Goal: Task Accomplishment & Management: Manage account settings

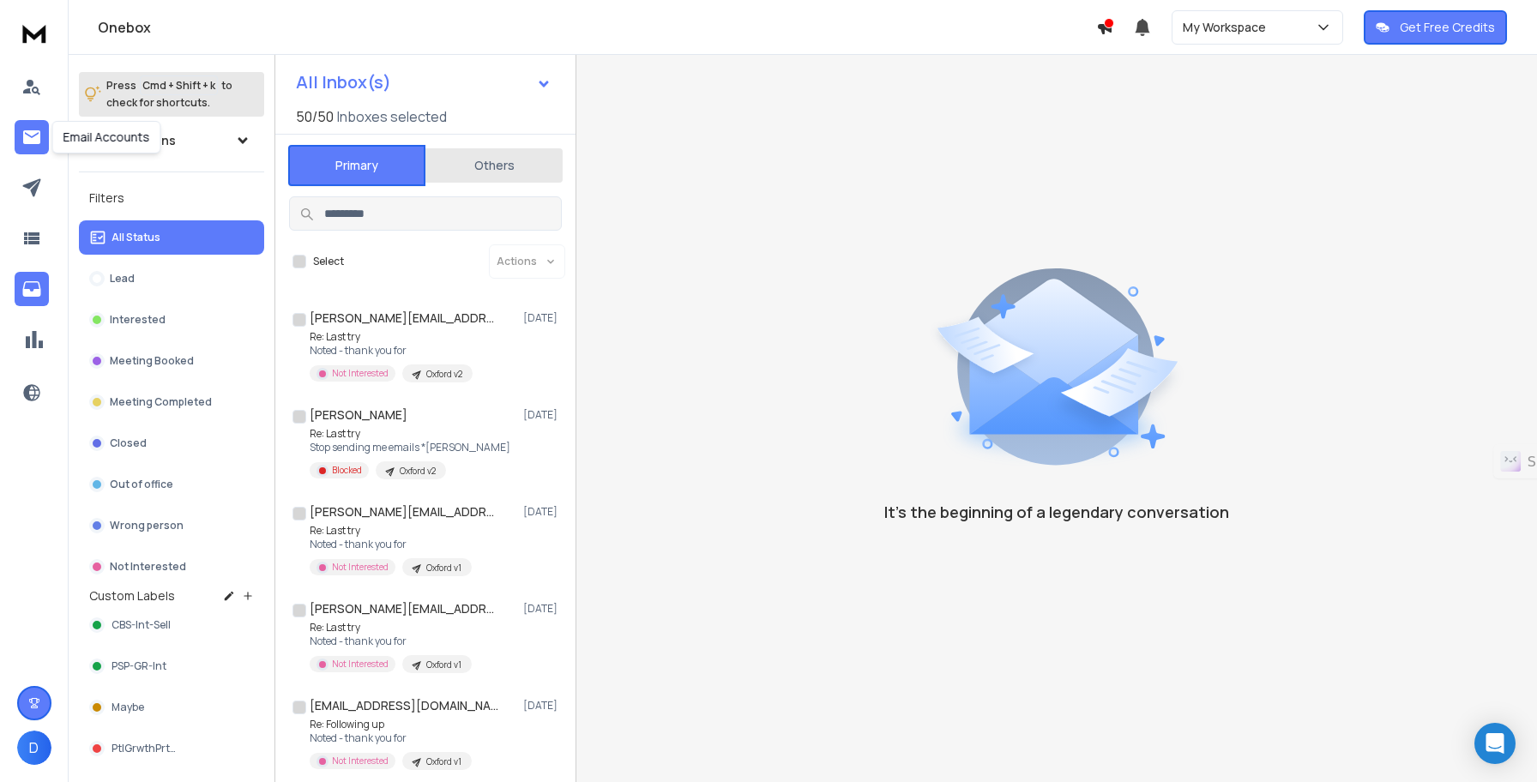
click at [35, 149] on link at bounding box center [32, 137] width 34 height 34
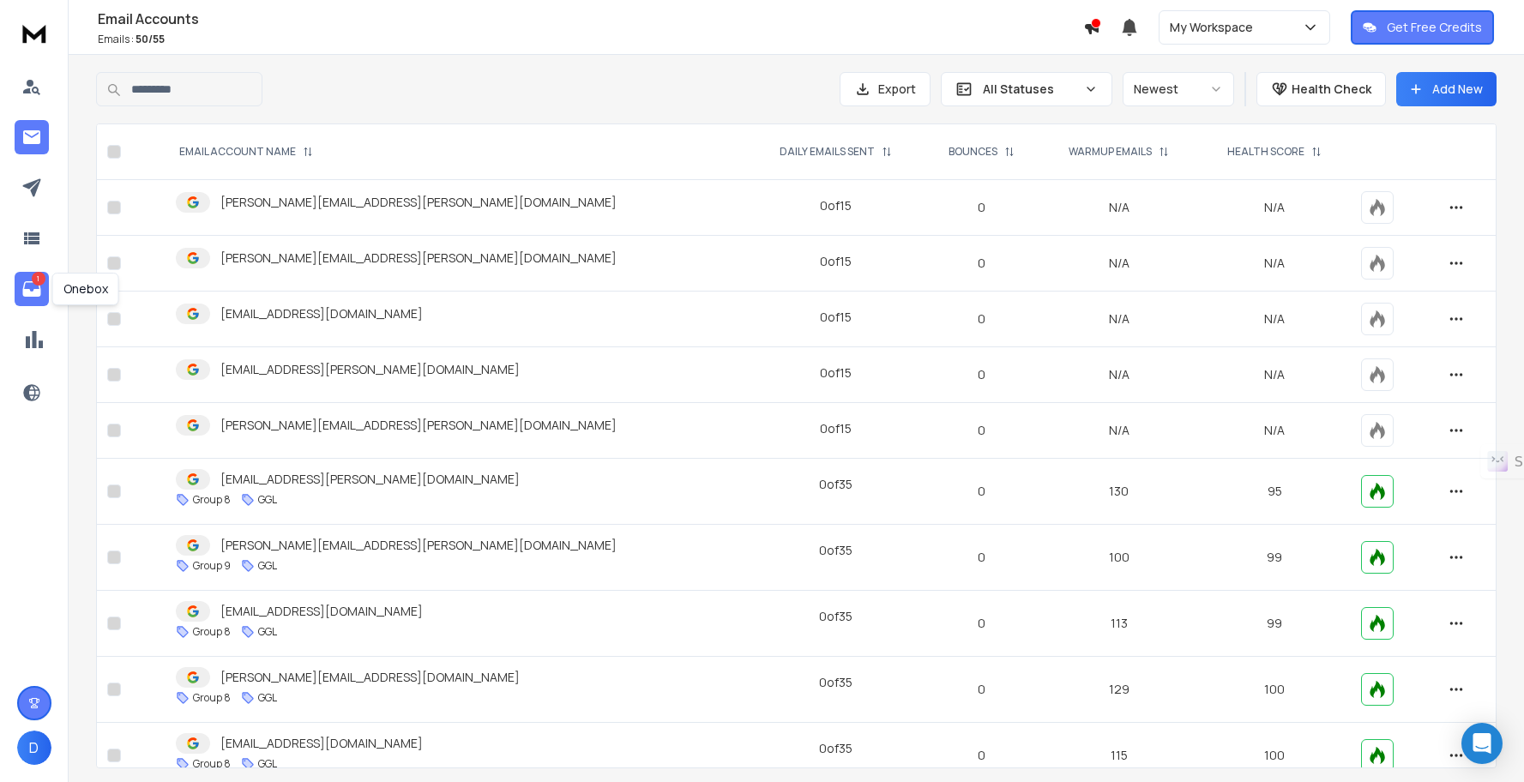
click at [36, 293] on icon at bounding box center [31, 288] width 18 height 15
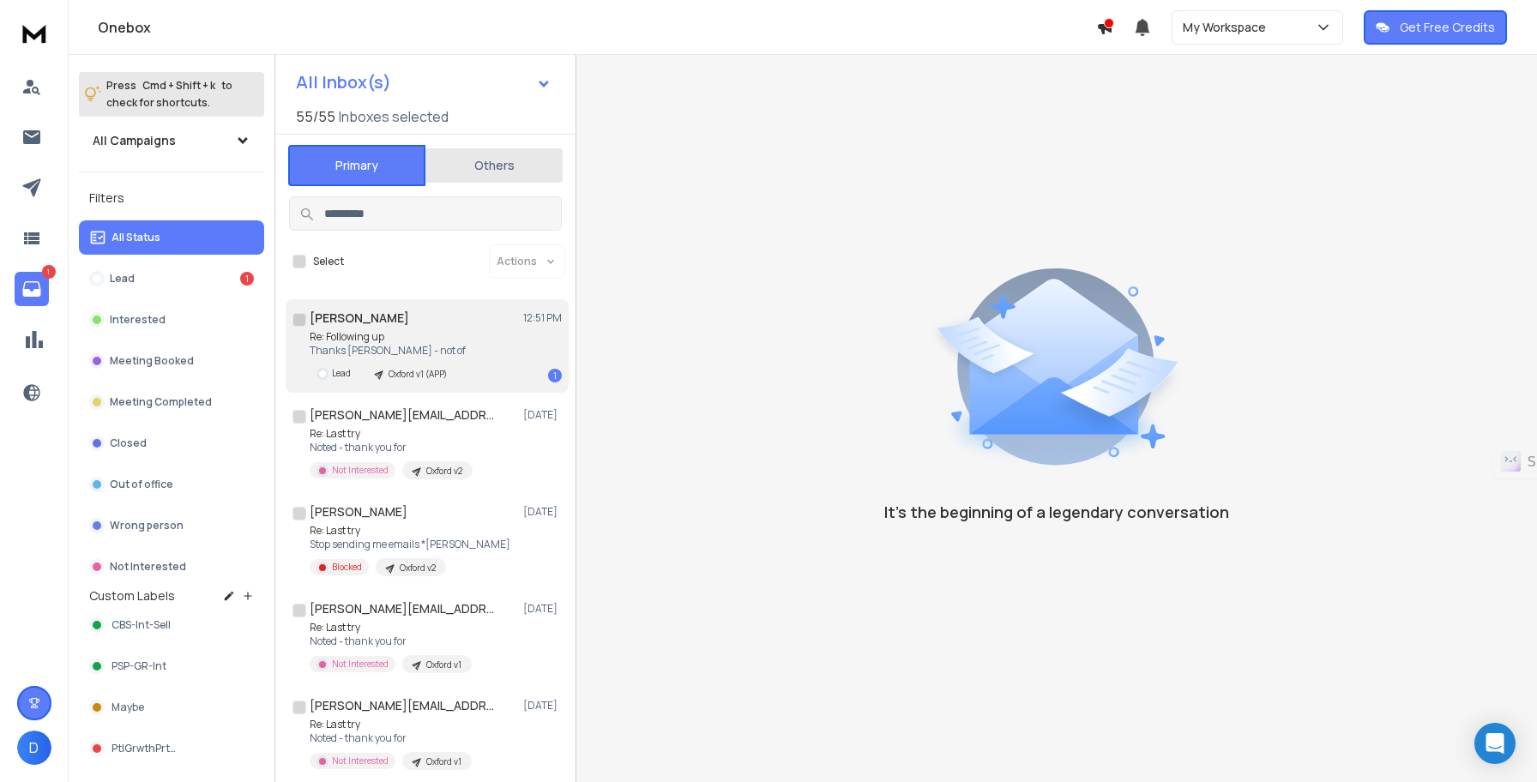
click at [501, 329] on div "[PERSON_NAME] 12:51 PM Re: Following up Thanks [PERSON_NAME] - not of Lead Oxfo…" at bounding box center [436, 346] width 252 height 73
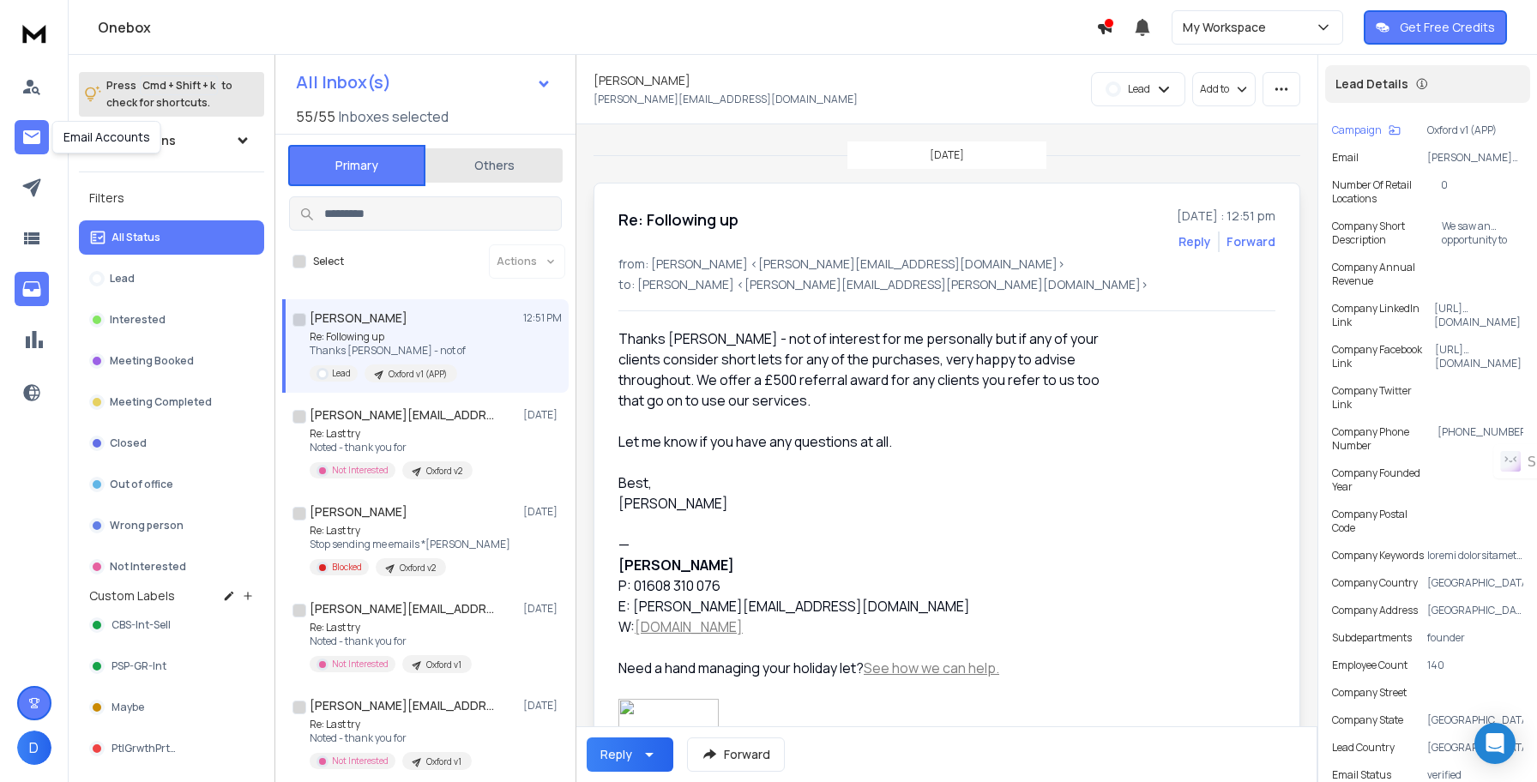
click at [32, 152] on link at bounding box center [32, 137] width 34 height 34
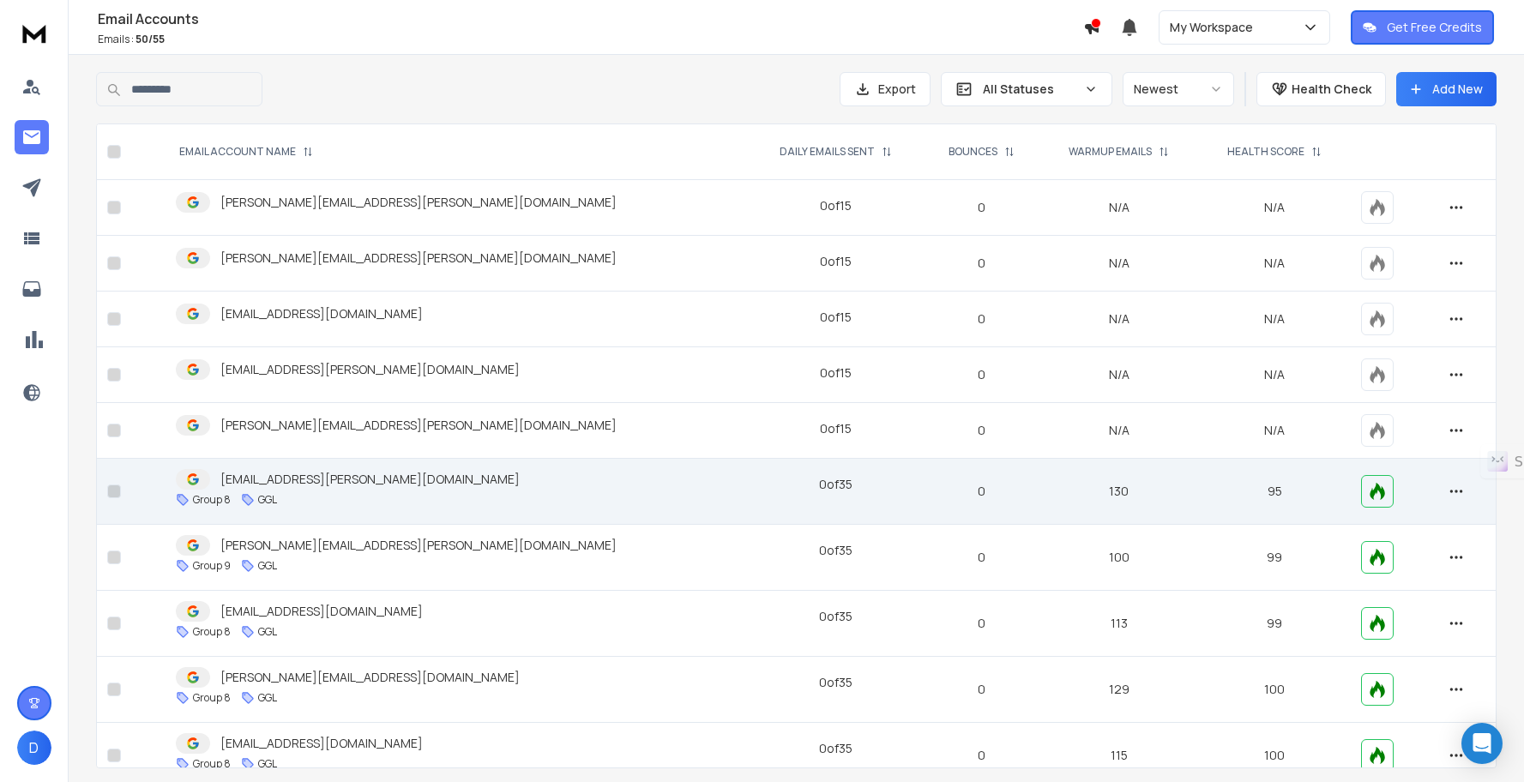
click at [312, 484] on p "[EMAIL_ADDRESS][PERSON_NAME][DOMAIN_NAME]" at bounding box center [369, 479] width 299 height 17
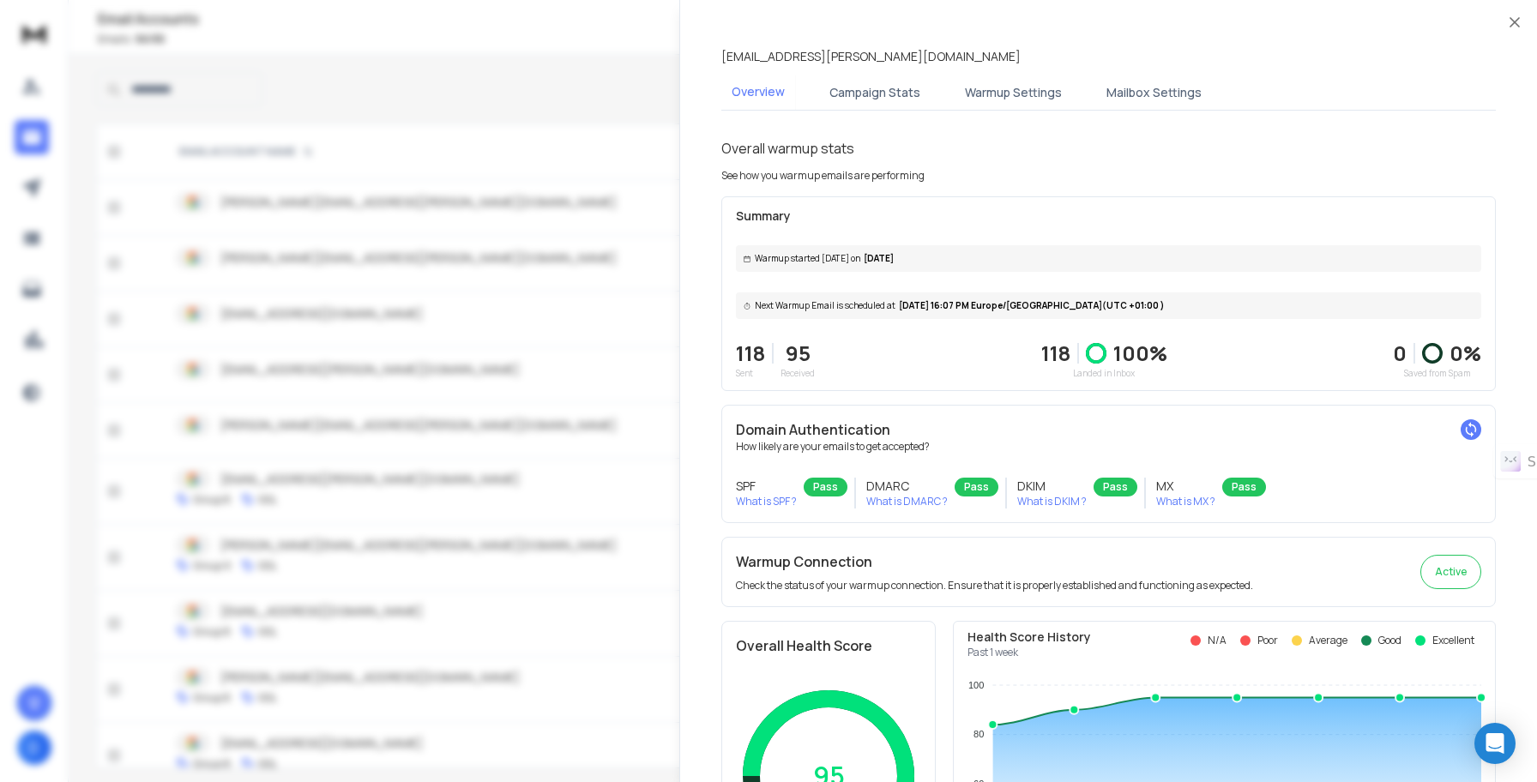
click at [1159, 89] on button "Mailbox Settings" at bounding box center [1154, 93] width 116 height 38
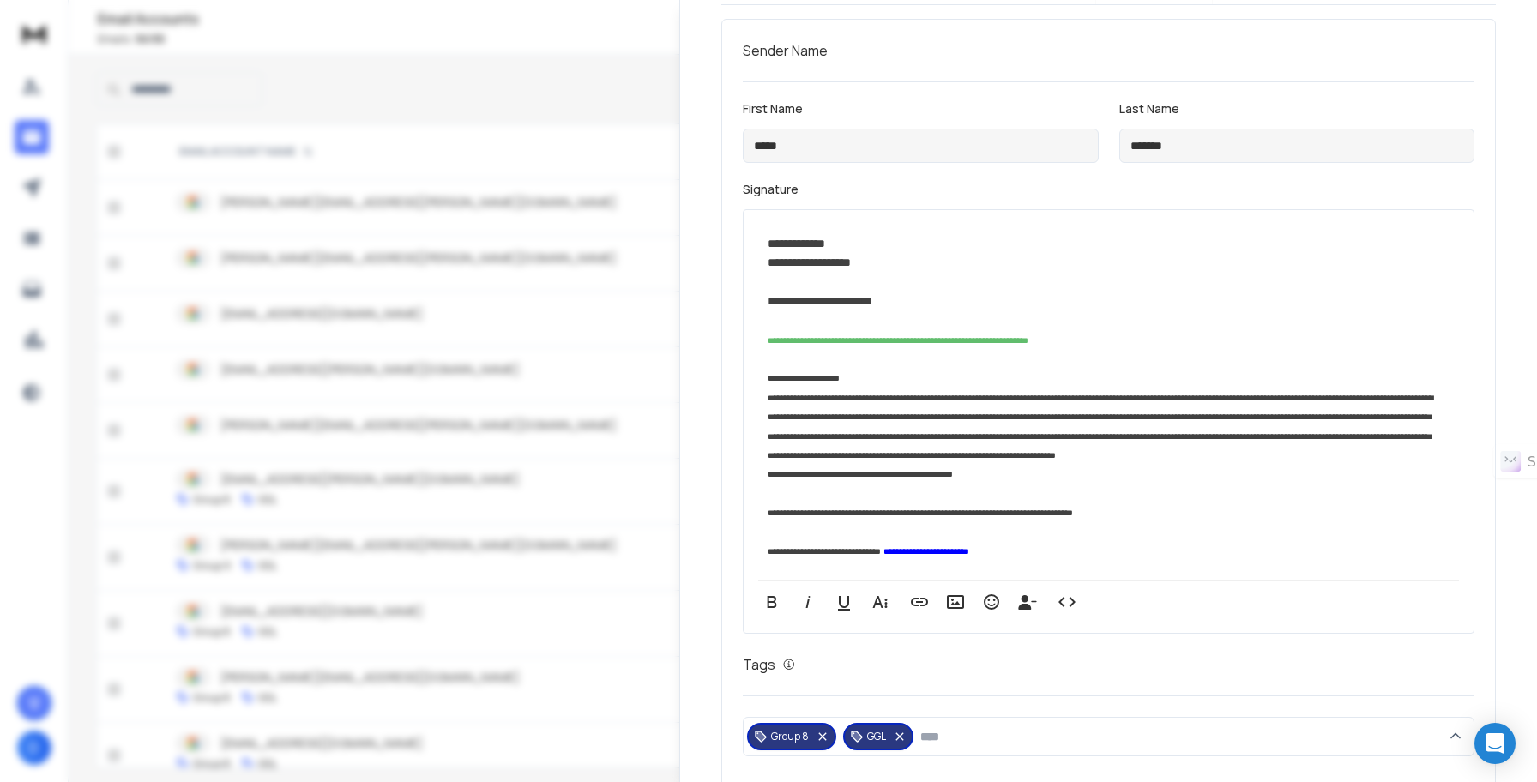
scroll to position [119, 0]
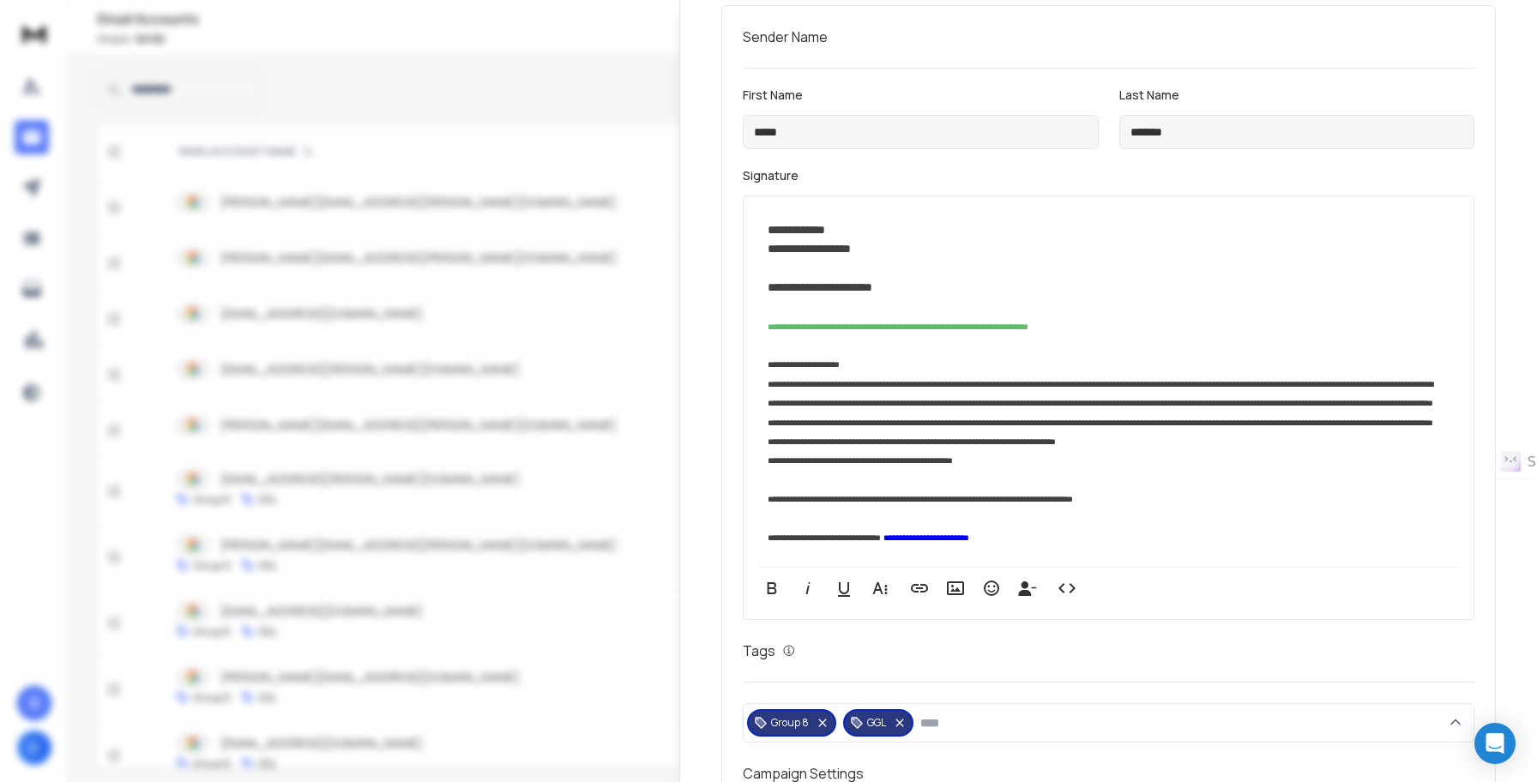
click at [1035, 482] on div at bounding box center [1109, 479] width 682 height 19
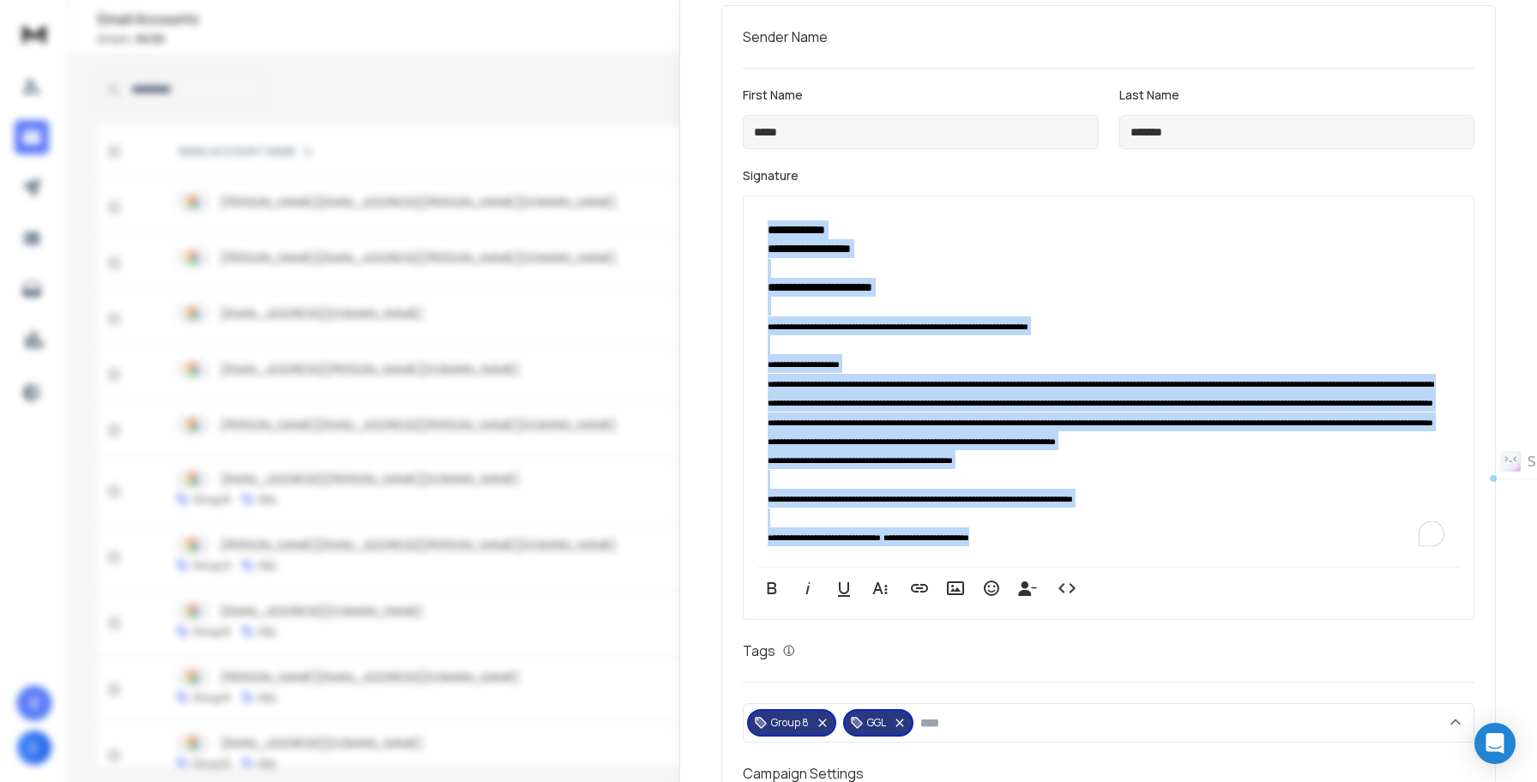
copy div "**********"
click at [564, 450] on div at bounding box center [768, 391] width 1537 height 782
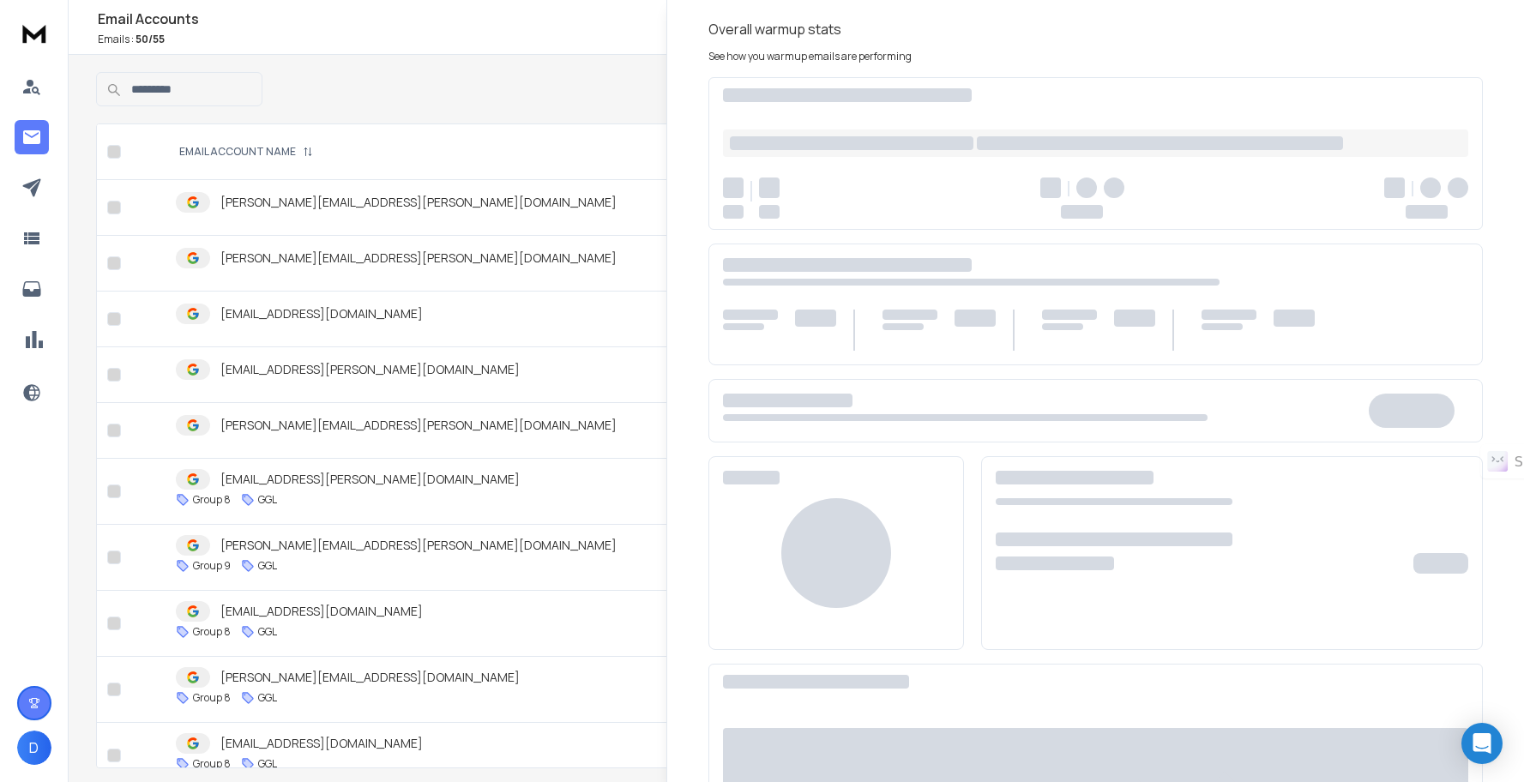
click at [564, 450] on td "james.brown@growthpartnershipslink.com" at bounding box center [457, 431] width 583 height 56
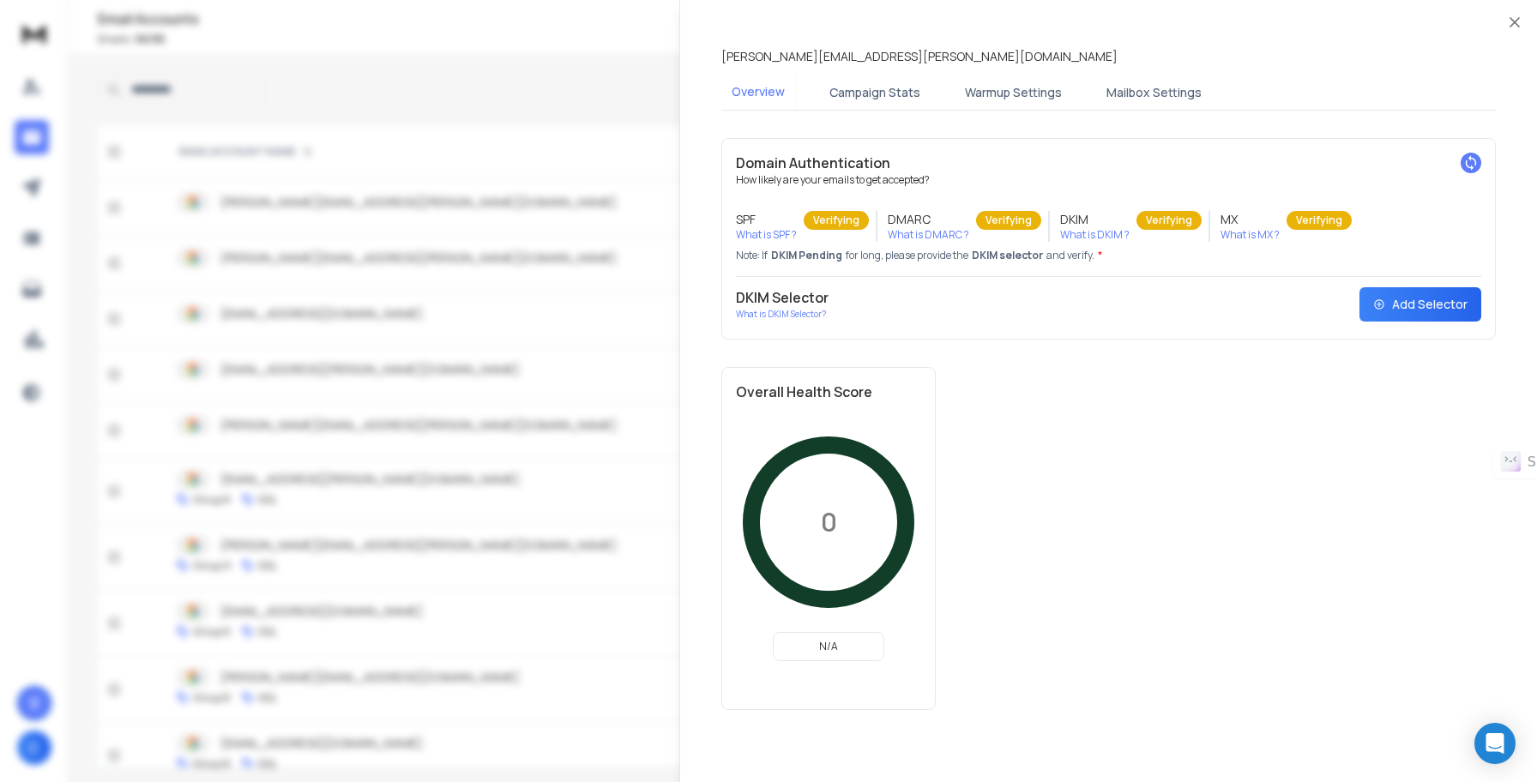
click at [293, 237] on div at bounding box center [768, 391] width 1537 height 782
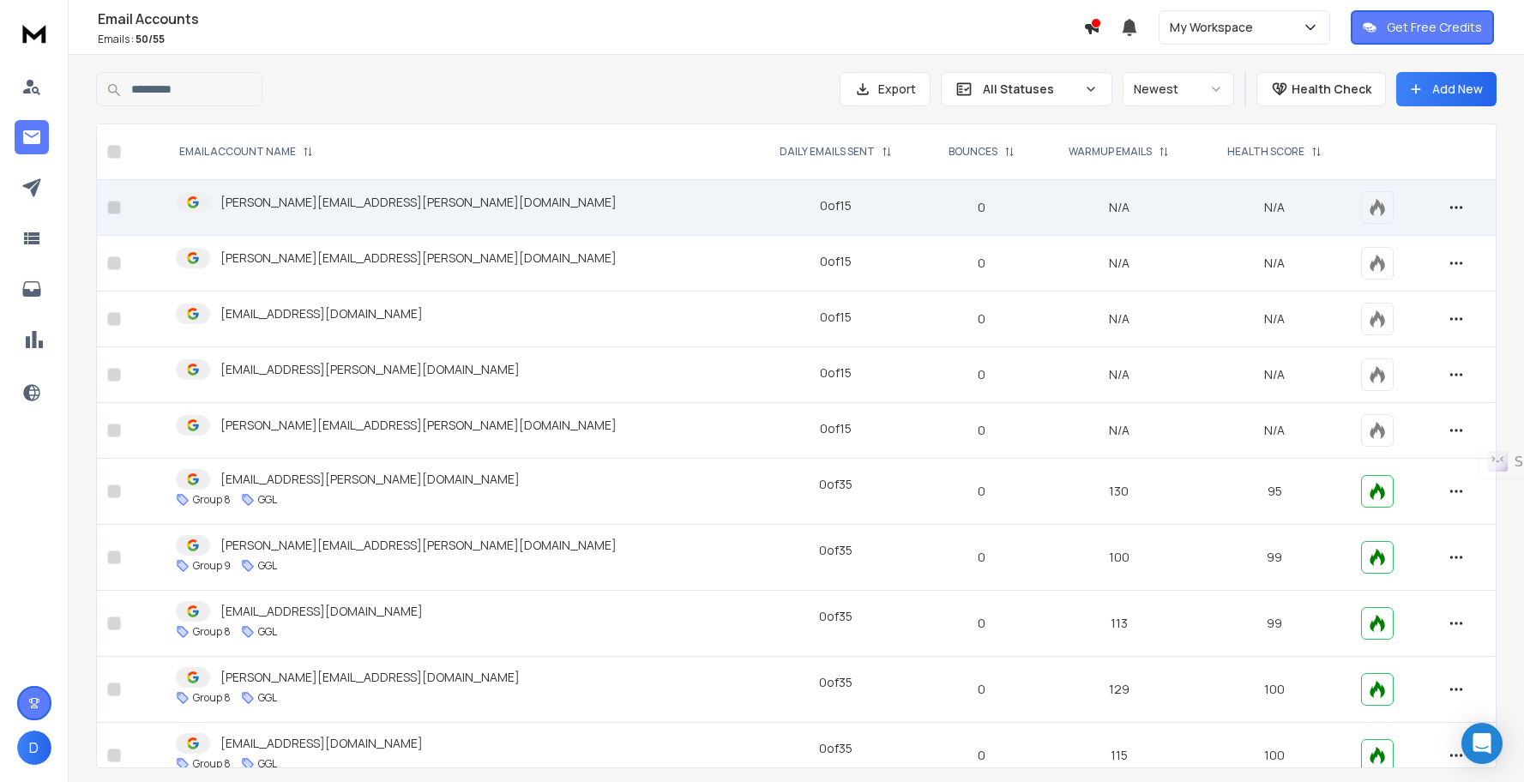
click at [263, 200] on p "tom.harris@growthpartnershipslink.com" at bounding box center [418, 202] width 396 height 17
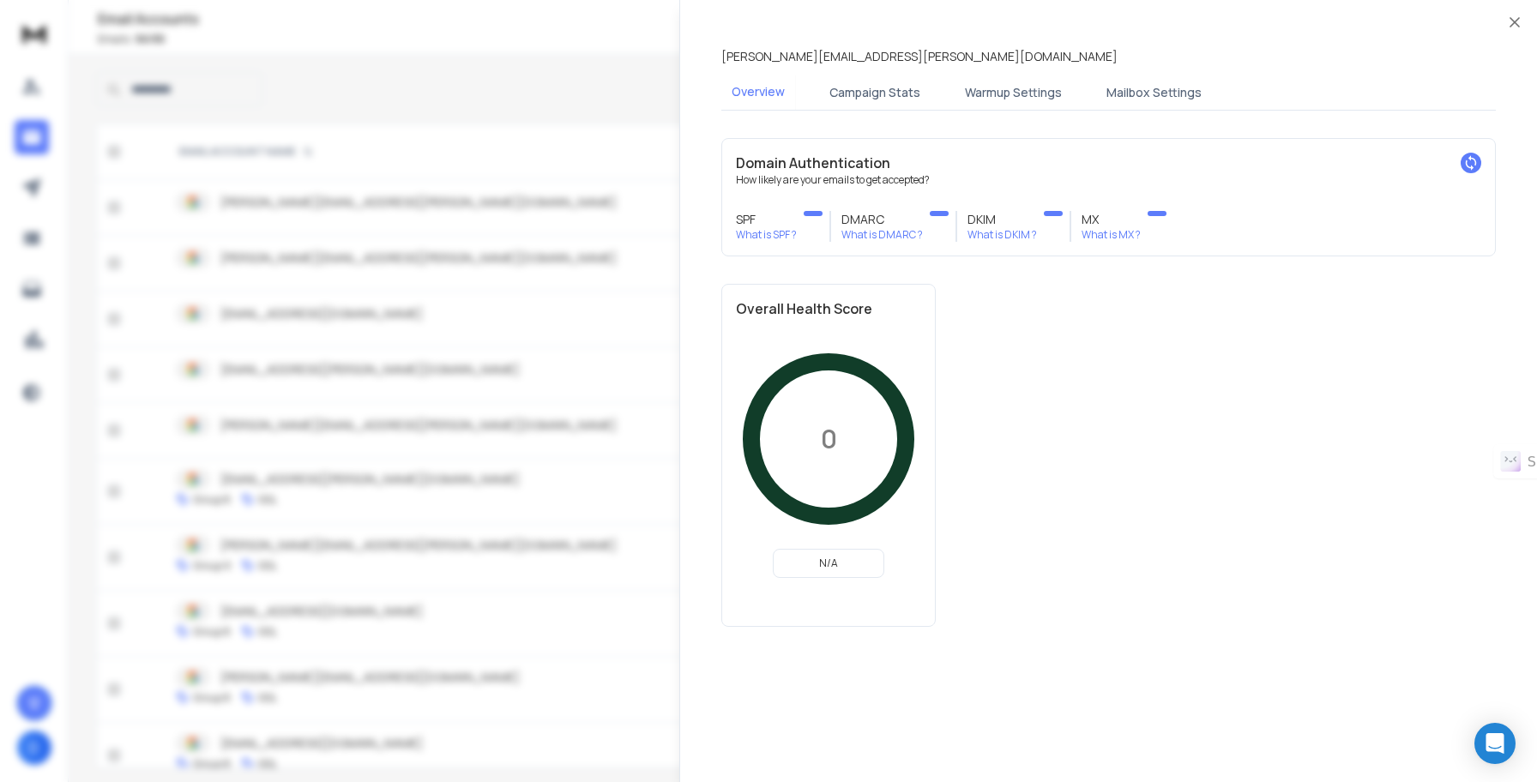
click at [265, 246] on div at bounding box center [768, 391] width 1537 height 782
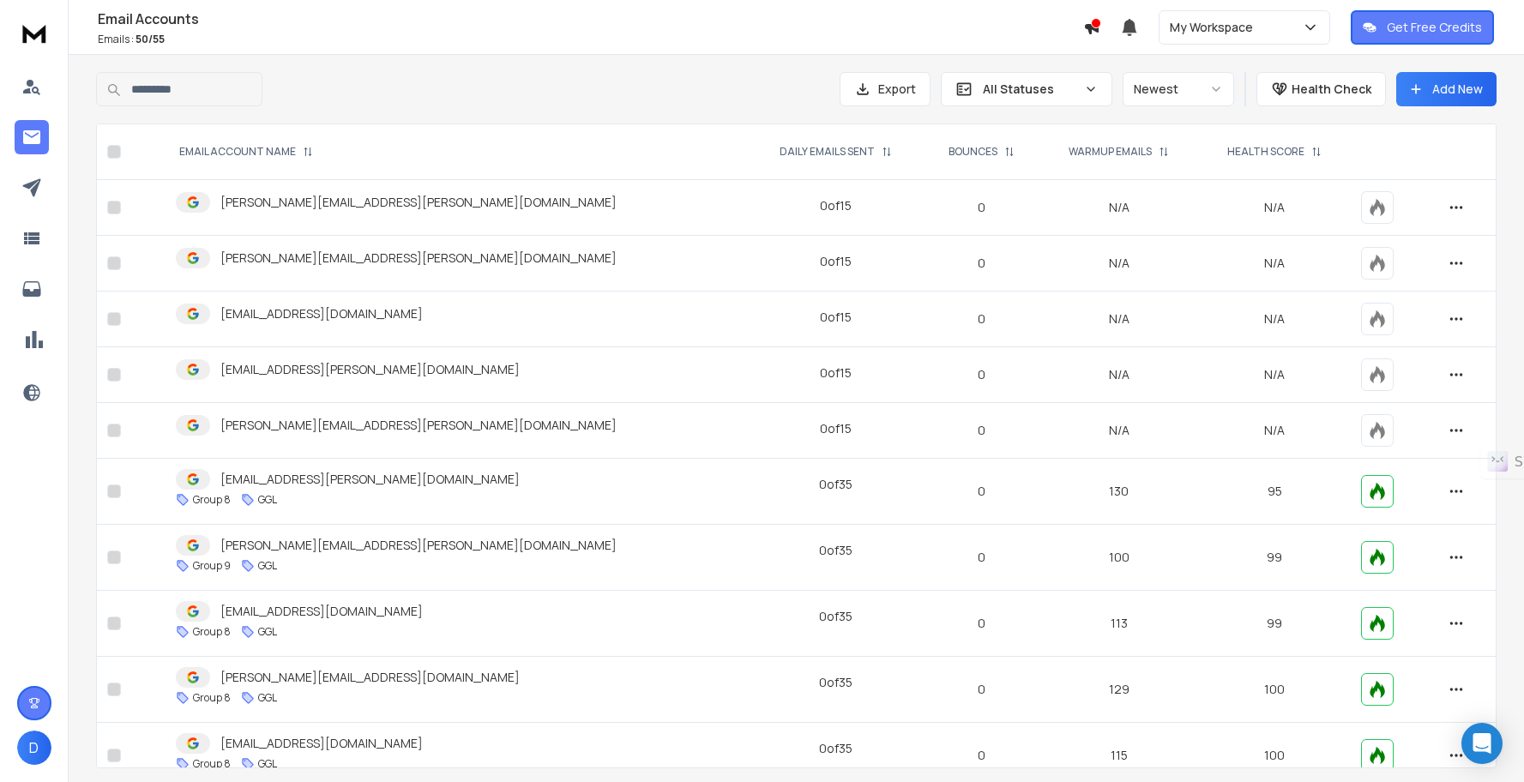
click at [265, 246] on td "adam.king@growthpartnershipslink.com" at bounding box center [457, 264] width 583 height 56
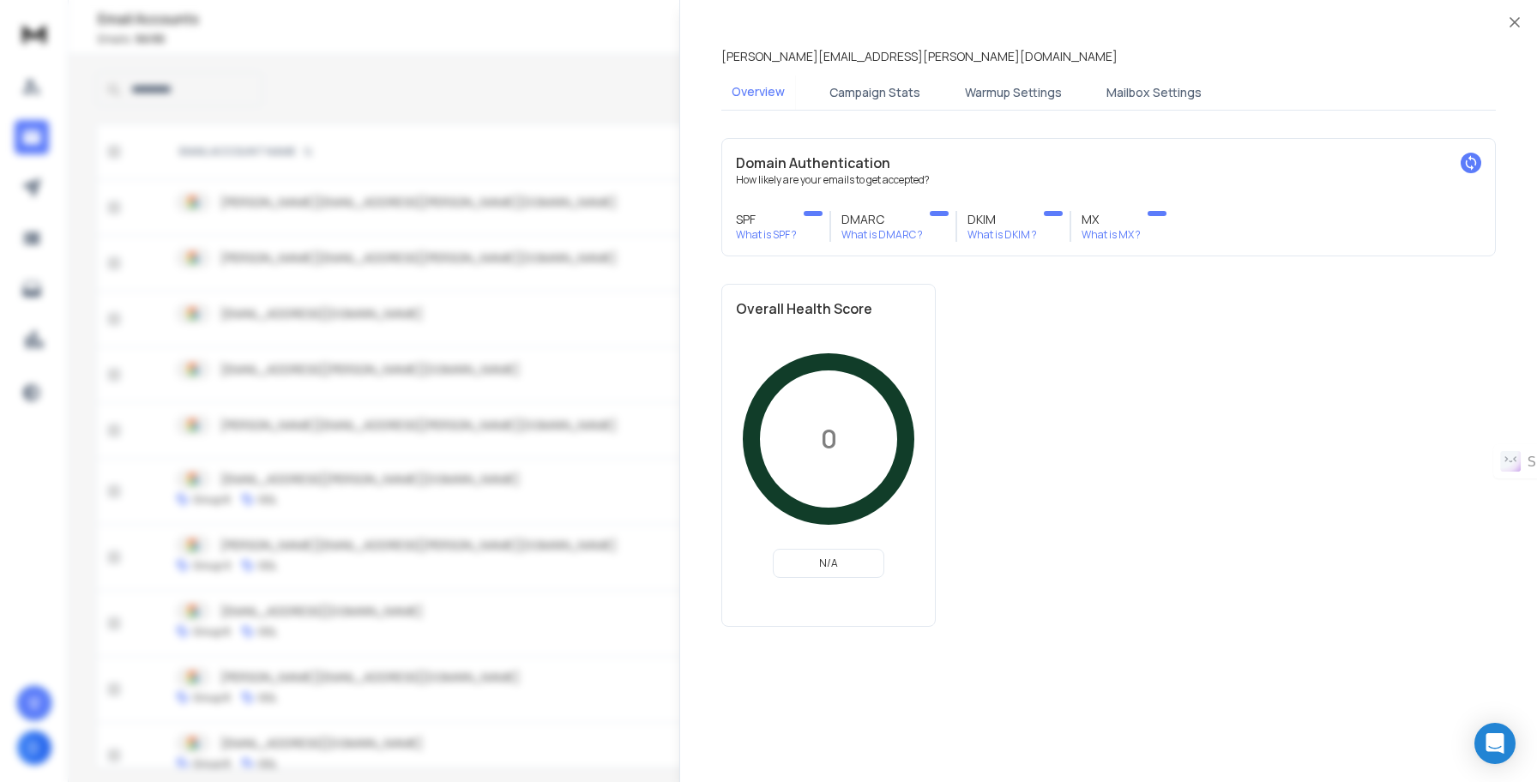
click at [265, 246] on div at bounding box center [768, 391] width 1537 height 782
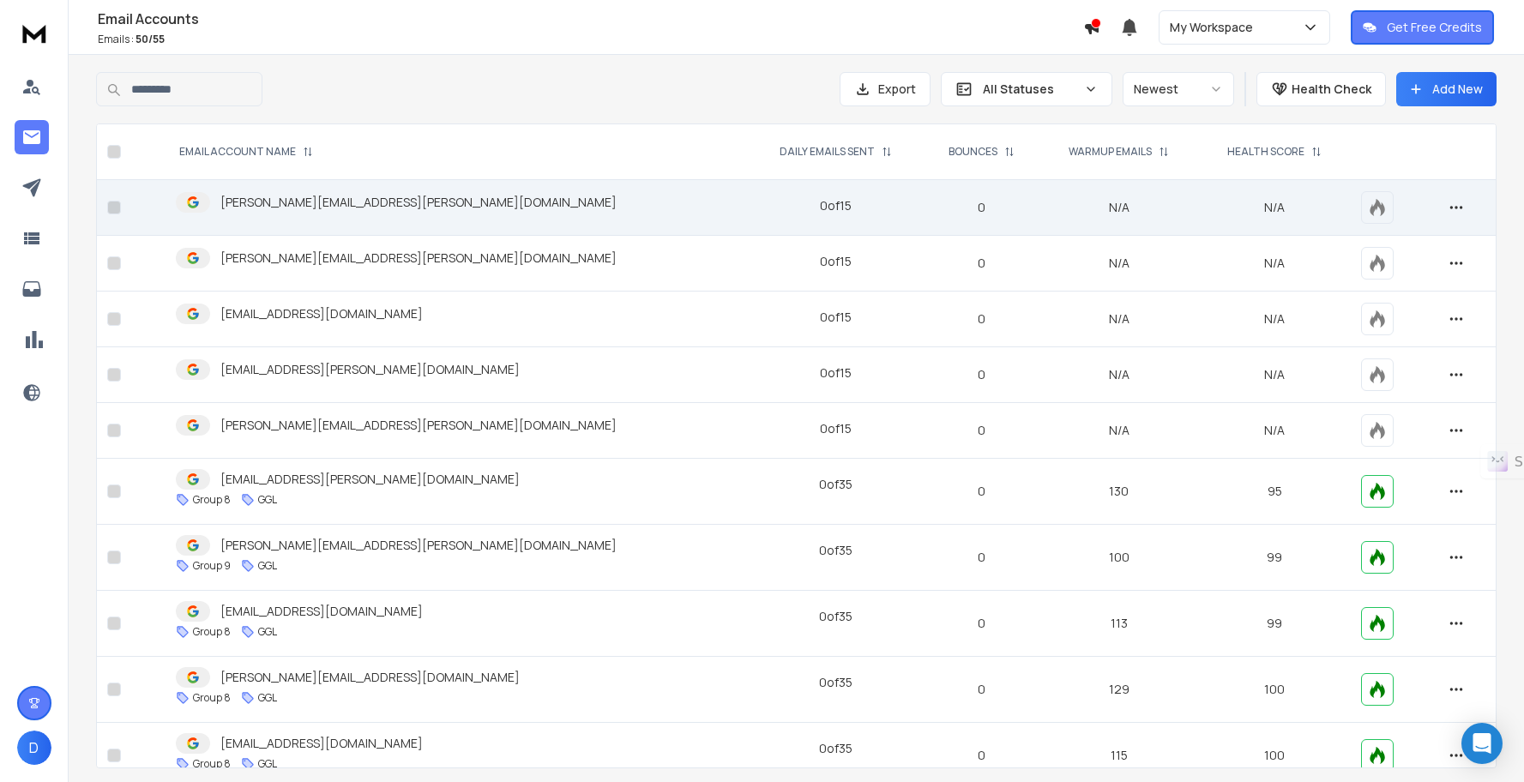
click at [117, 207] on button "button" at bounding box center [114, 208] width 14 height 14
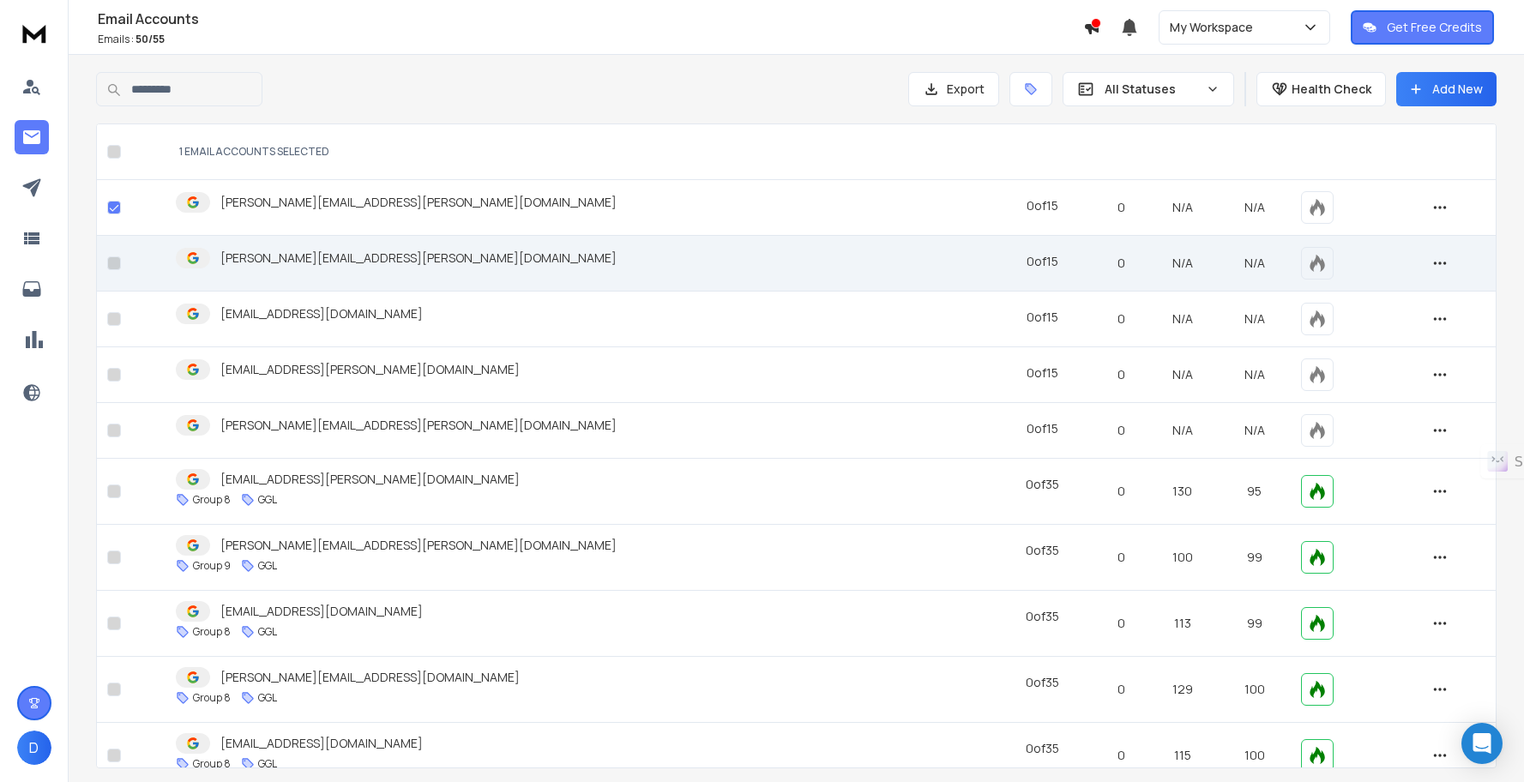
click at [114, 264] on button "button" at bounding box center [114, 264] width 14 height 14
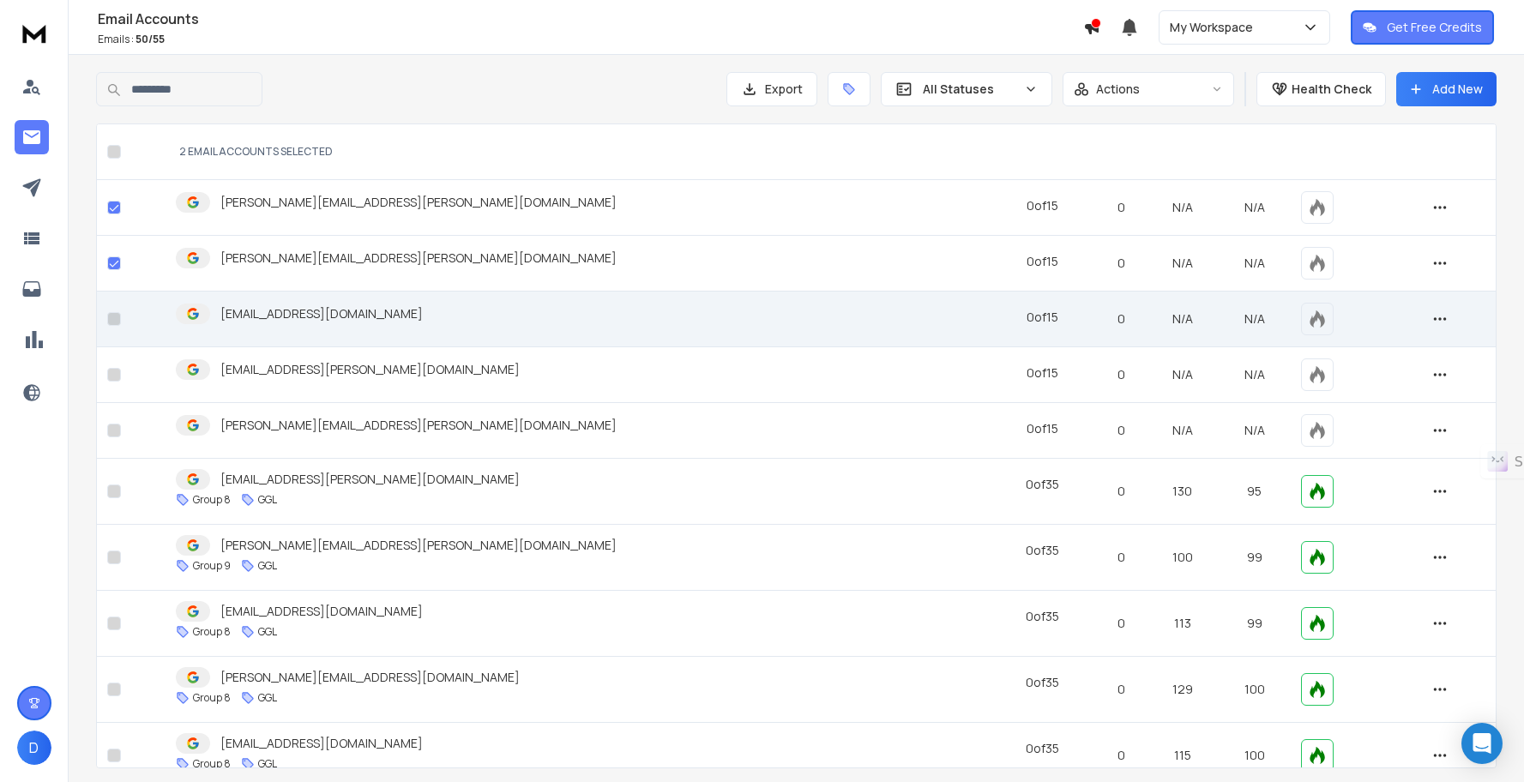
click at [115, 320] on button "button" at bounding box center [114, 319] width 14 height 14
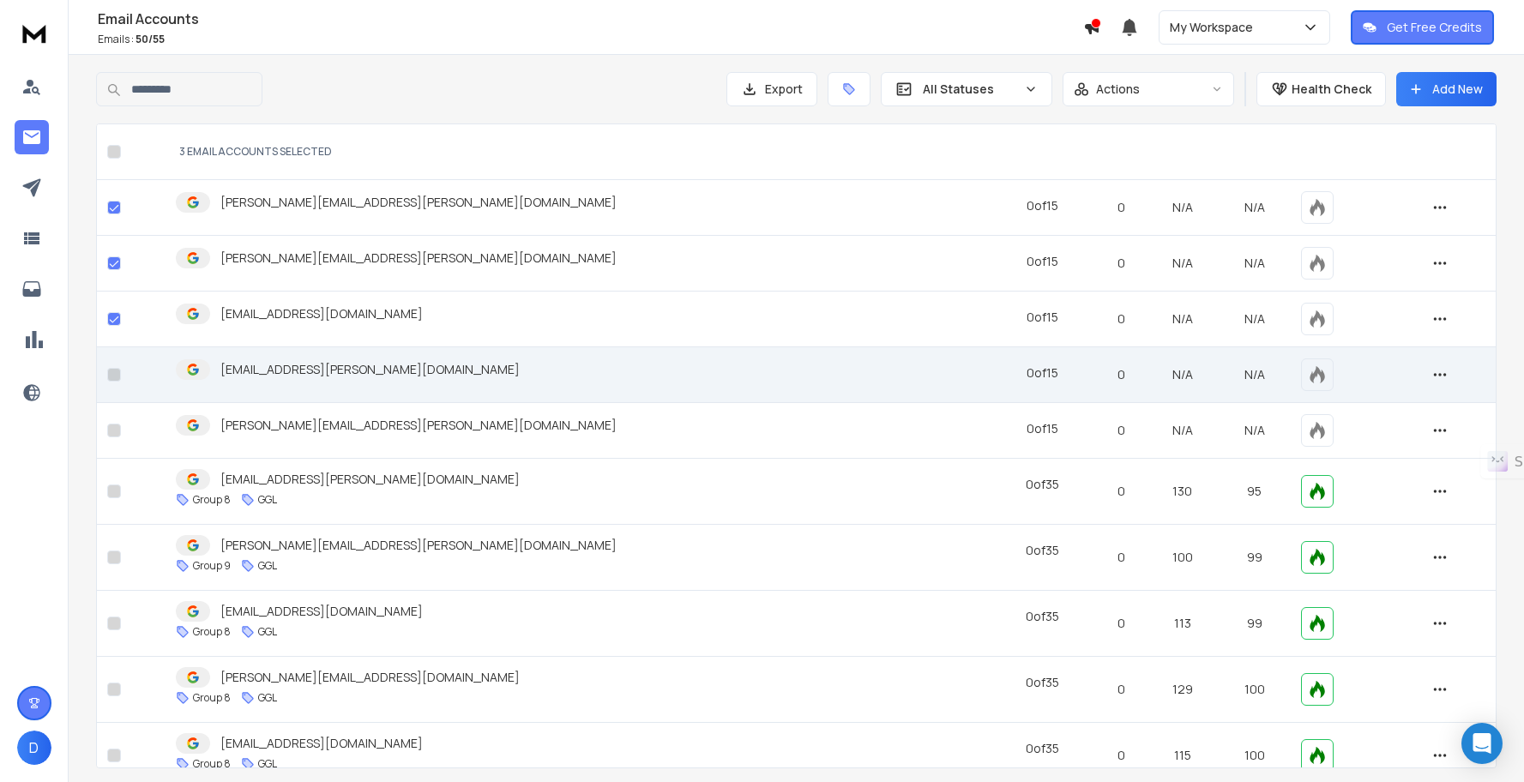
click at [114, 374] on button "button" at bounding box center [114, 375] width 14 height 14
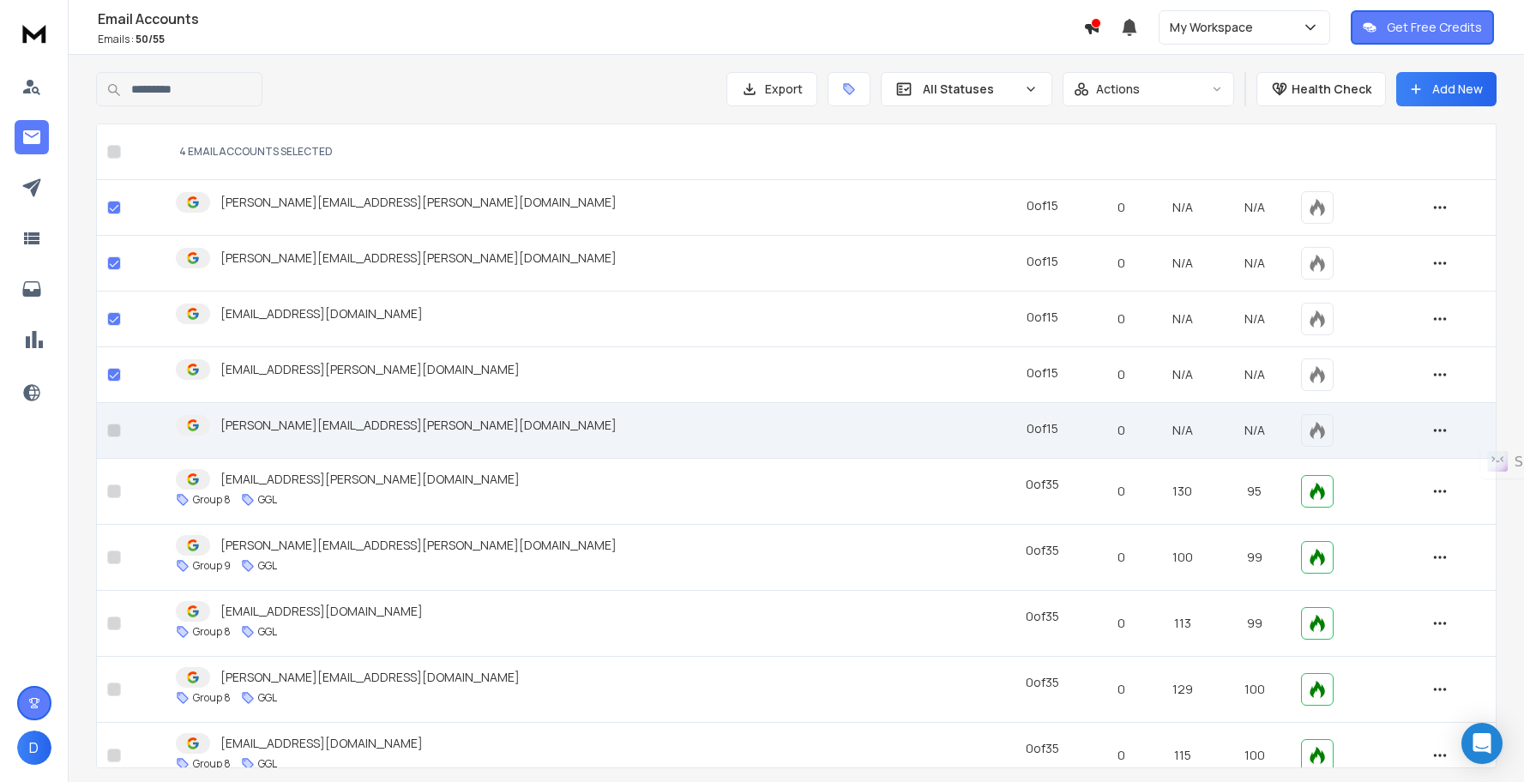
click at [116, 429] on button "button" at bounding box center [114, 431] width 14 height 14
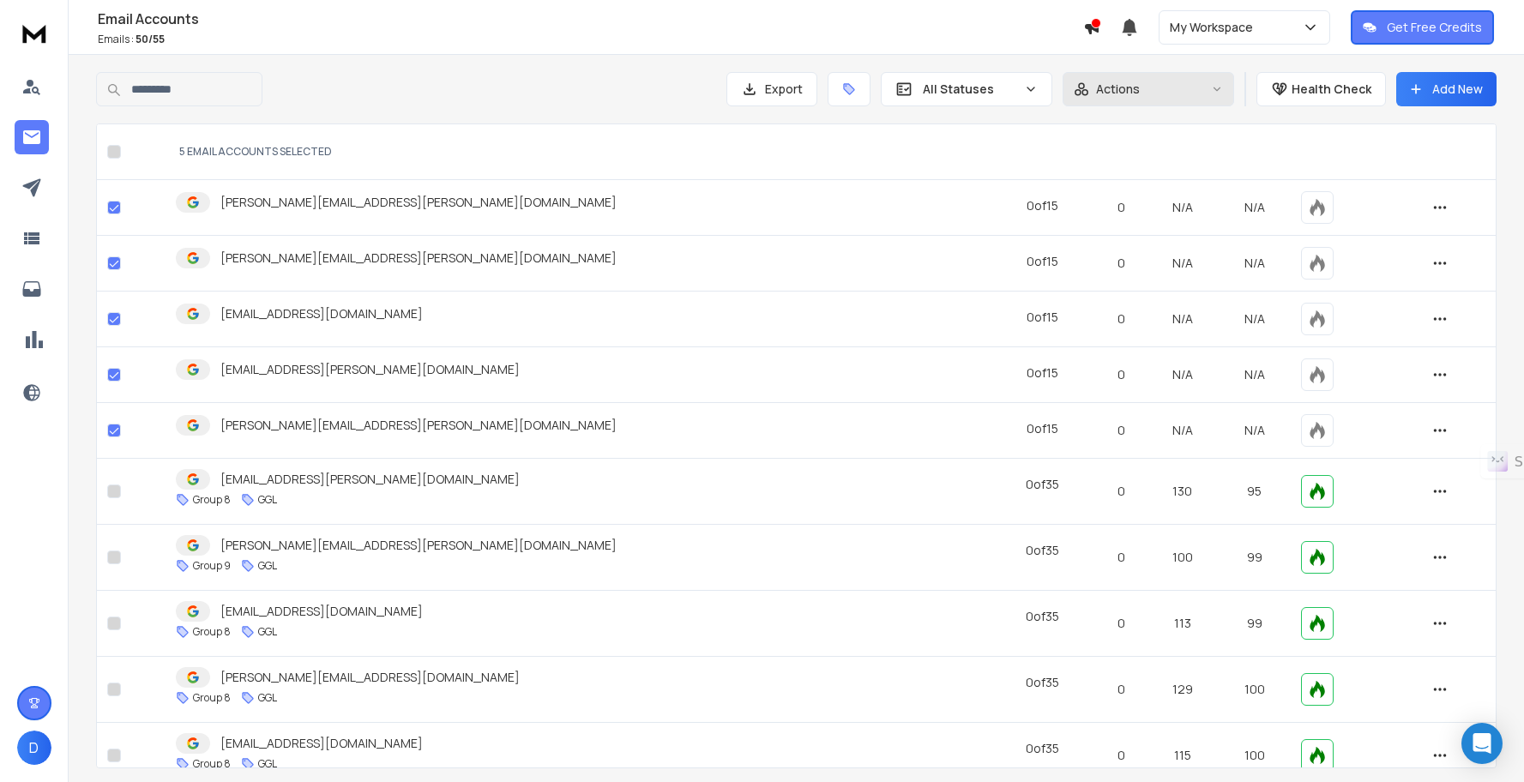
click at [1183, 90] on div "Actions" at bounding box center [1139, 89] width 130 height 17
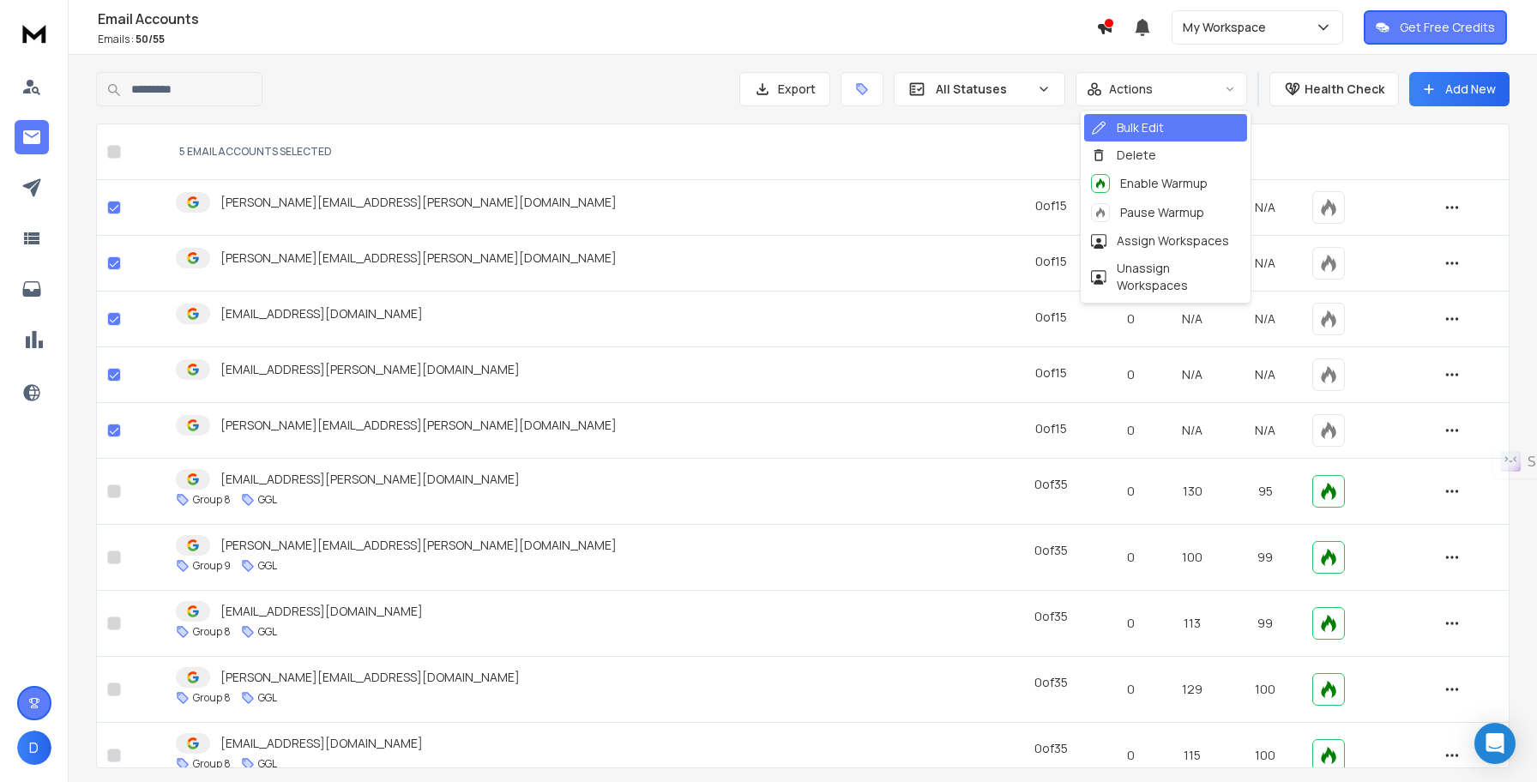
click at [1169, 124] on div "Bulk Edit" at bounding box center [1165, 127] width 163 height 27
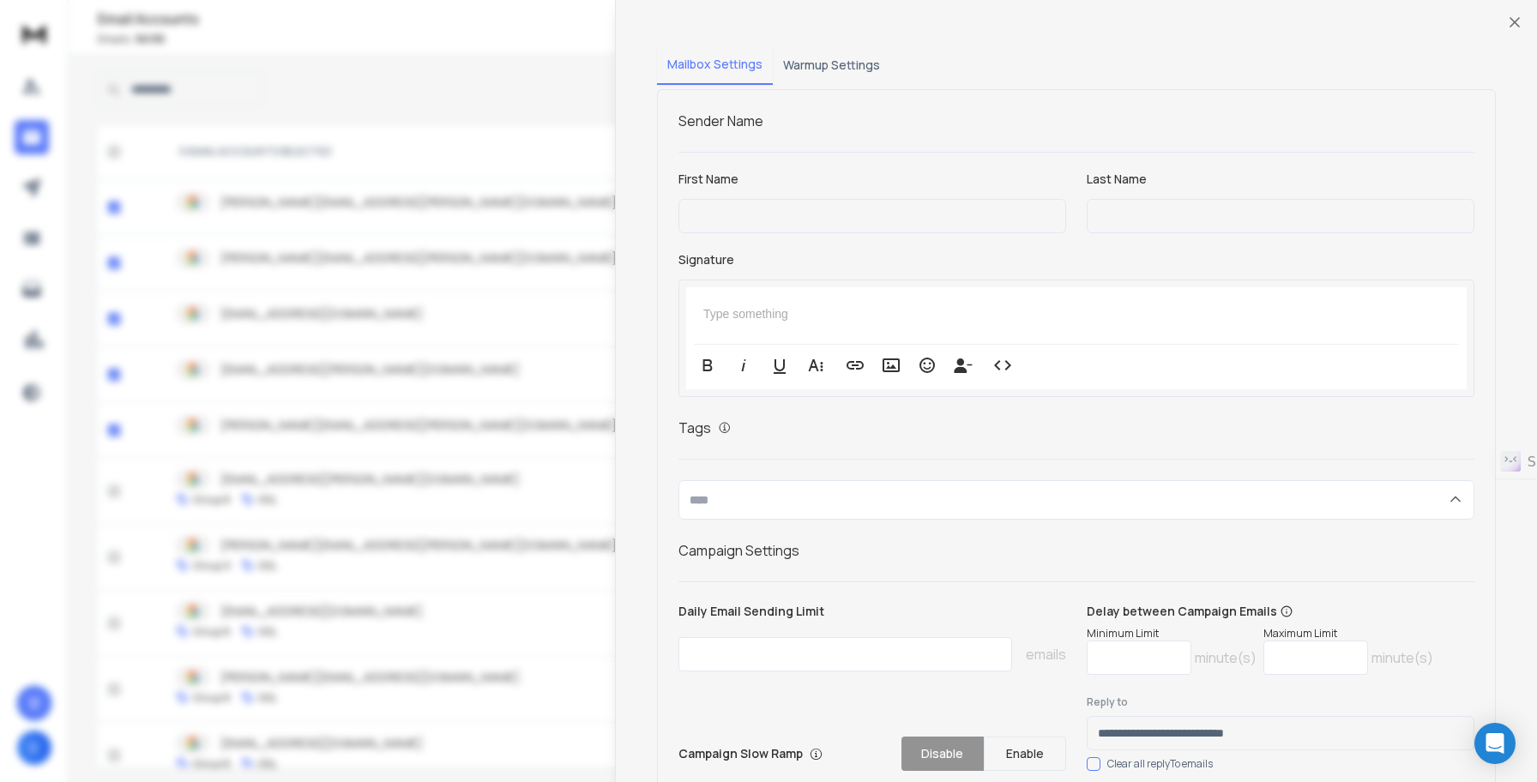
click at [1017, 306] on div at bounding box center [1076, 314] width 746 height 19
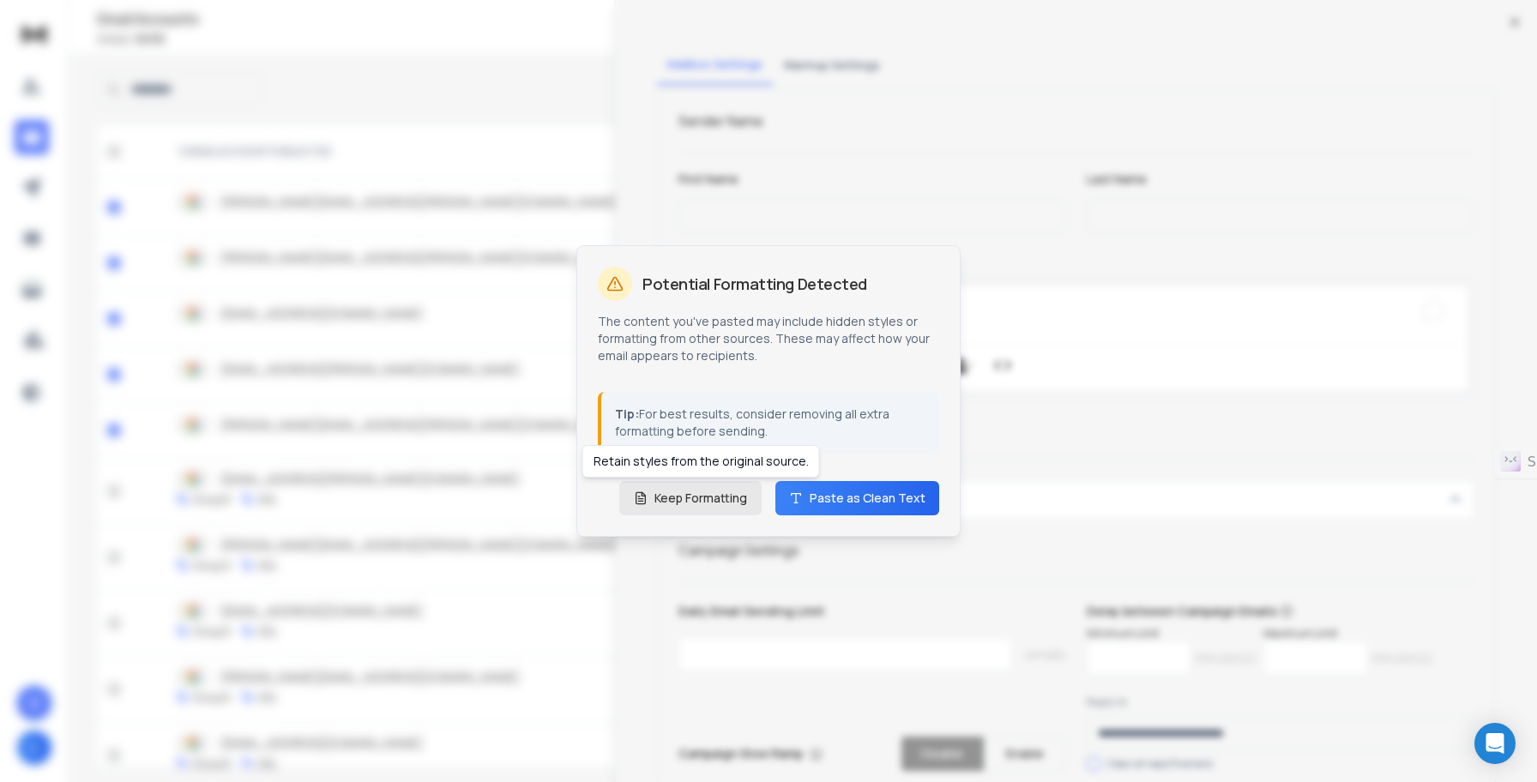
click at [713, 501] on button "Keep Formatting" at bounding box center [690, 498] width 142 height 34
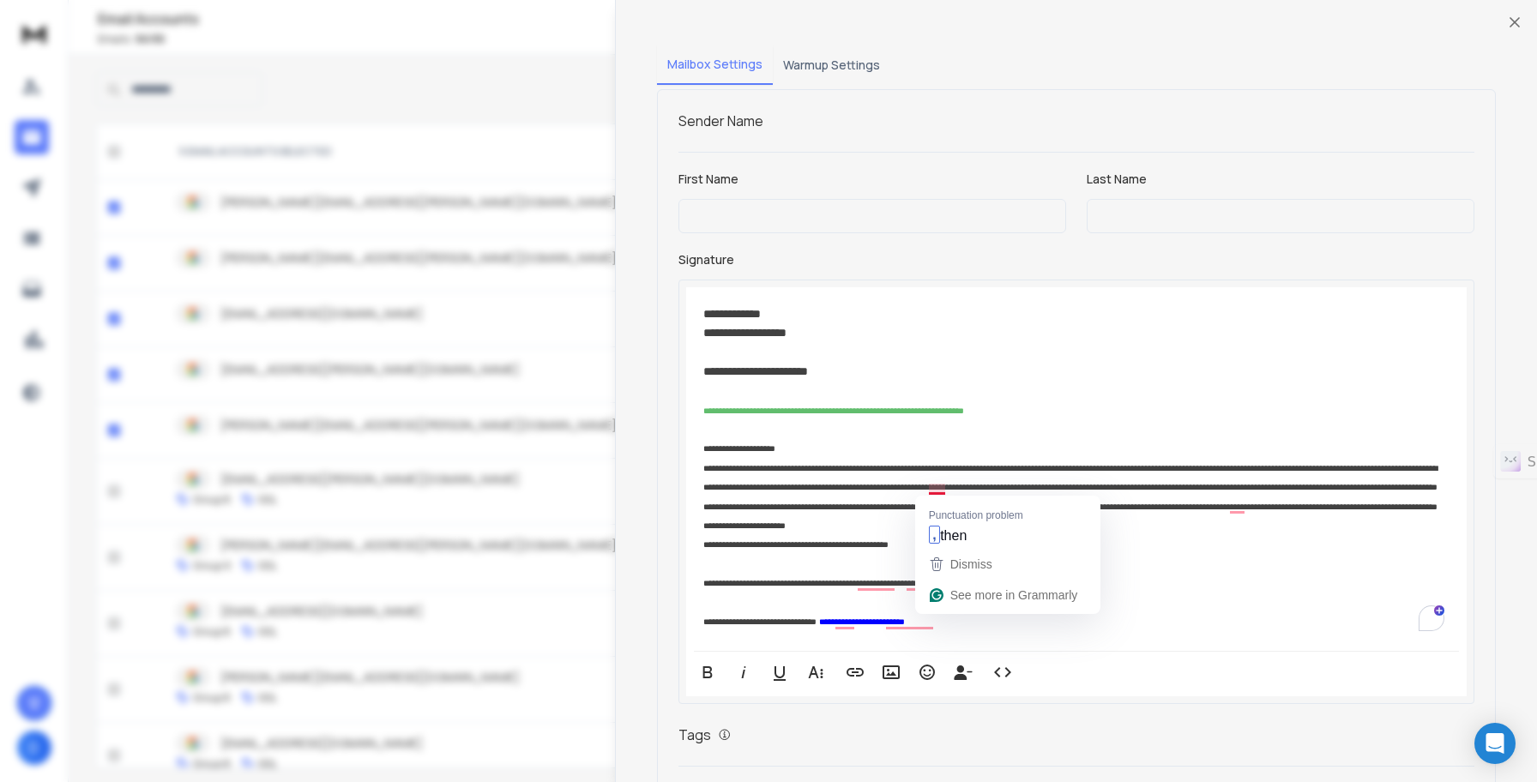
scroll to position [136, 0]
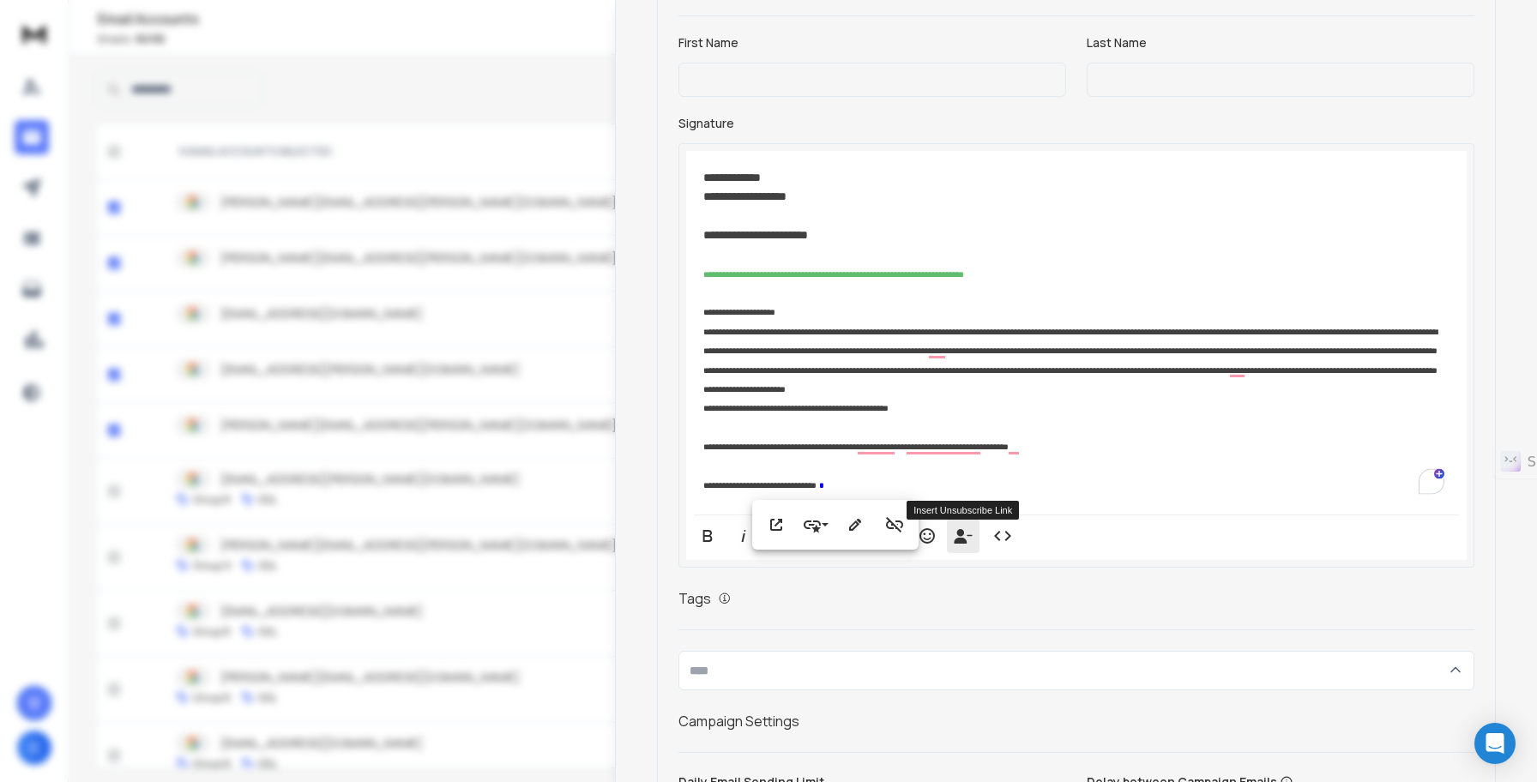
click at [964, 541] on icon "button" at bounding box center [963, 536] width 18 height 15
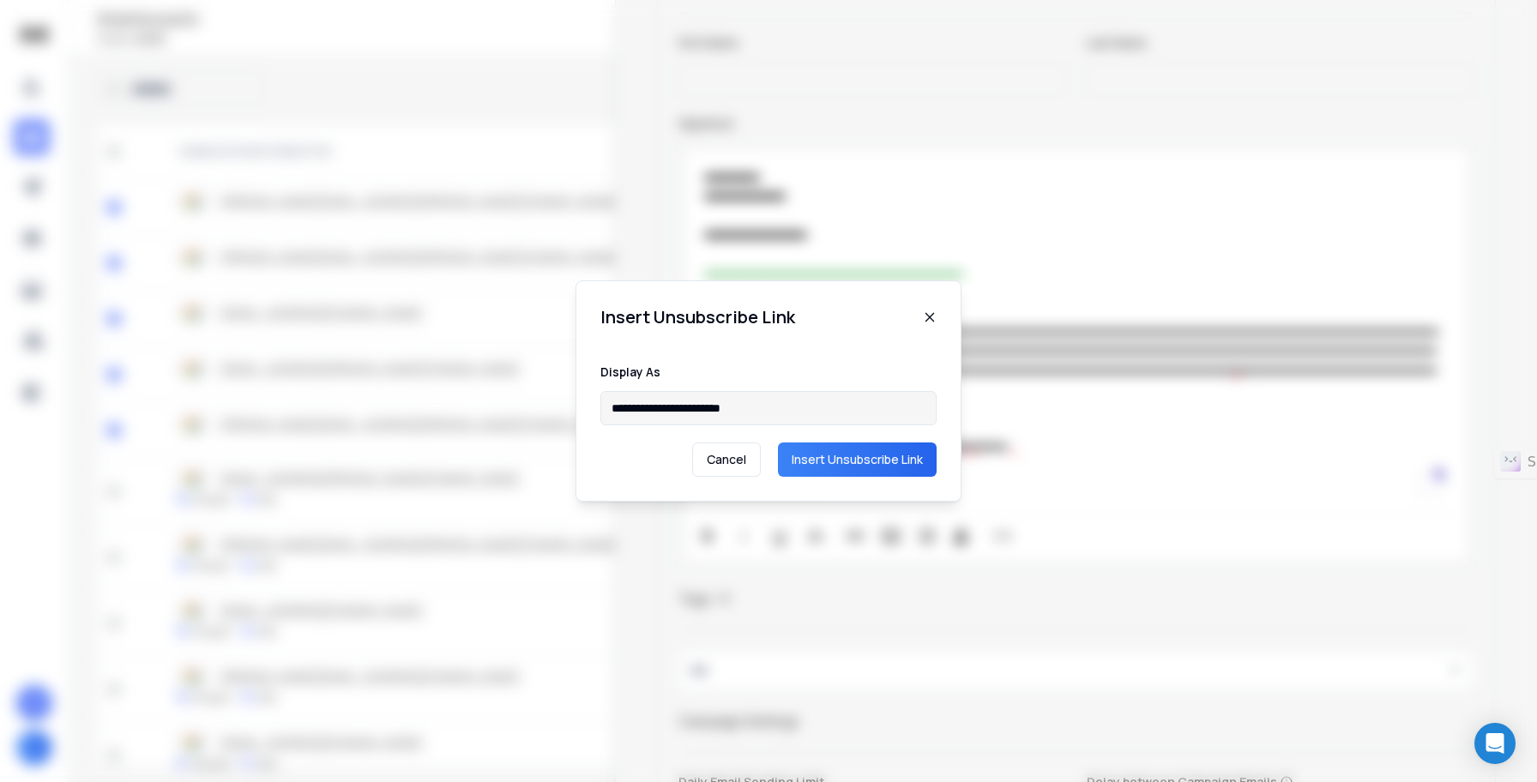
click at [851, 465] on button "Insert Unsubscribe Link" at bounding box center [857, 460] width 159 height 34
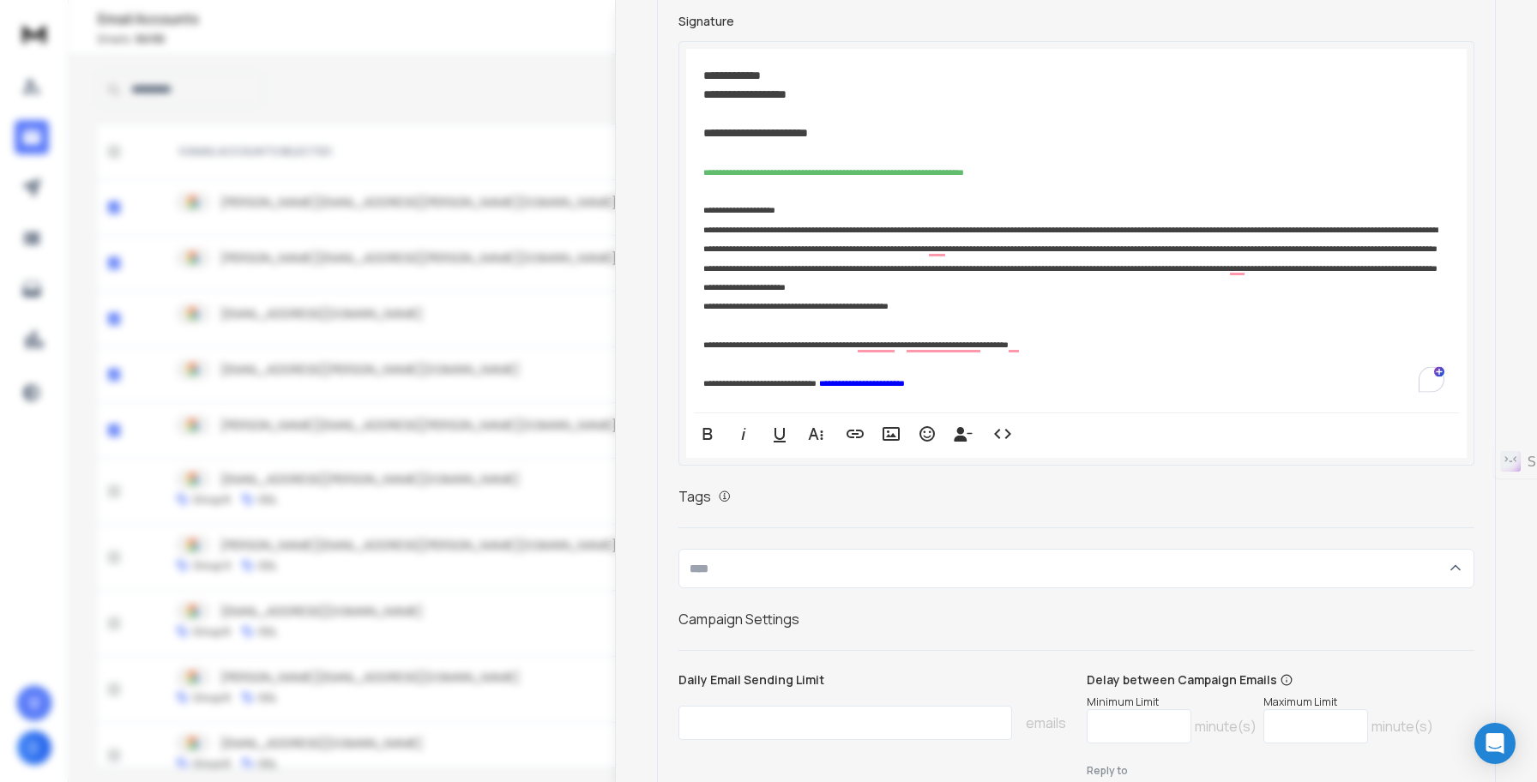
scroll to position [389, 0]
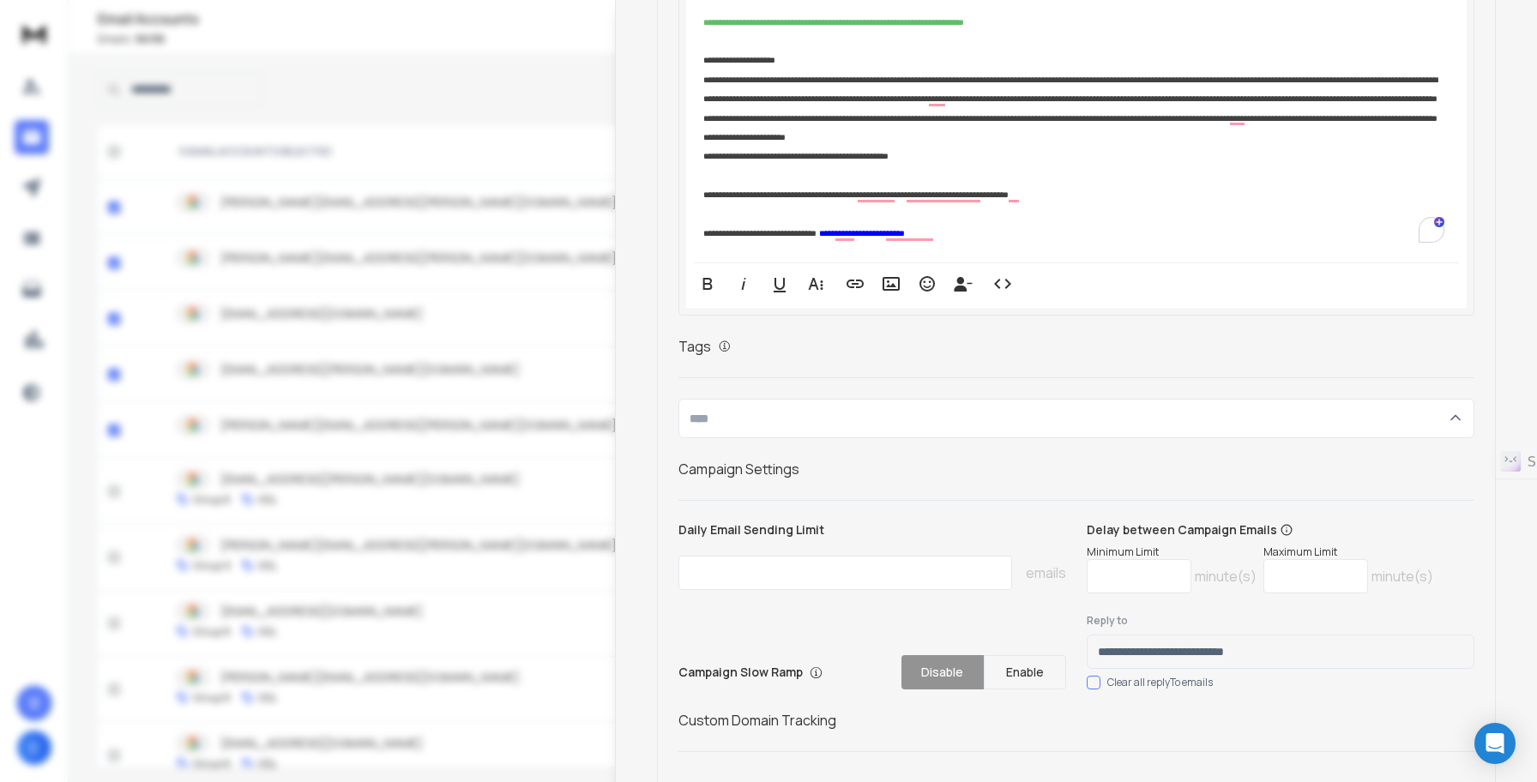
click at [842, 560] on input "number" at bounding box center [846, 573] width 334 height 34
type input "**"
click at [1104, 578] on input "number" at bounding box center [1139, 576] width 105 height 34
type input "*"
click at [1299, 583] on input "number" at bounding box center [1316, 576] width 105 height 34
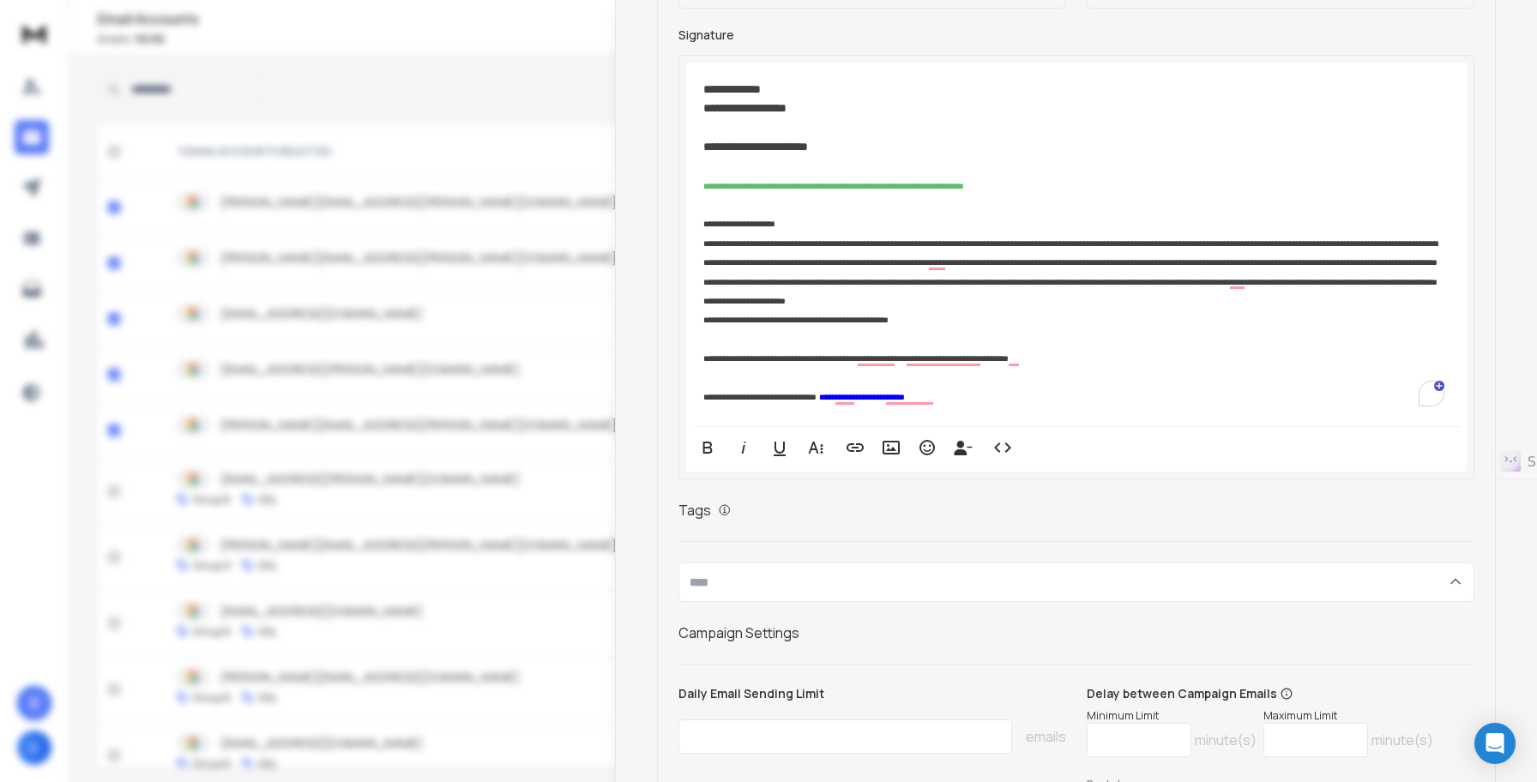
scroll to position [539, 0]
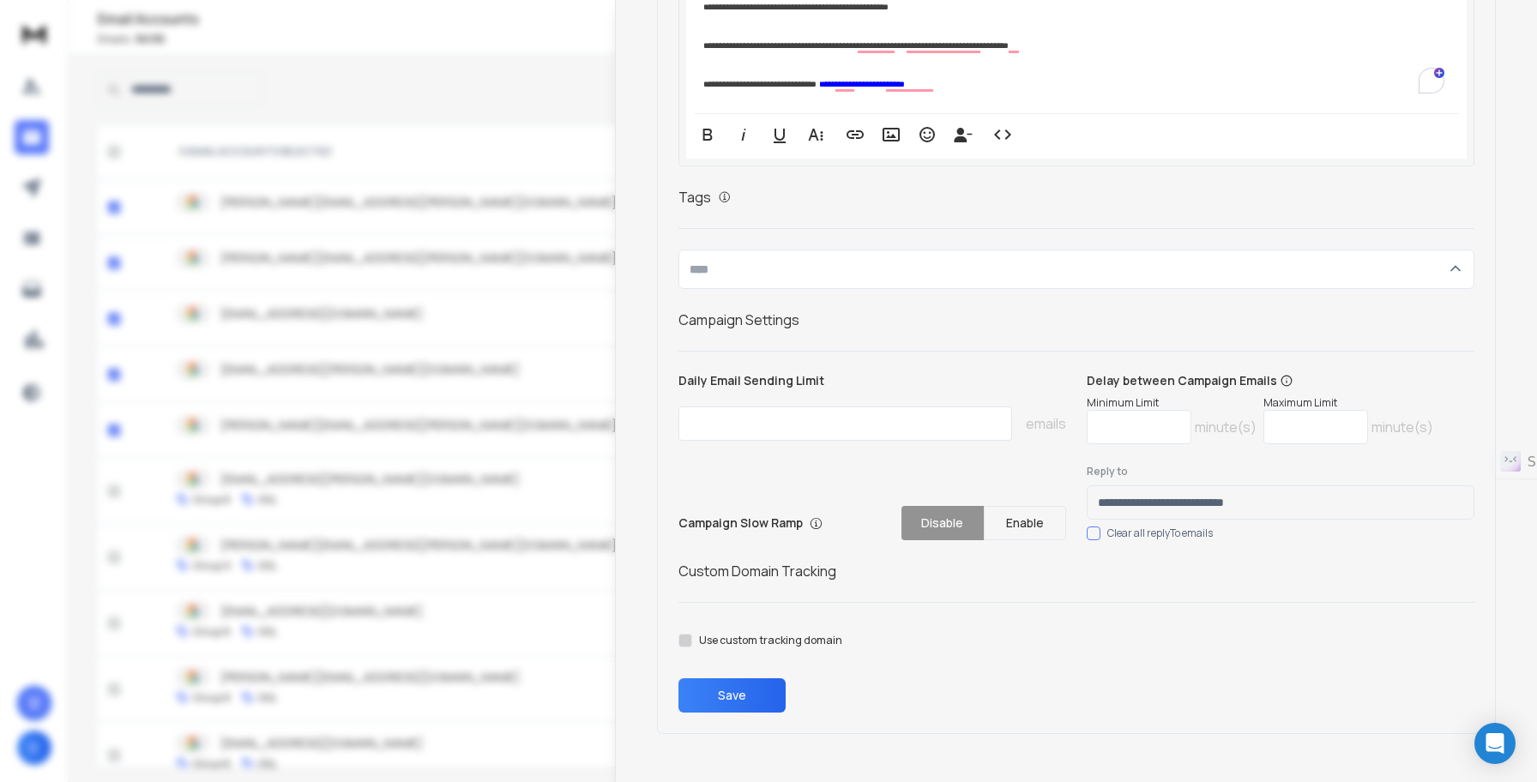
type input "**"
click at [746, 703] on button "Save" at bounding box center [732, 696] width 107 height 34
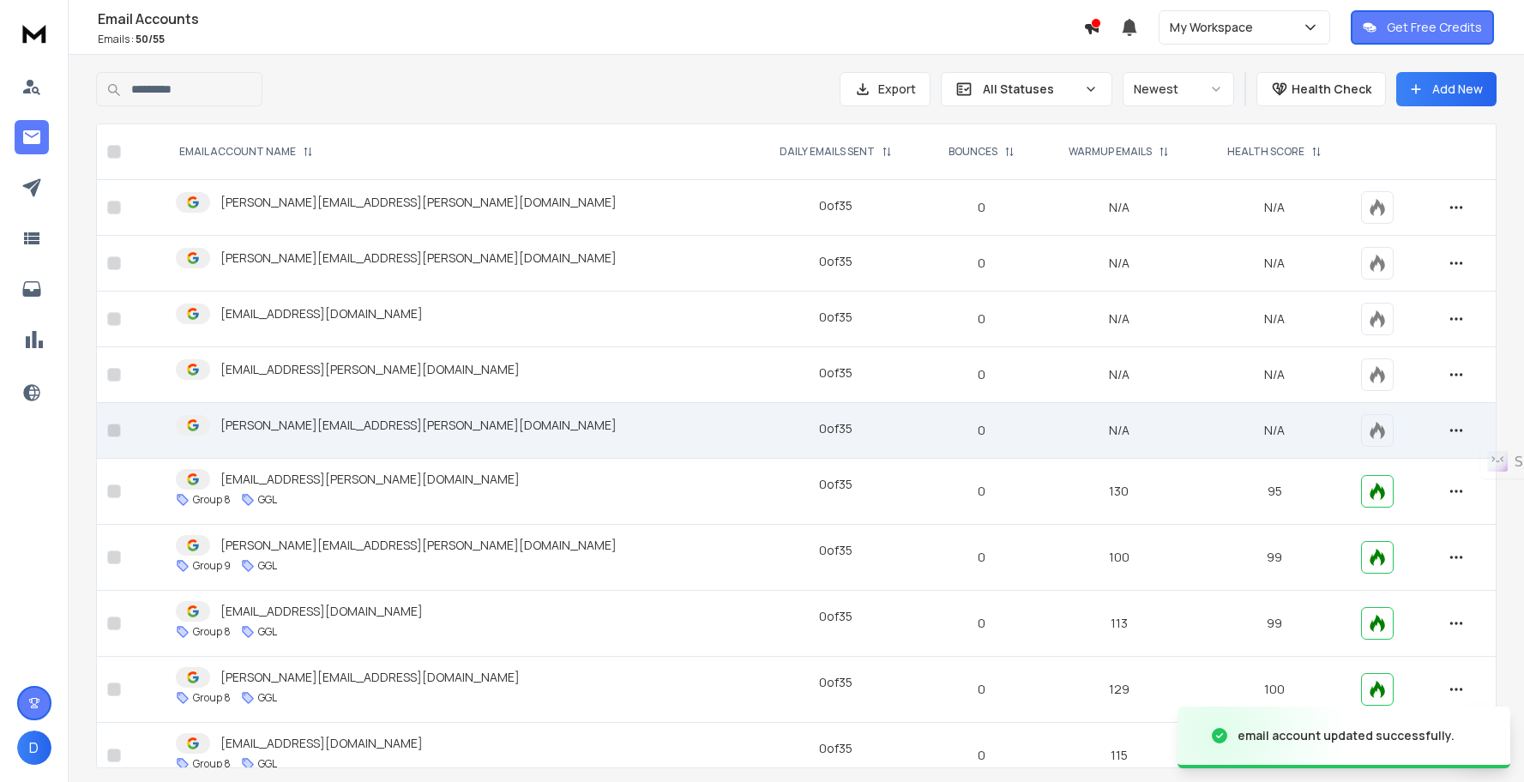
click at [117, 429] on button "button" at bounding box center [114, 431] width 14 height 14
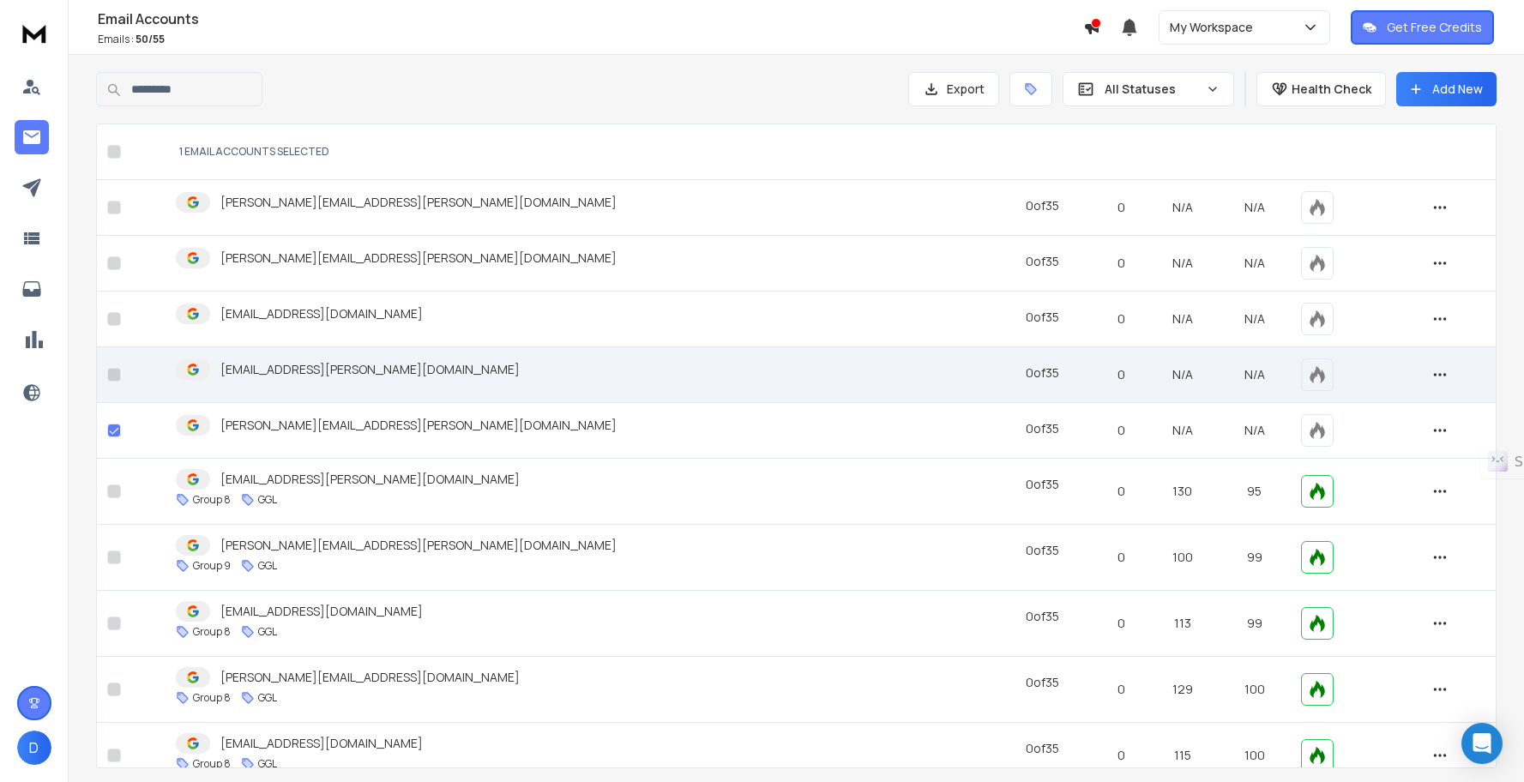
click at [116, 374] on button "button" at bounding box center [114, 375] width 14 height 14
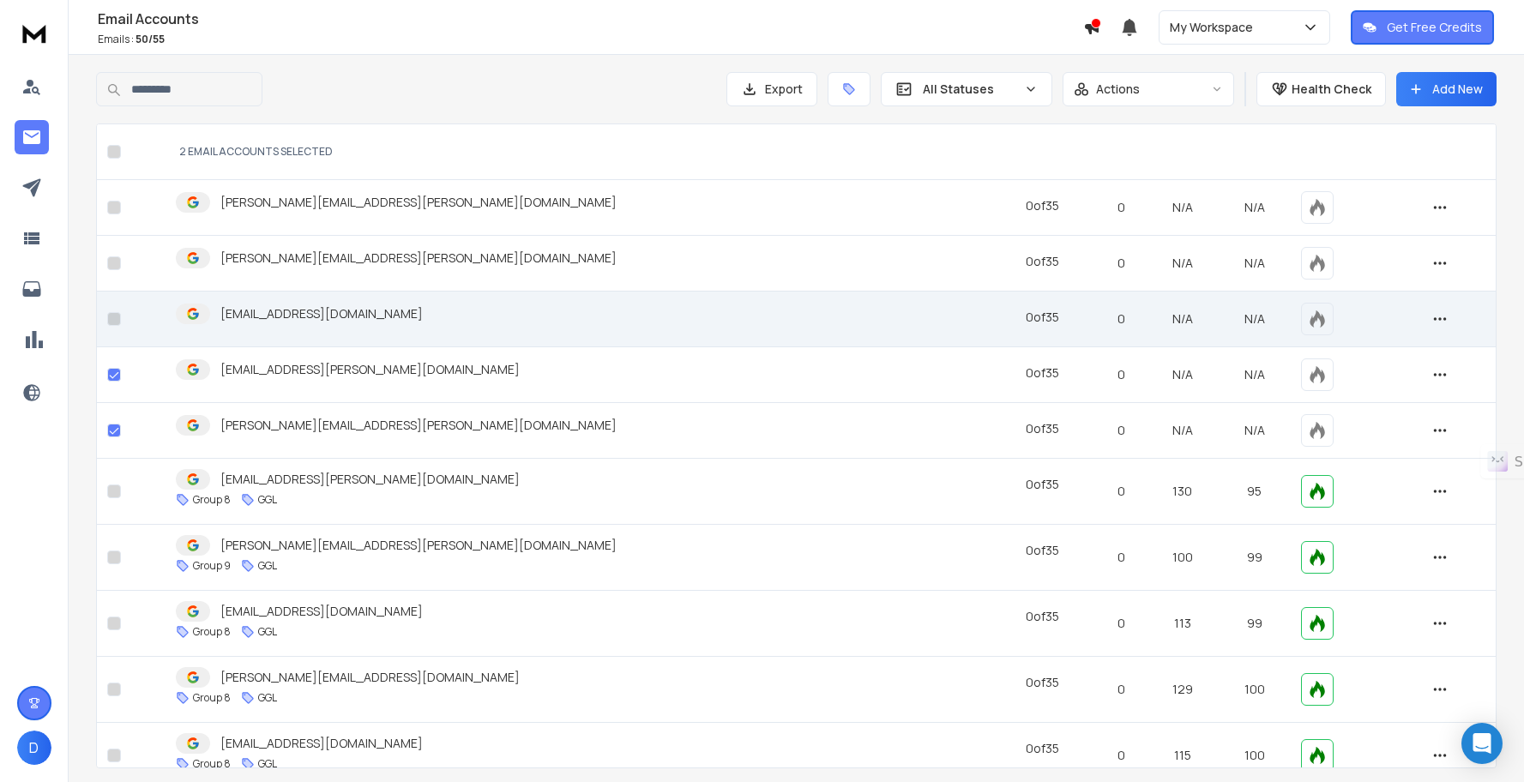
click at [116, 316] on button "button" at bounding box center [114, 319] width 14 height 14
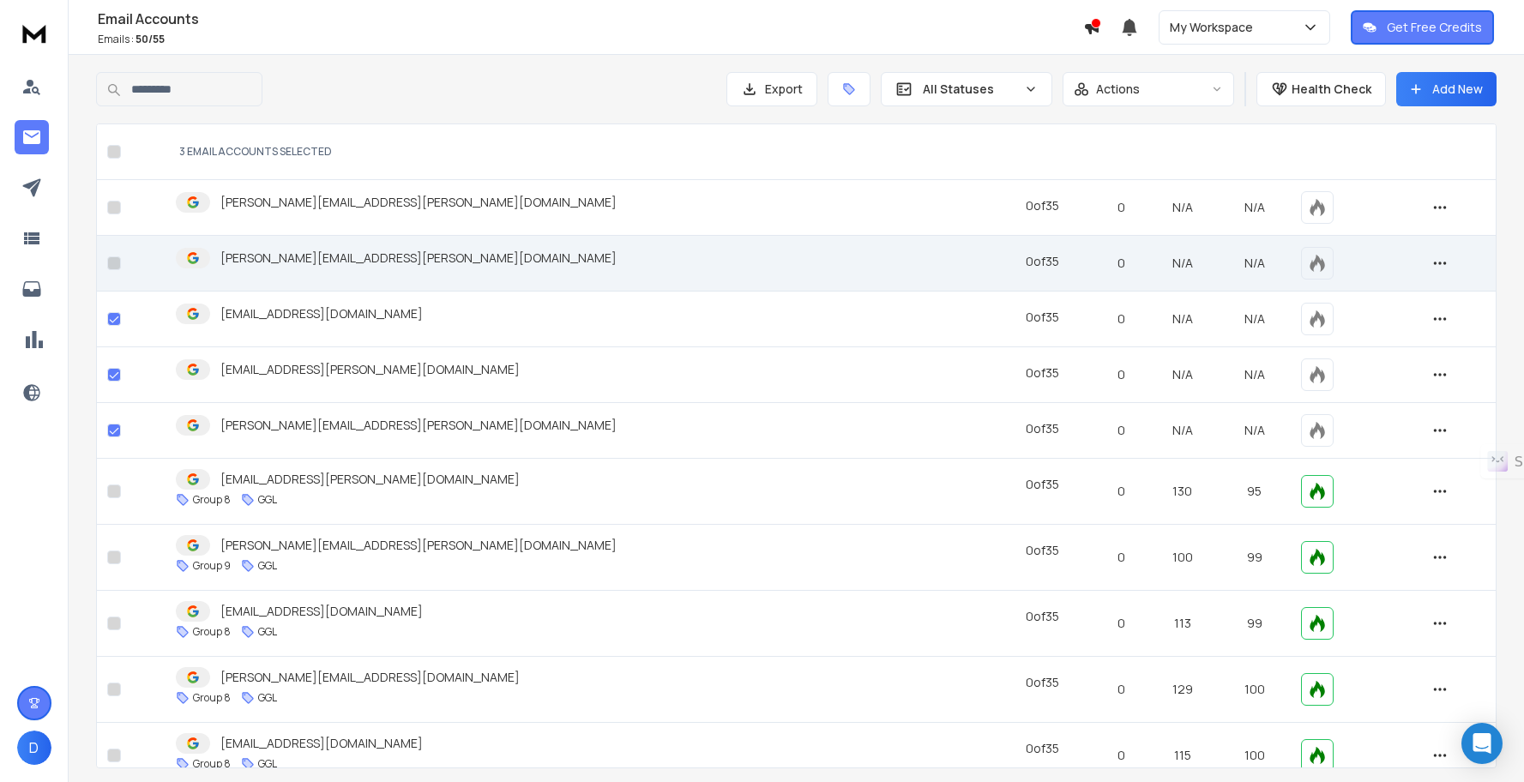
click at [117, 263] on button "button" at bounding box center [114, 264] width 14 height 14
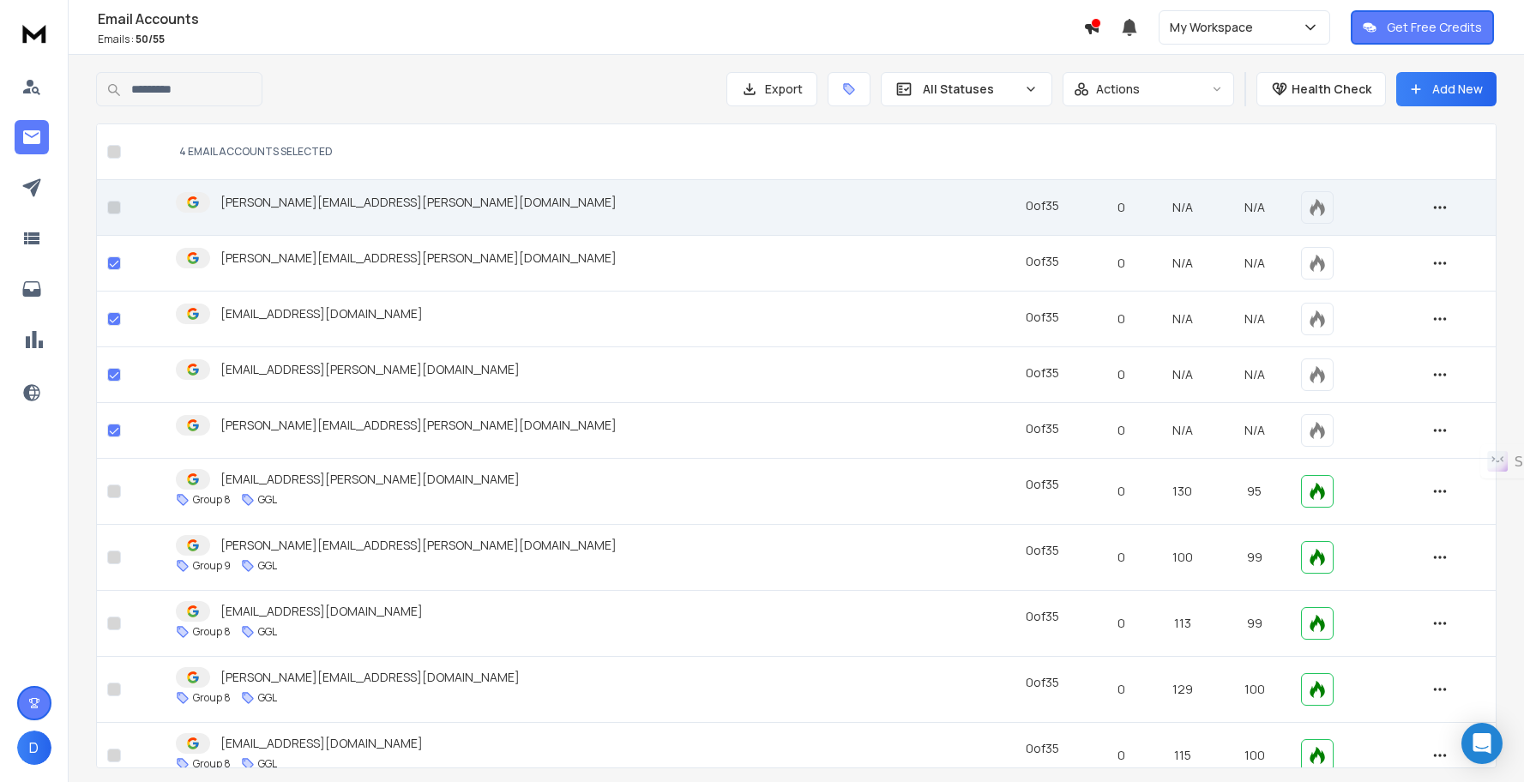
click at [118, 208] on button "button" at bounding box center [114, 208] width 14 height 14
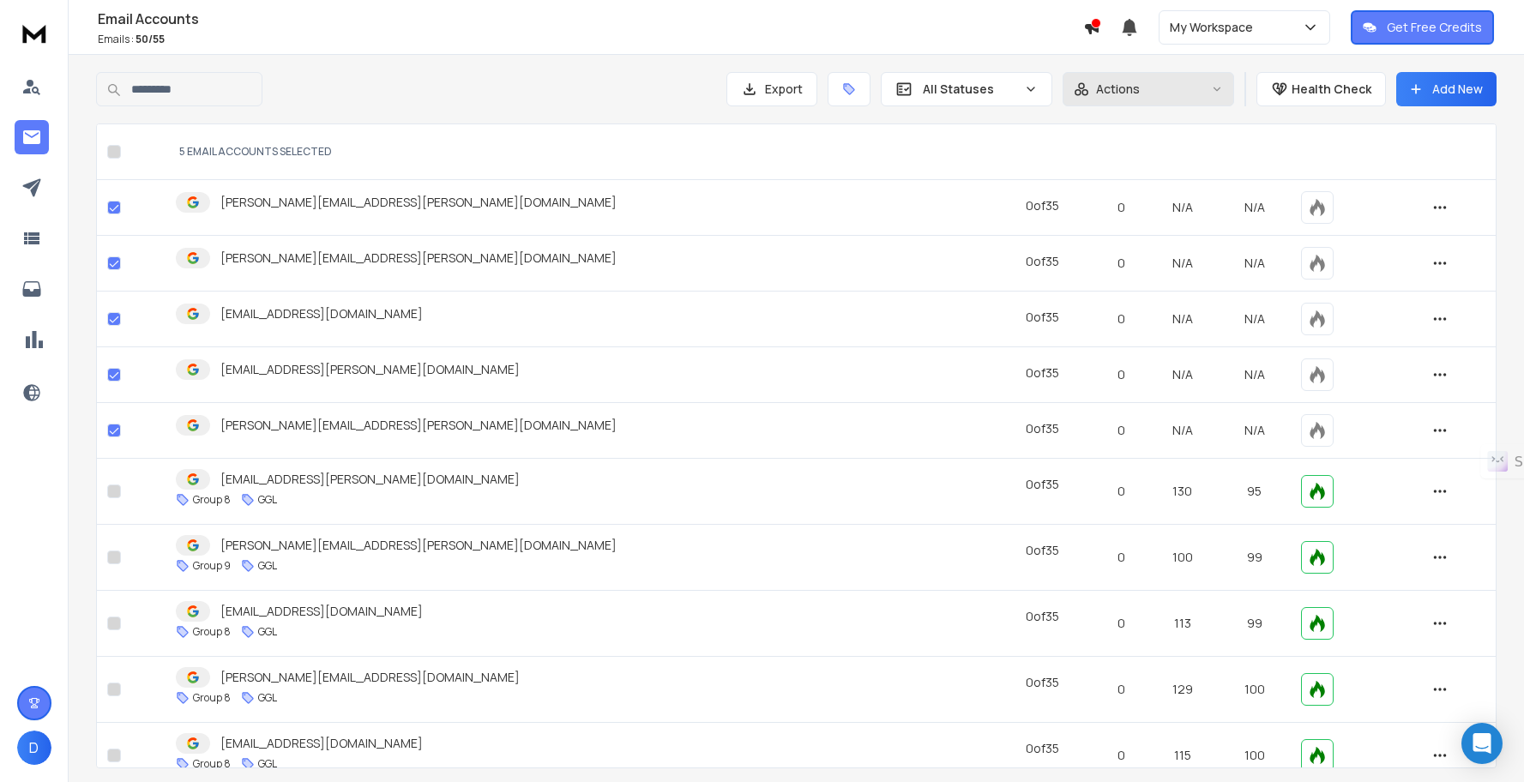
click at [1124, 93] on p "Actions" at bounding box center [1118, 89] width 44 height 17
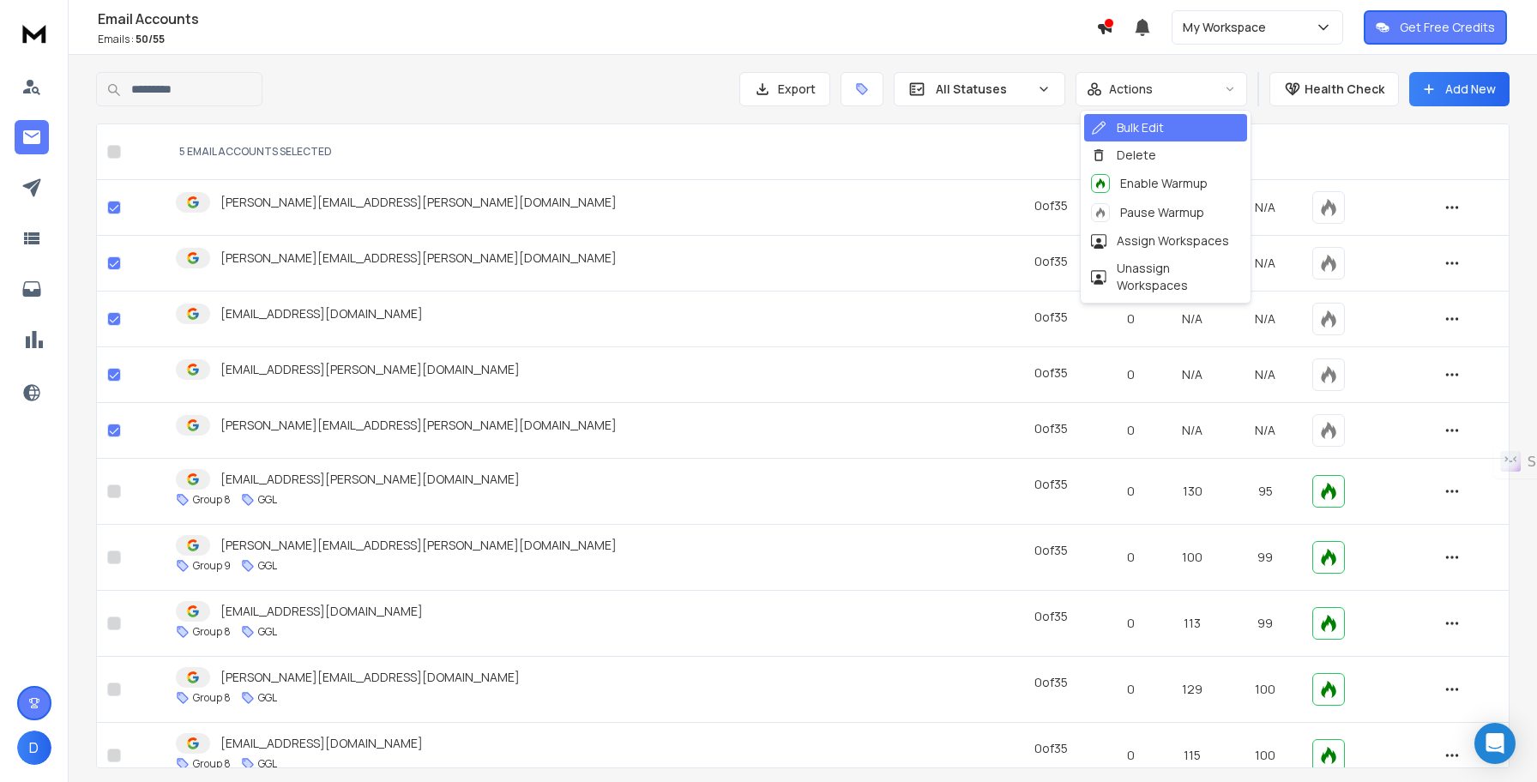
click at [1165, 130] on div "Bulk Edit" at bounding box center [1165, 127] width 163 height 27
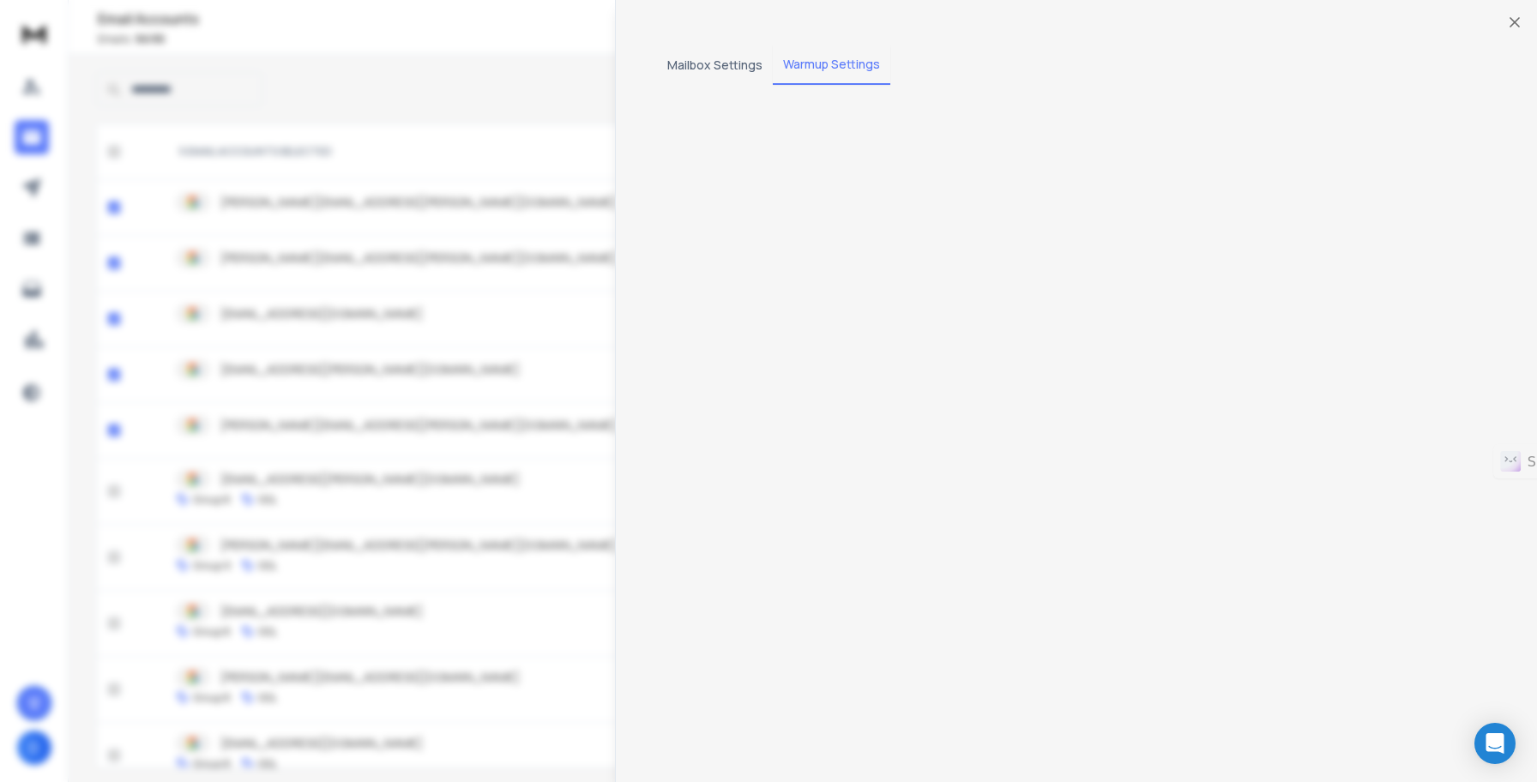
click at [806, 60] on button "Warmup Settings" at bounding box center [832, 64] width 118 height 39
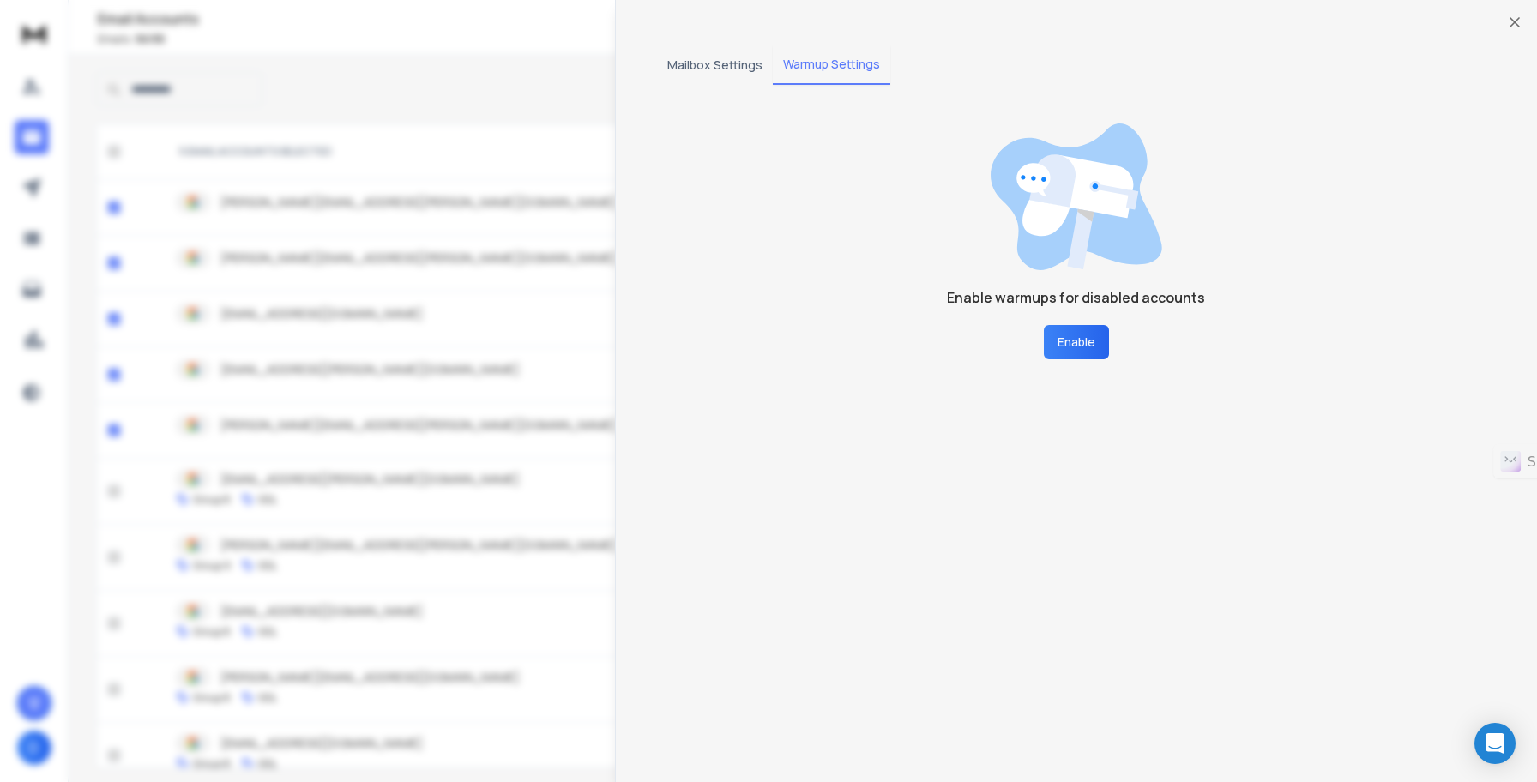
click at [1090, 355] on button "Enable" at bounding box center [1076, 342] width 65 height 34
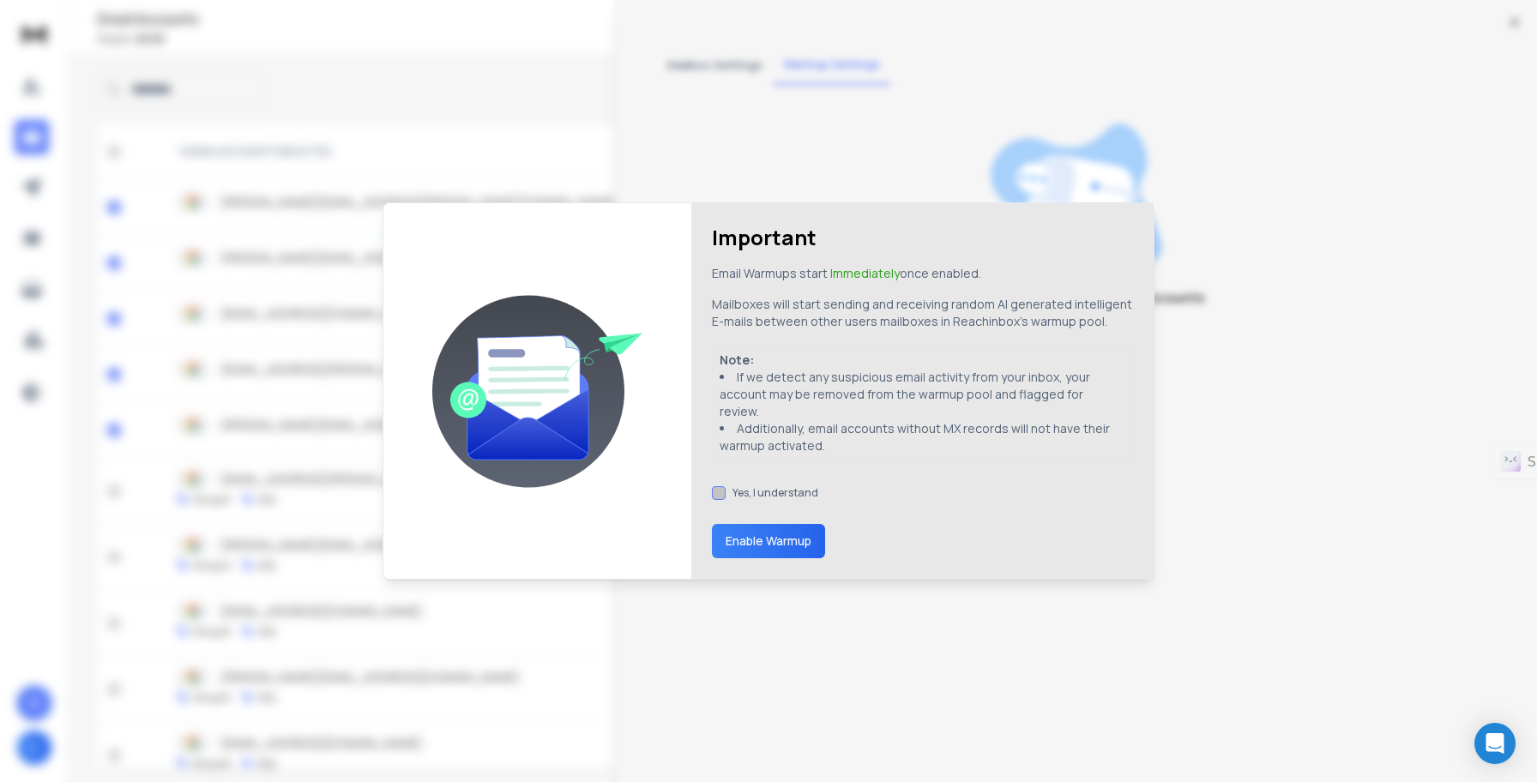
click at [720, 486] on button "Yes, I understand" at bounding box center [719, 493] width 14 height 14
click at [754, 538] on button "Enable Warmup" at bounding box center [768, 541] width 113 height 34
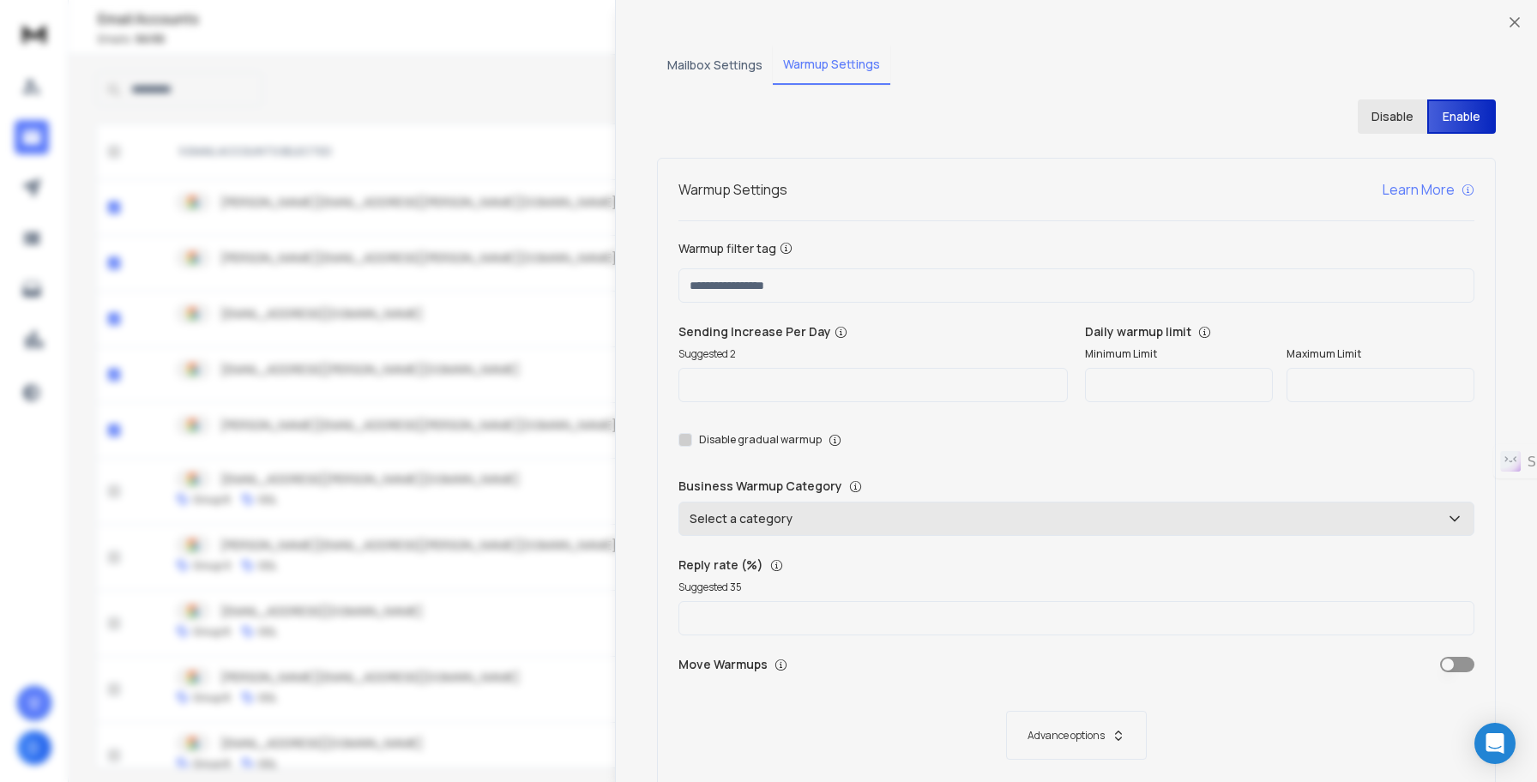
click at [859, 518] on div "Select a category" at bounding box center [1077, 518] width 774 height 17
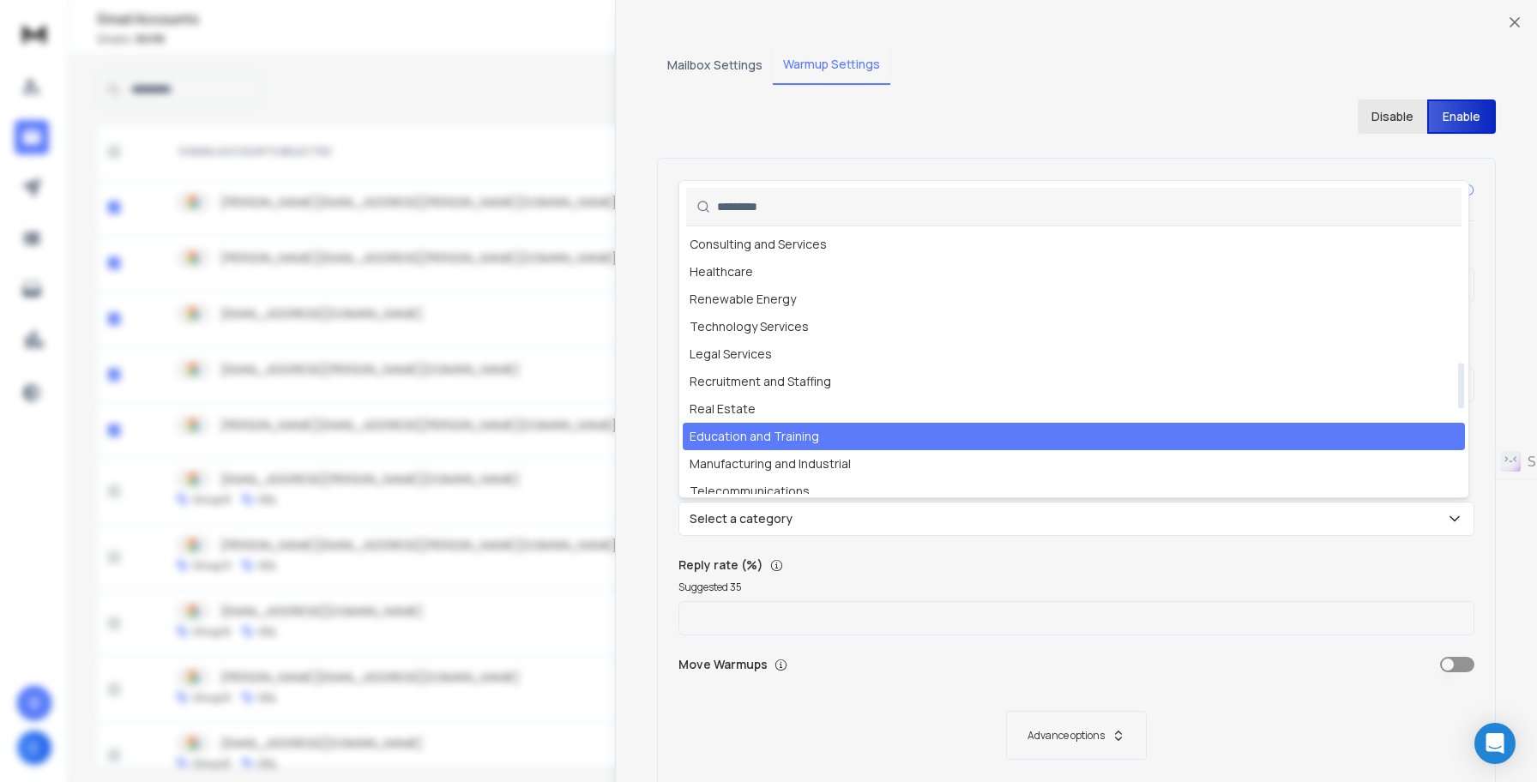
scroll to position [715, 0]
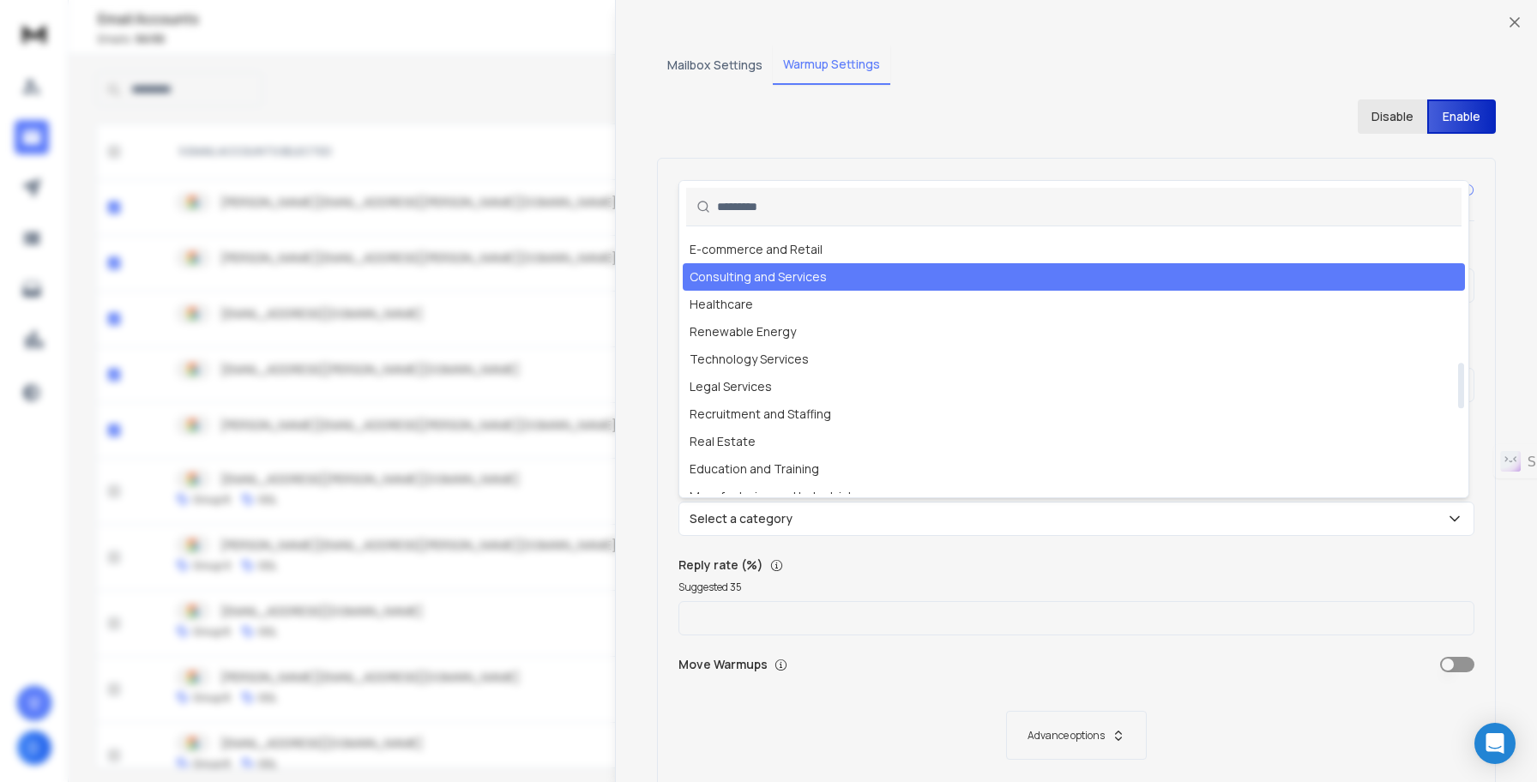
click at [812, 279] on span "Consulting and Services" at bounding box center [758, 277] width 137 height 17
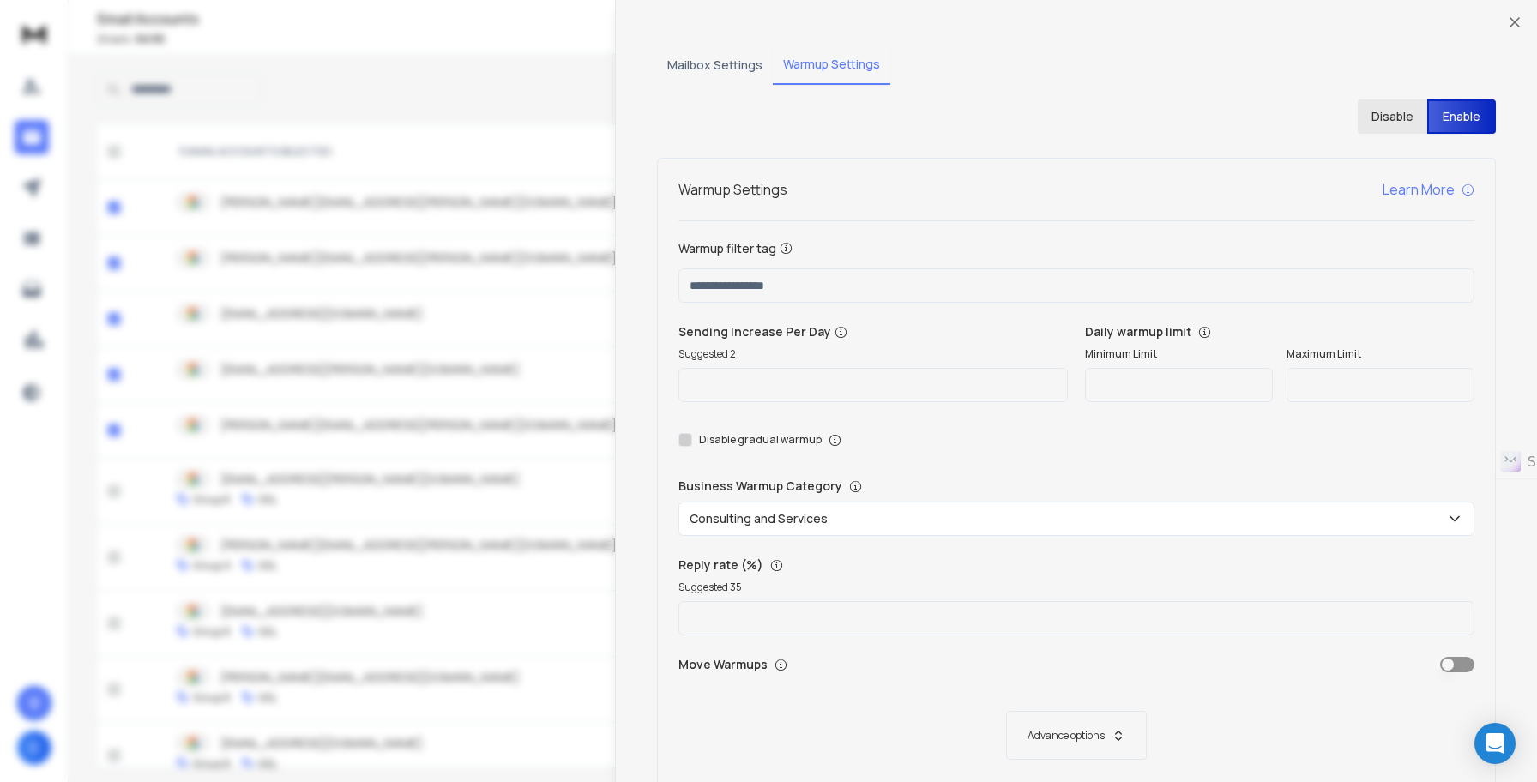
click at [782, 633] on input "number" at bounding box center [1077, 618] width 796 height 34
type input "**"
click at [848, 563] on p "Reply rate (%)" at bounding box center [1077, 565] width 796 height 17
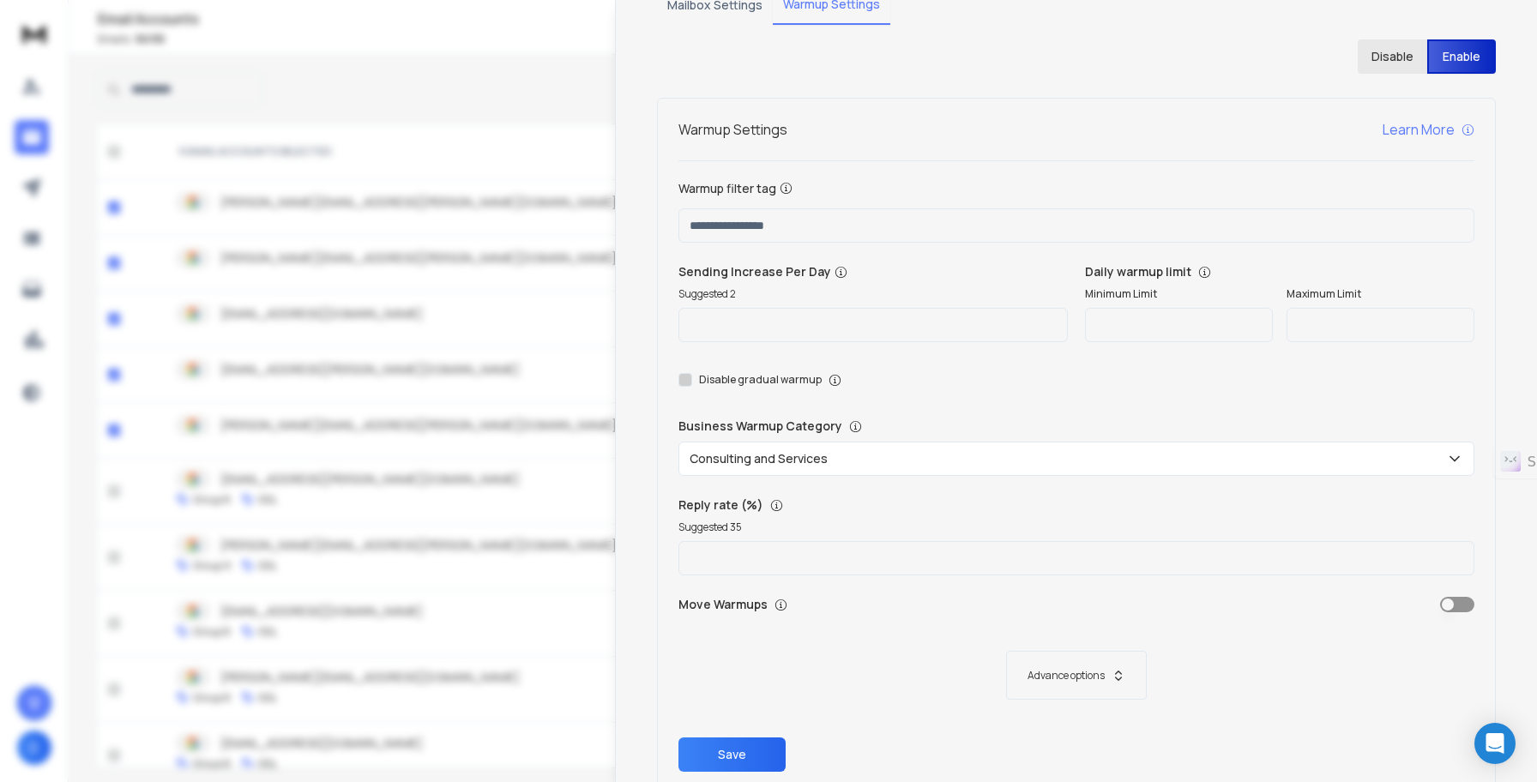
click at [898, 331] on input "number" at bounding box center [873, 325] width 389 height 34
type input "*"
click at [684, 382] on button "Disable gradual warmup" at bounding box center [686, 380] width 14 height 14
click at [1140, 322] on input "number" at bounding box center [1179, 325] width 188 height 34
type input "*"
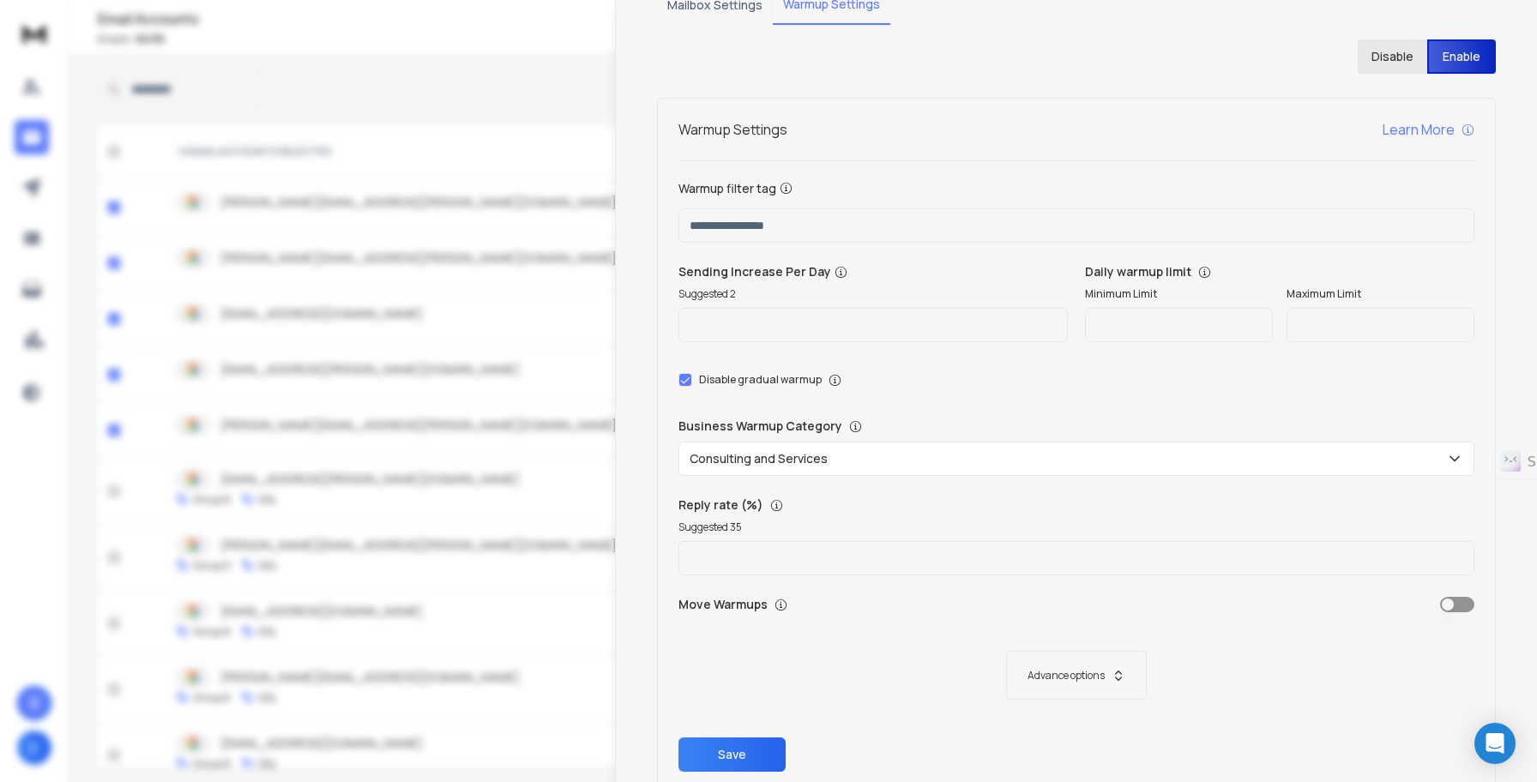
click at [1300, 320] on input "number" at bounding box center [1381, 325] width 188 height 34
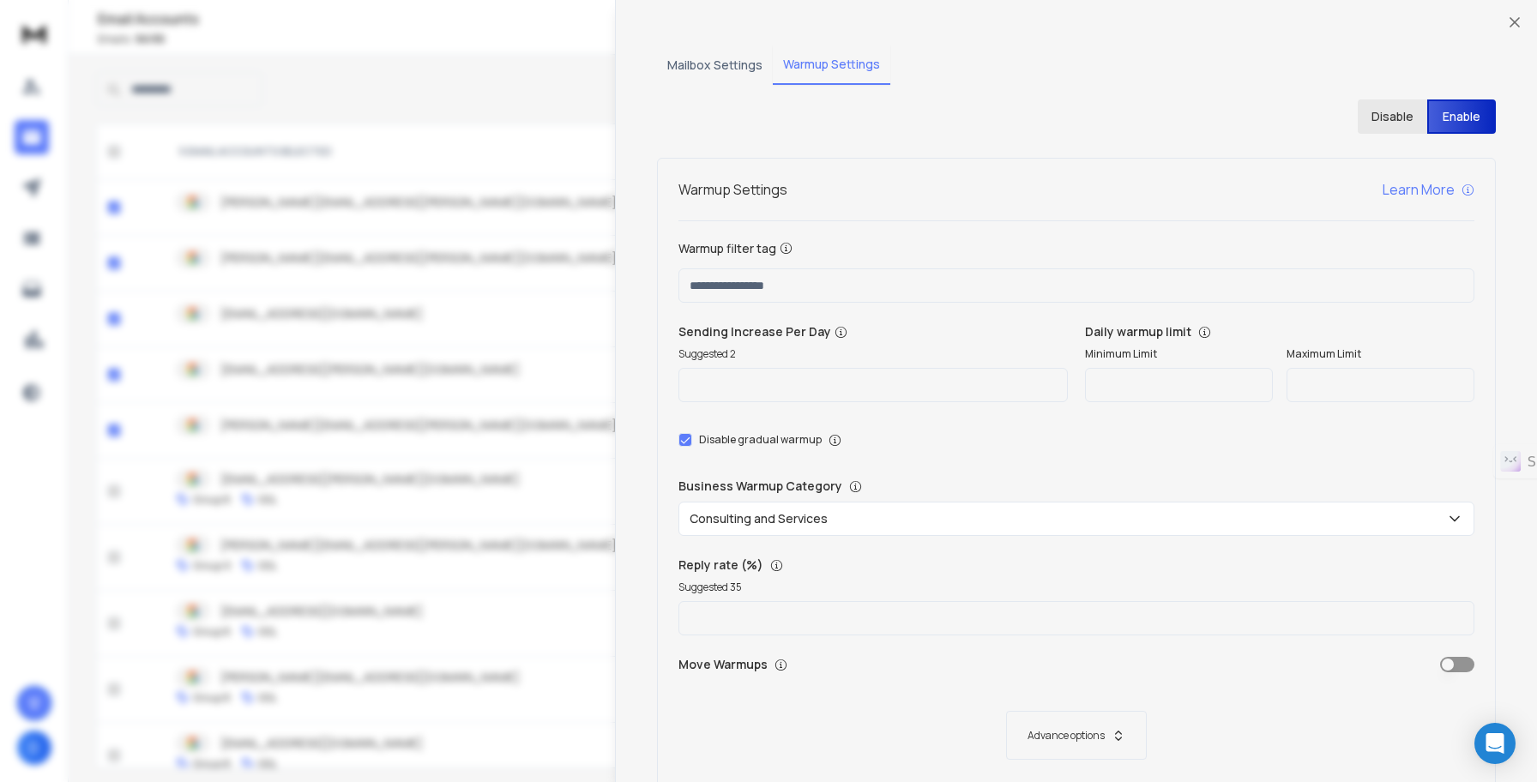
scroll to position [119, 0]
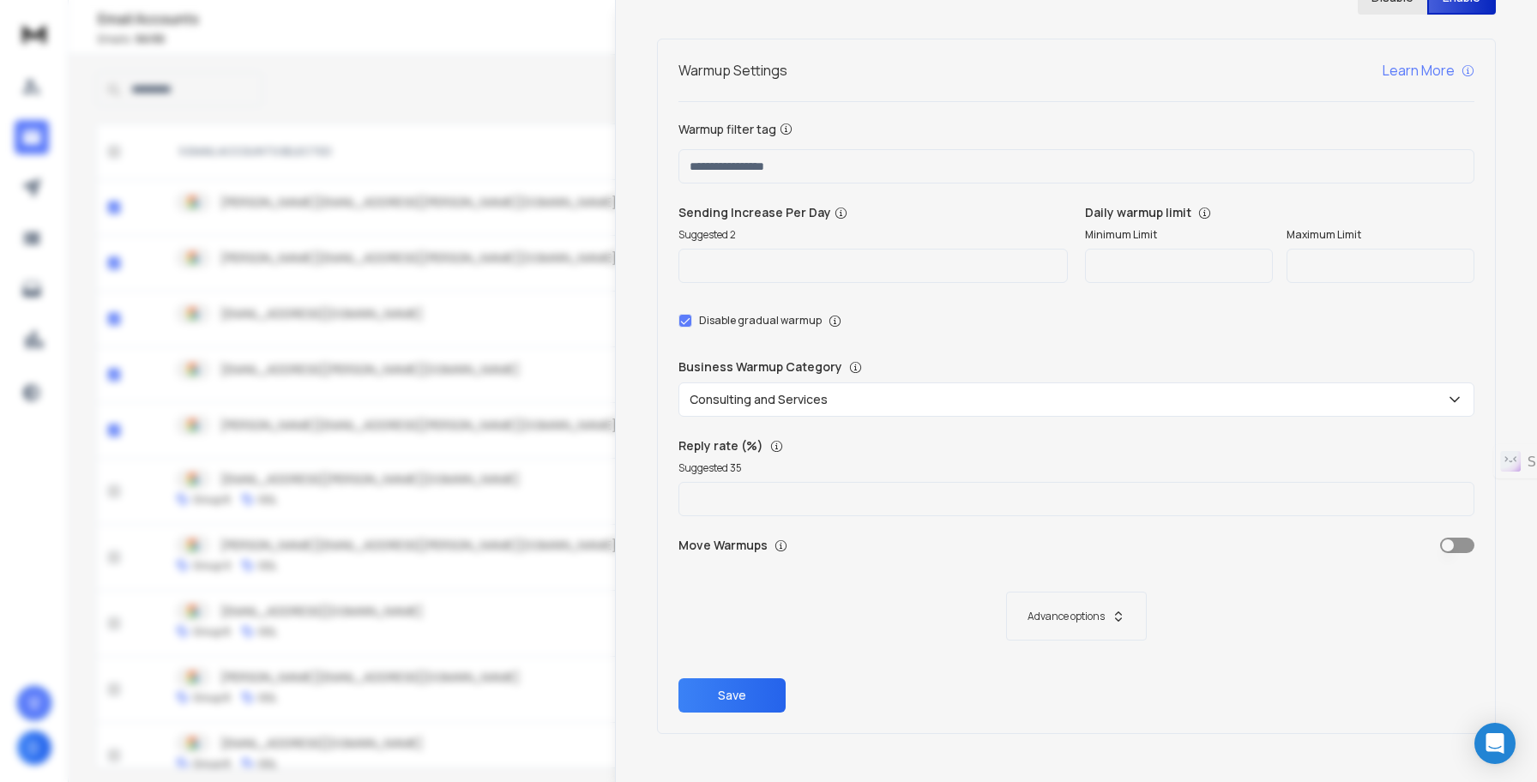
type input "**"
click at [733, 693] on button "Save" at bounding box center [732, 696] width 107 height 34
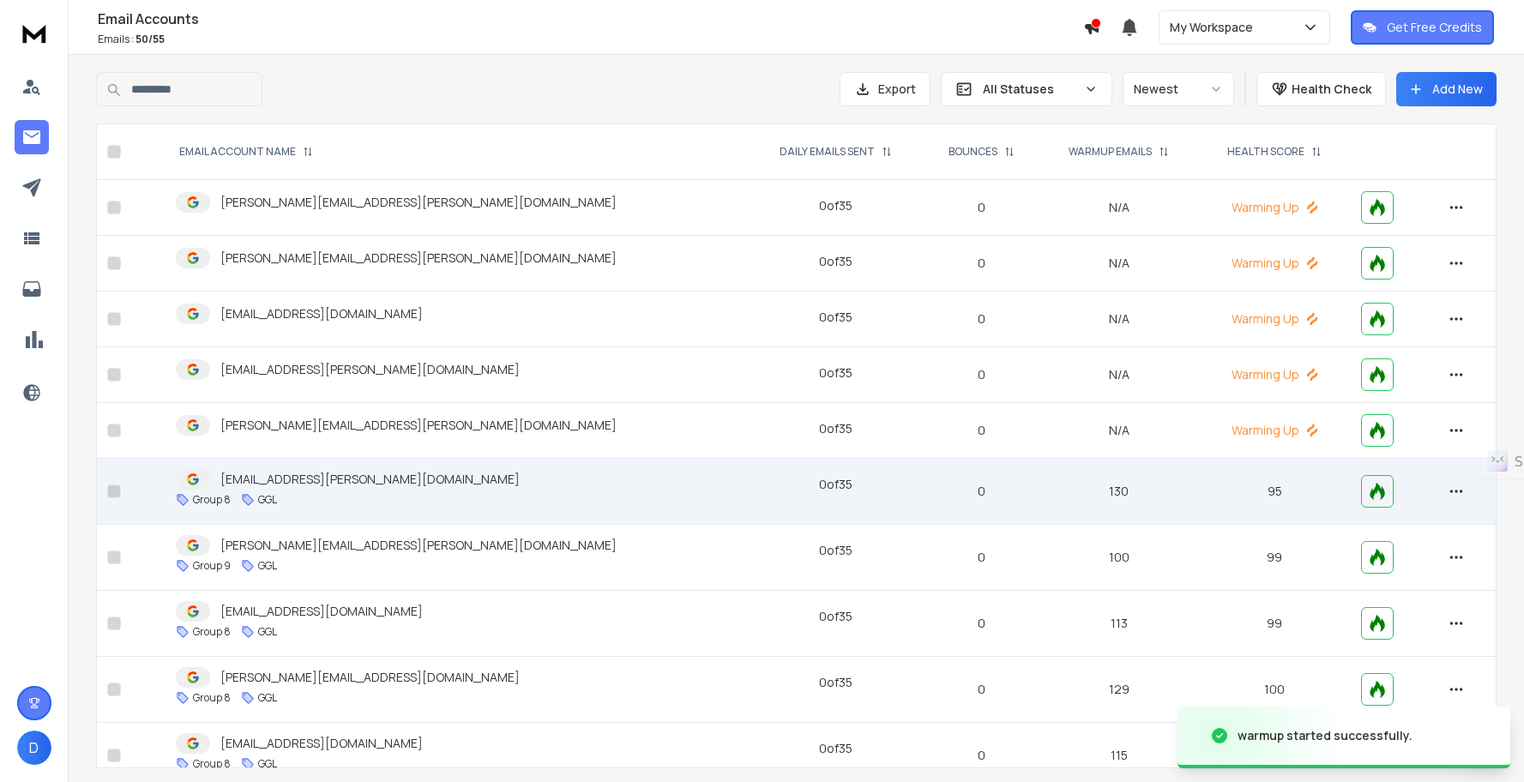
click at [773, 505] on tr "hockley.david@getgrowthpartnerships.com Group 8 GGL 0 of 35 0 130 95" at bounding box center [796, 492] width 1399 height 66
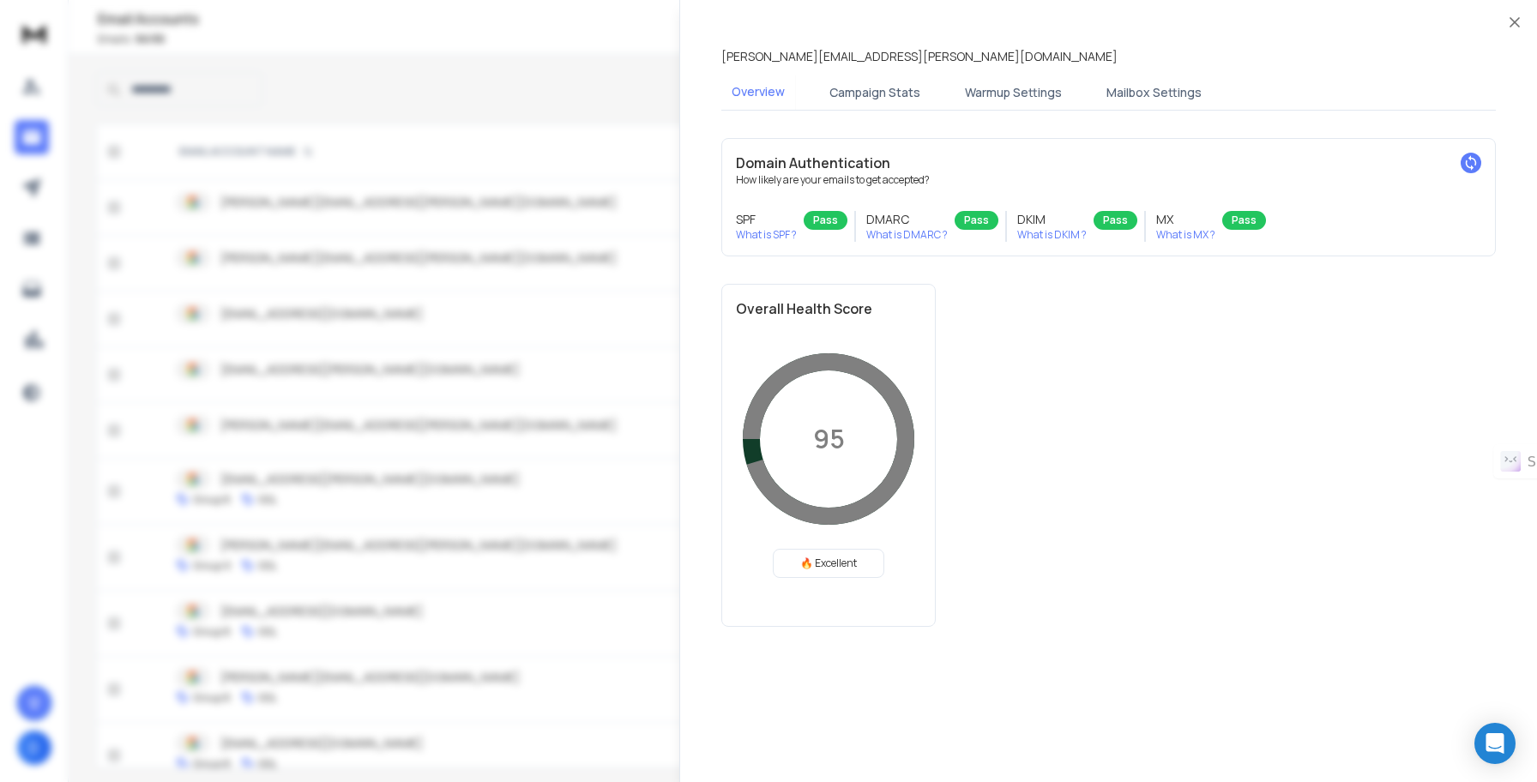
click at [1012, 88] on button "Warmup Settings" at bounding box center [1014, 93] width 118 height 38
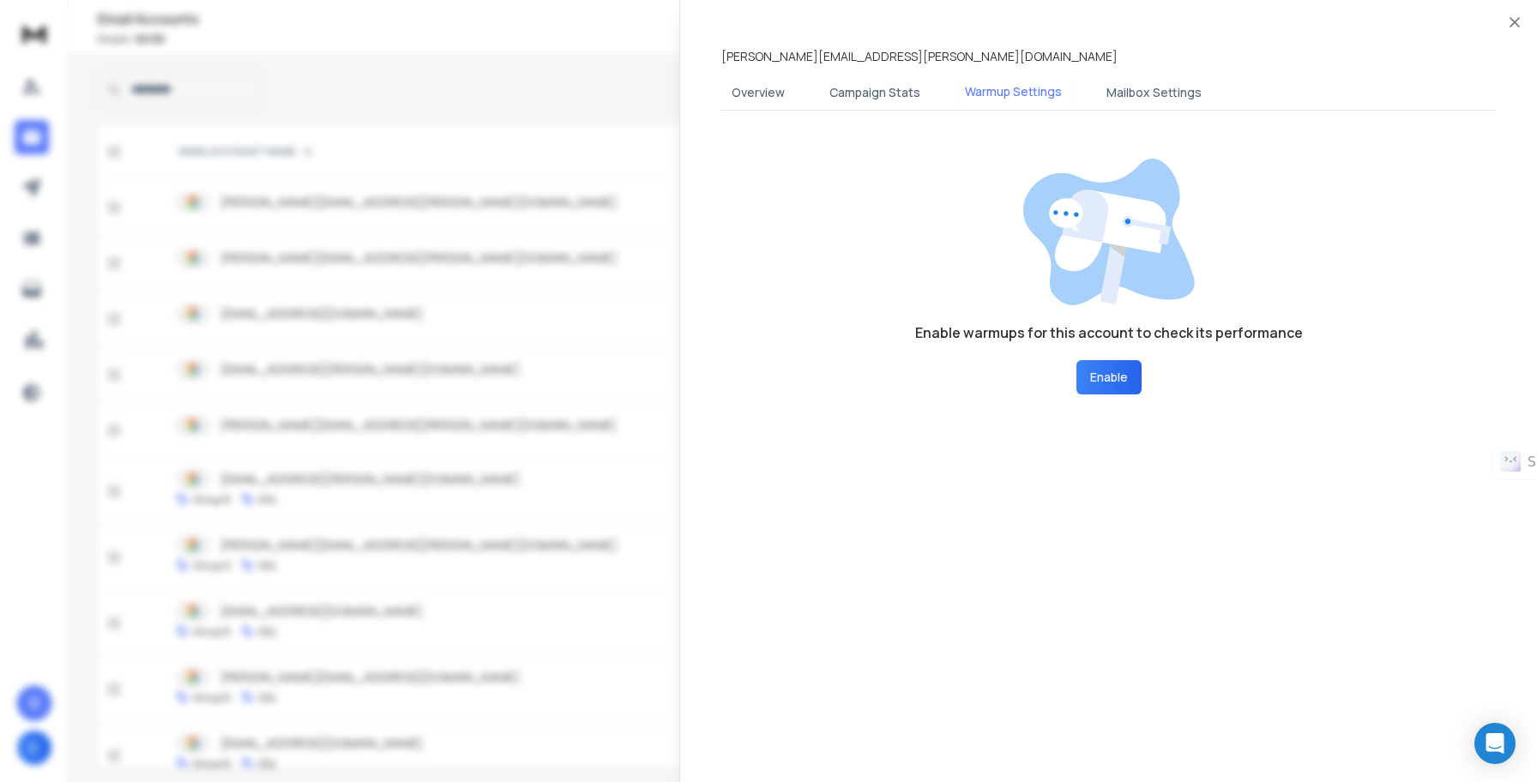
click at [637, 440] on div at bounding box center [768, 391] width 1537 height 782
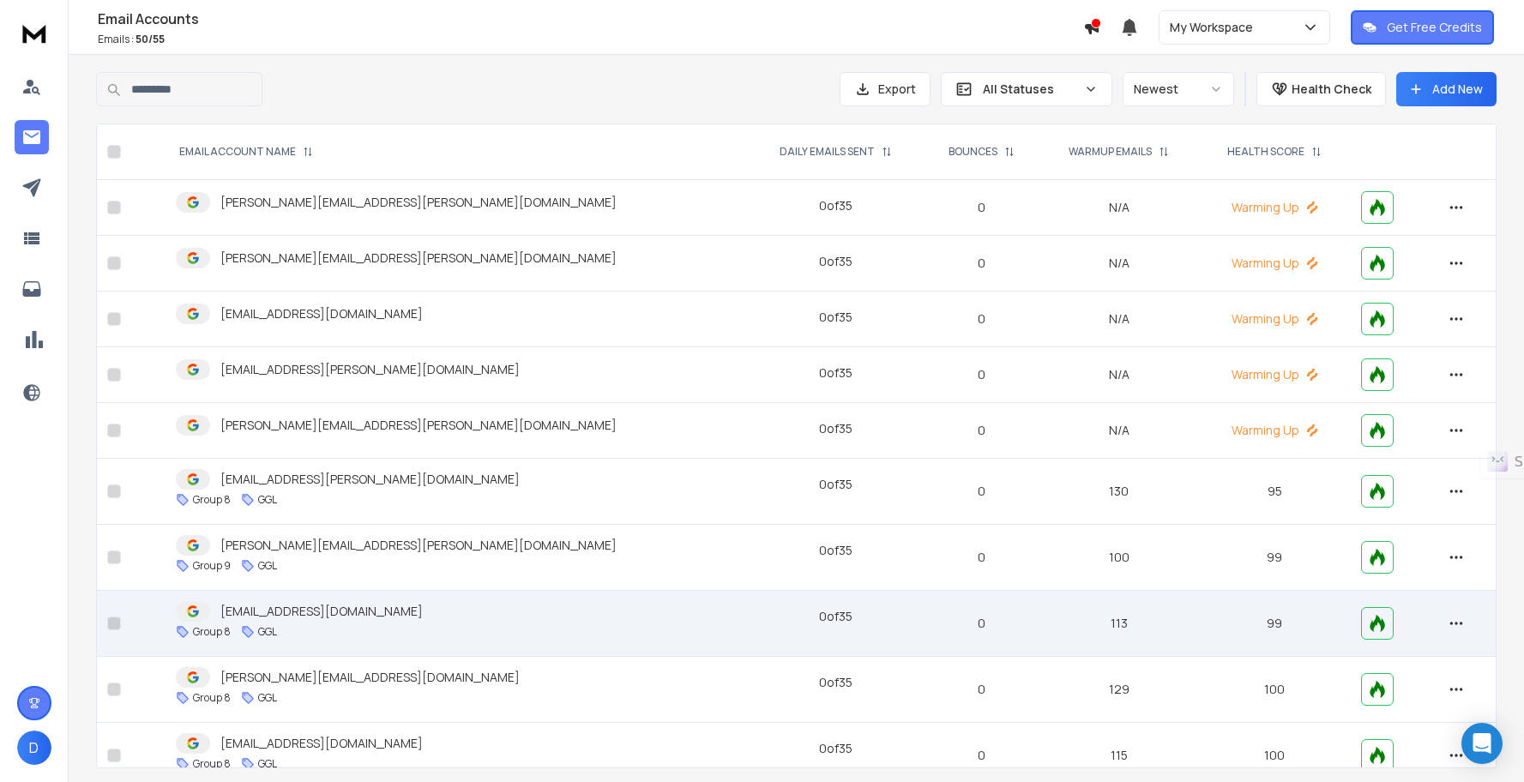
click at [606, 635] on div "Group 8 GGL" at bounding box center [457, 632] width 563 height 14
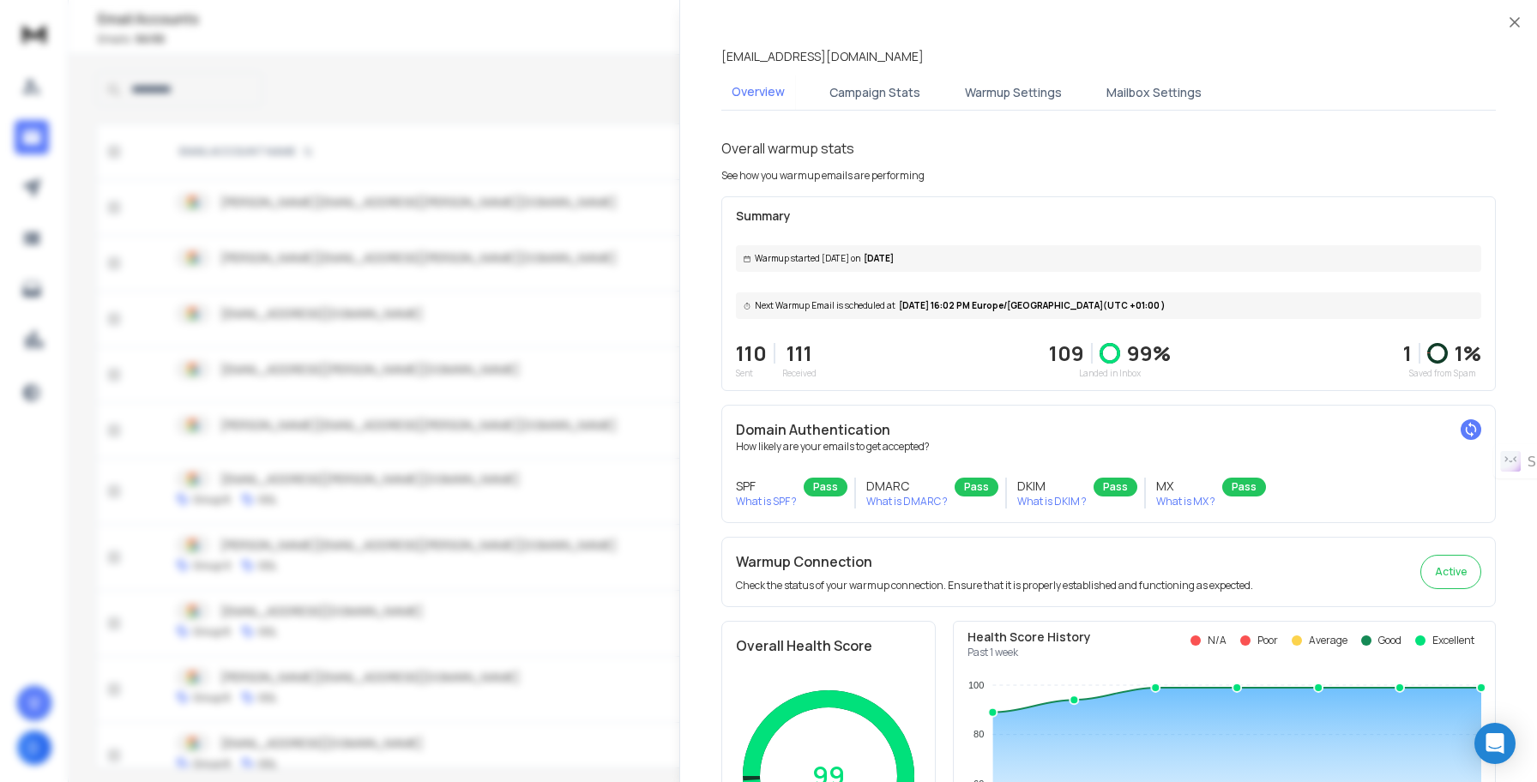
click at [1033, 89] on button "Warmup Settings" at bounding box center [1014, 93] width 118 height 38
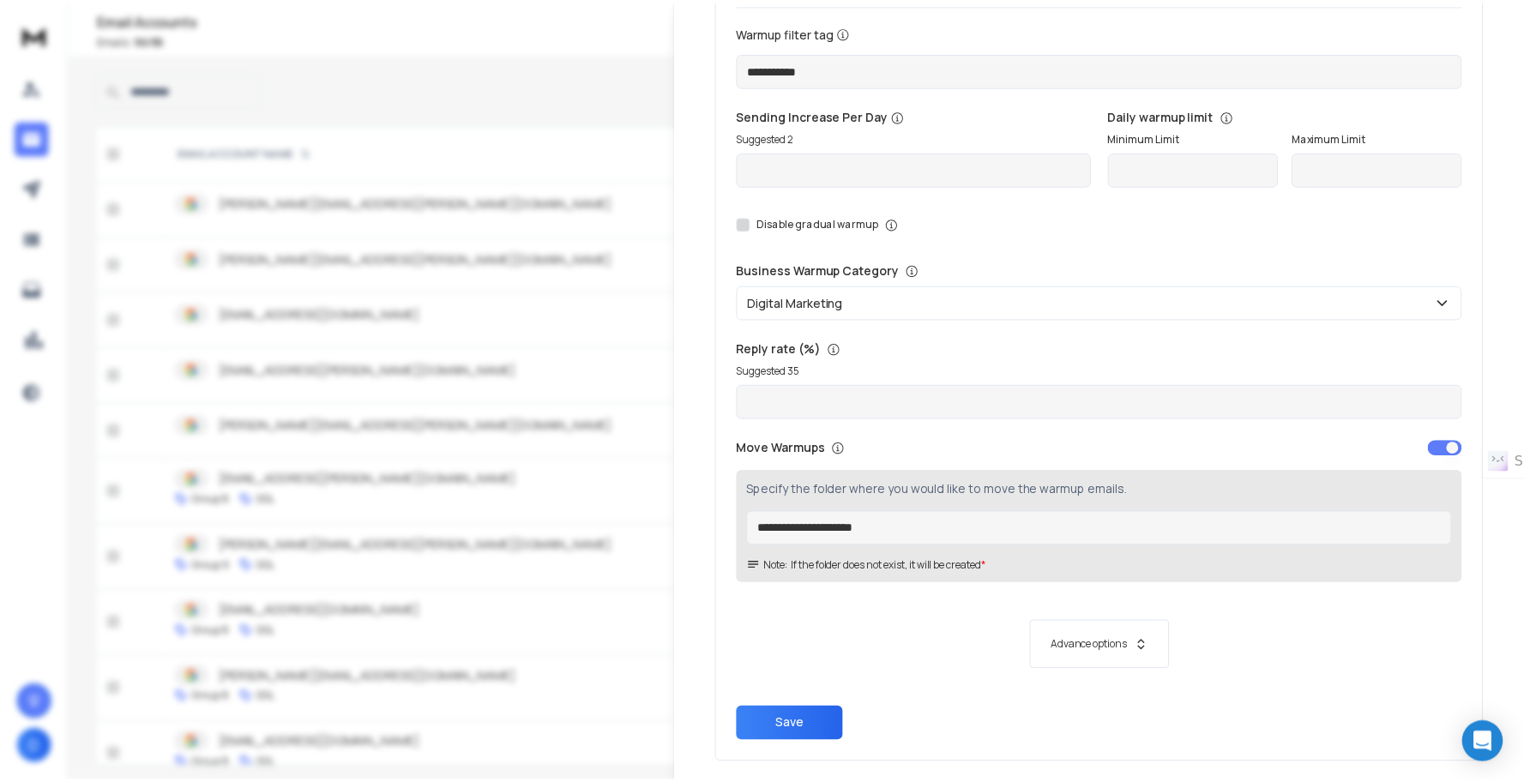
scroll to position [0, 0]
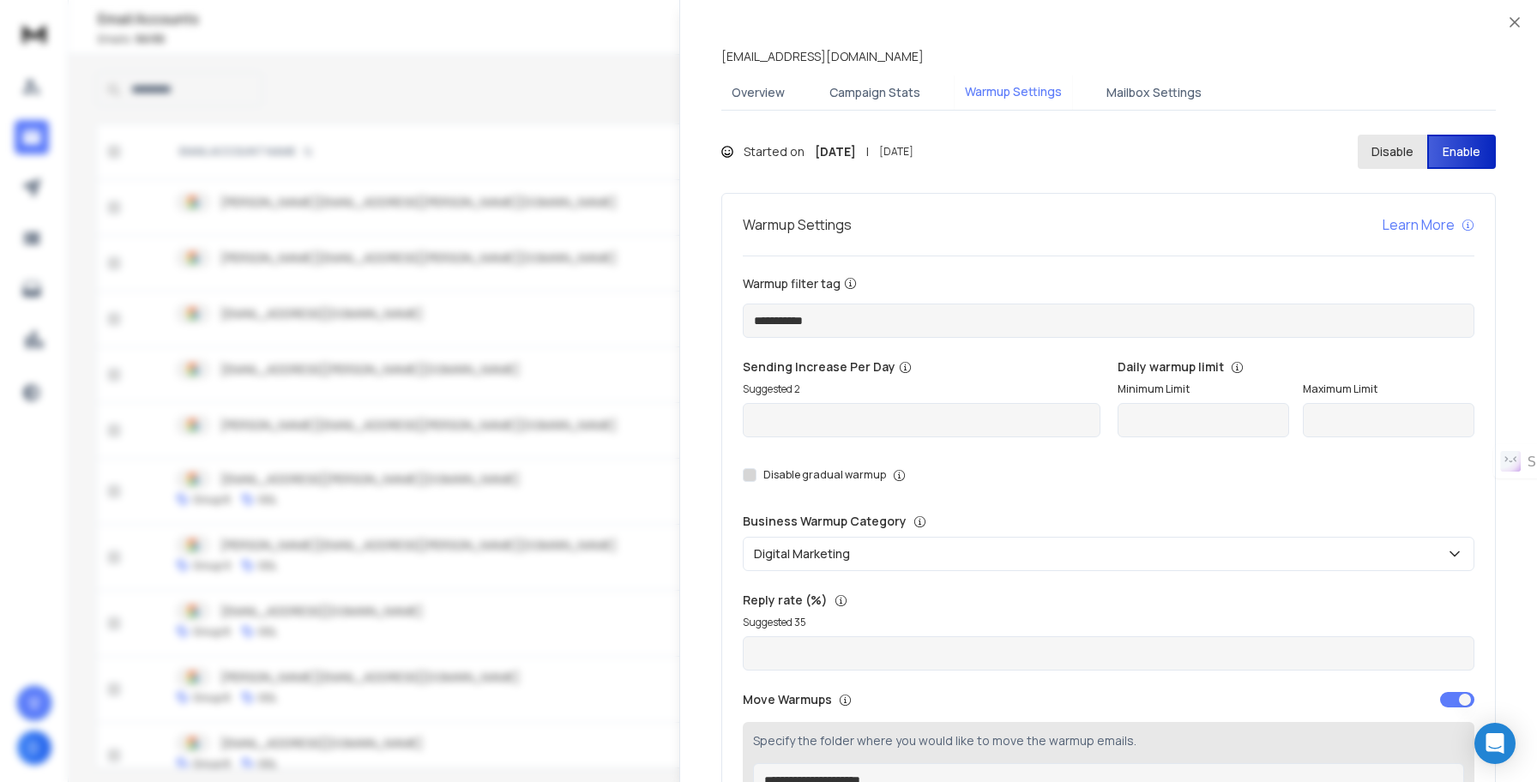
click at [565, 509] on div at bounding box center [768, 391] width 1537 height 782
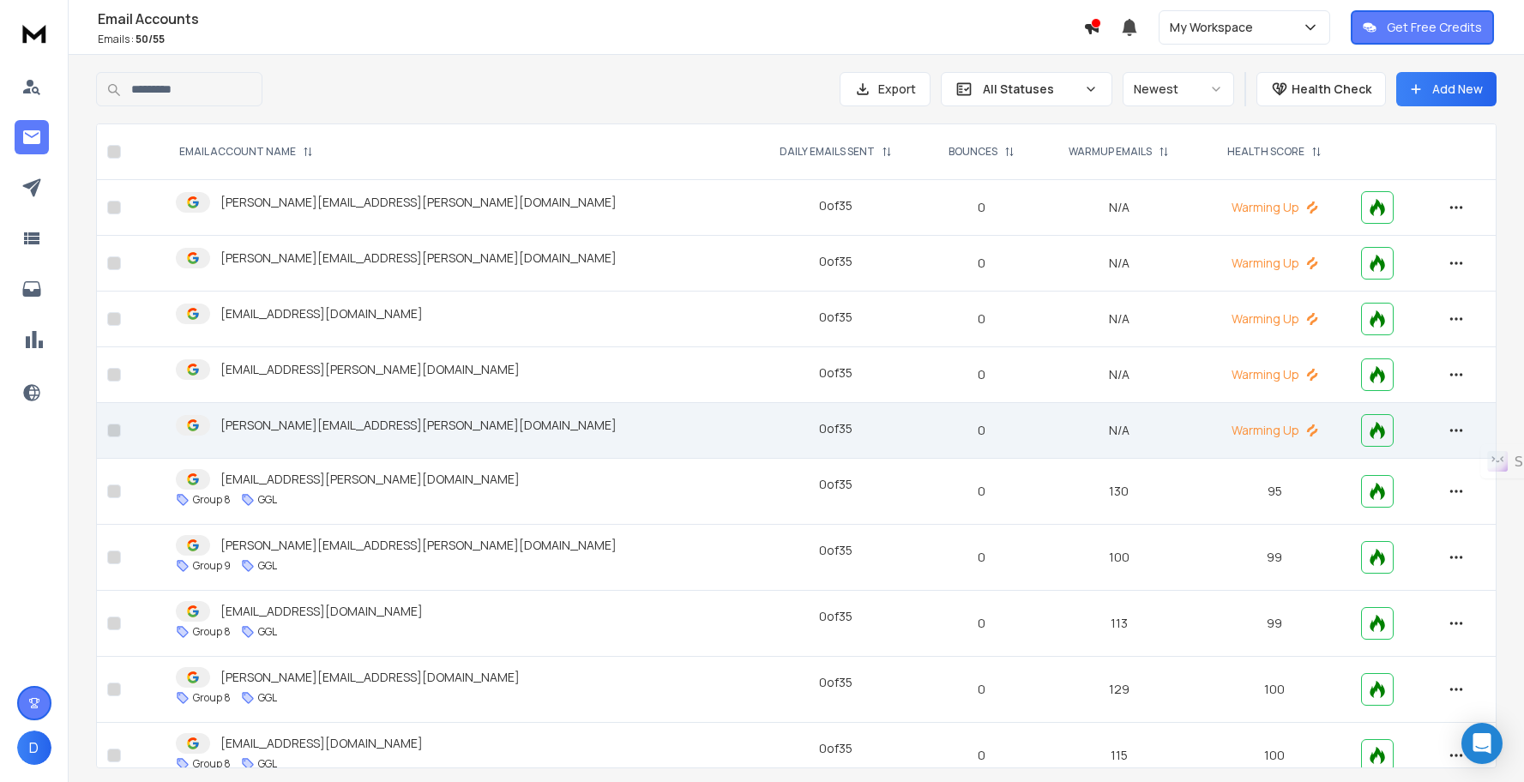
click at [117, 426] on button "button" at bounding box center [114, 431] width 14 height 14
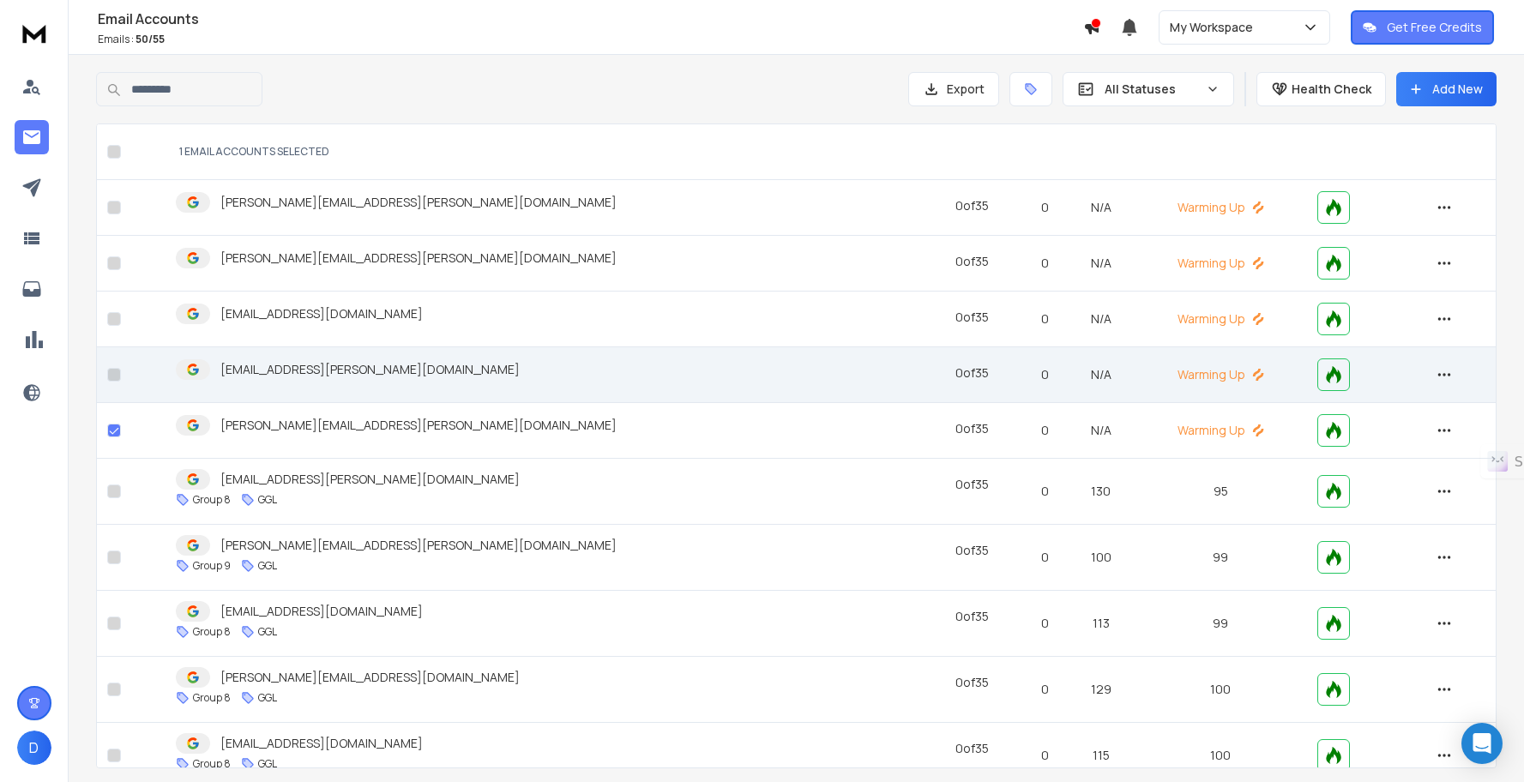
click at [112, 373] on button "button" at bounding box center [114, 375] width 14 height 14
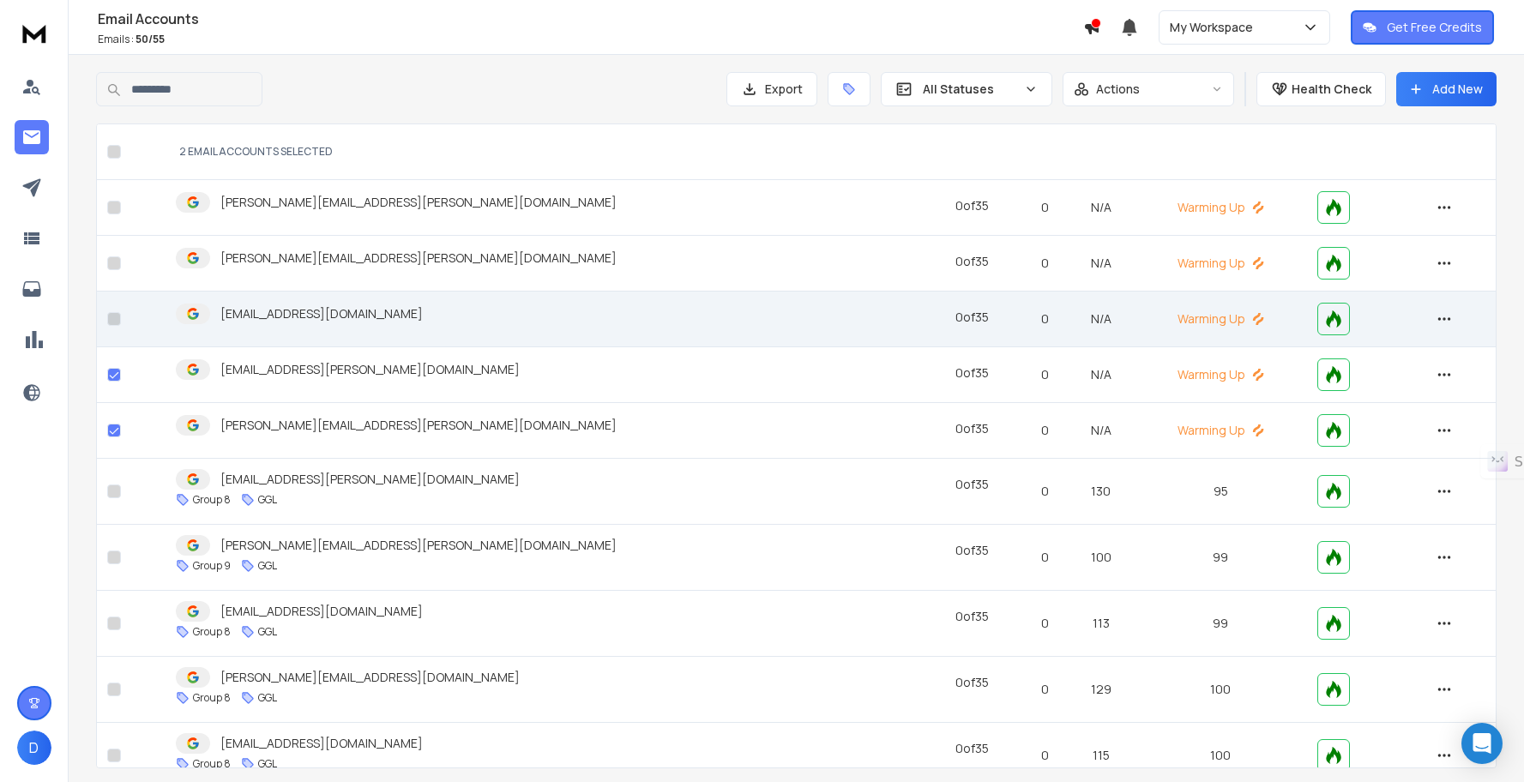
click at [115, 317] on button "button" at bounding box center [114, 319] width 14 height 14
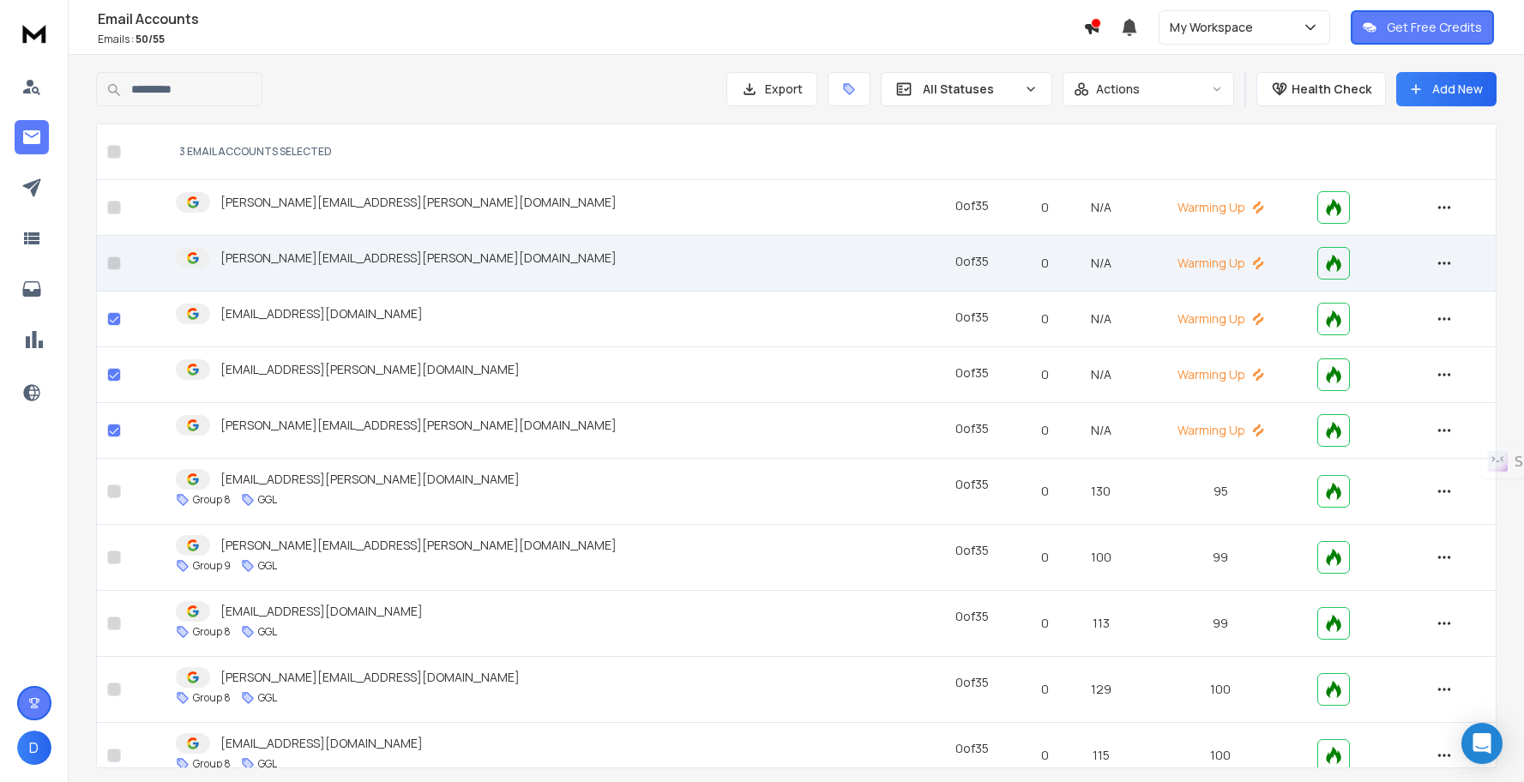
click at [115, 266] on button "button" at bounding box center [114, 264] width 14 height 14
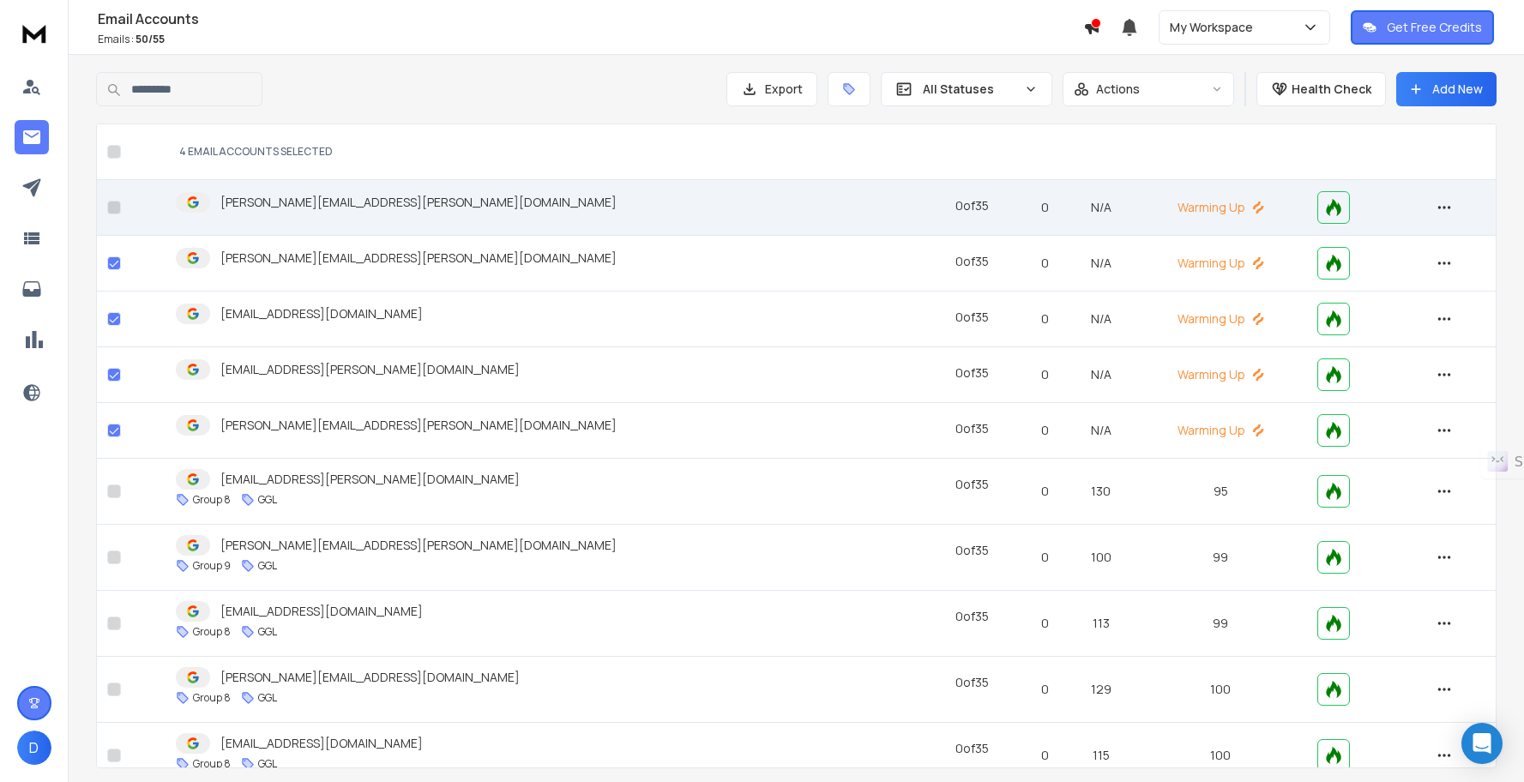
click at [116, 213] on button "button" at bounding box center [114, 208] width 14 height 14
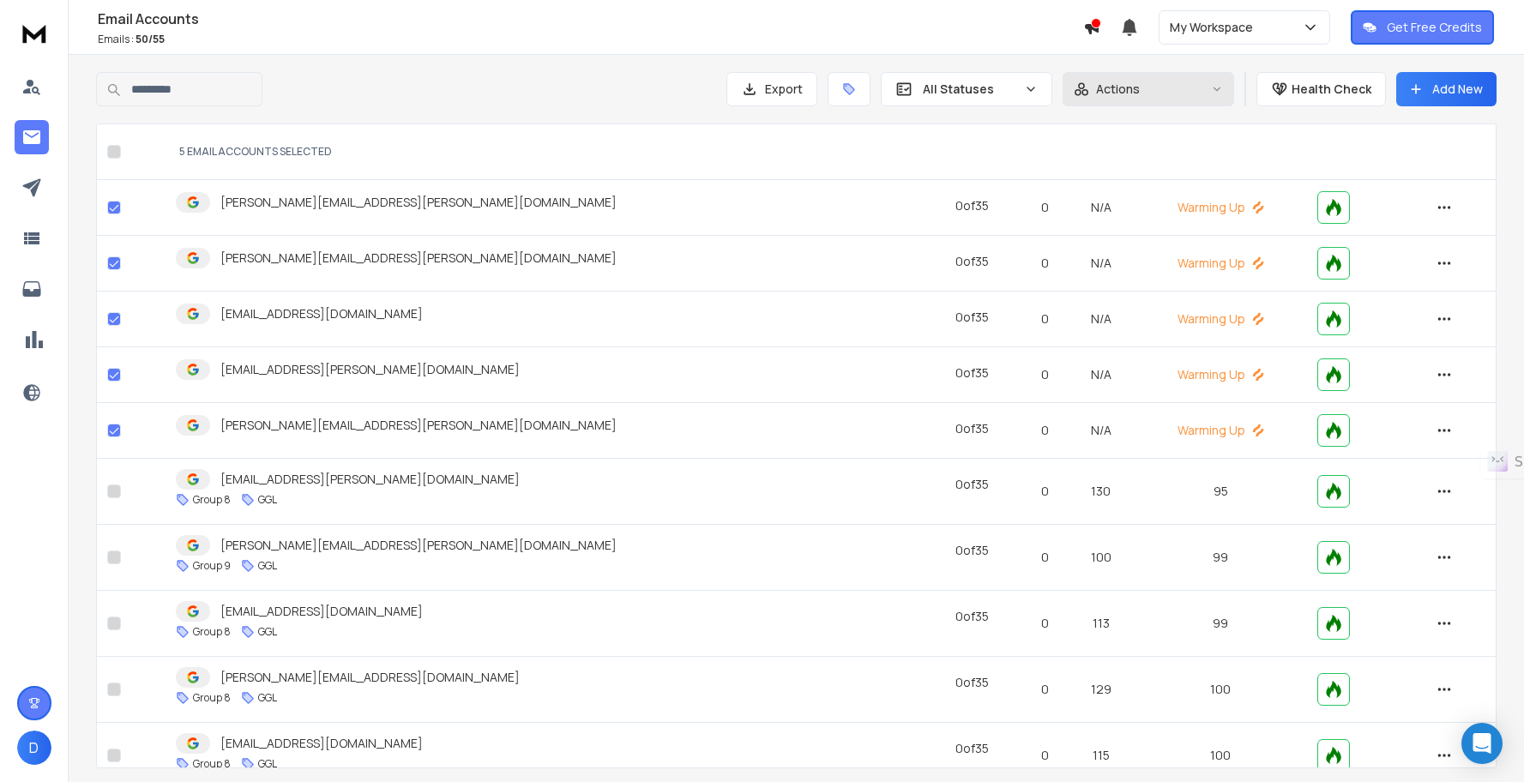
click at [1132, 92] on p "Actions" at bounding box center [1118, 89] width 44 height 17
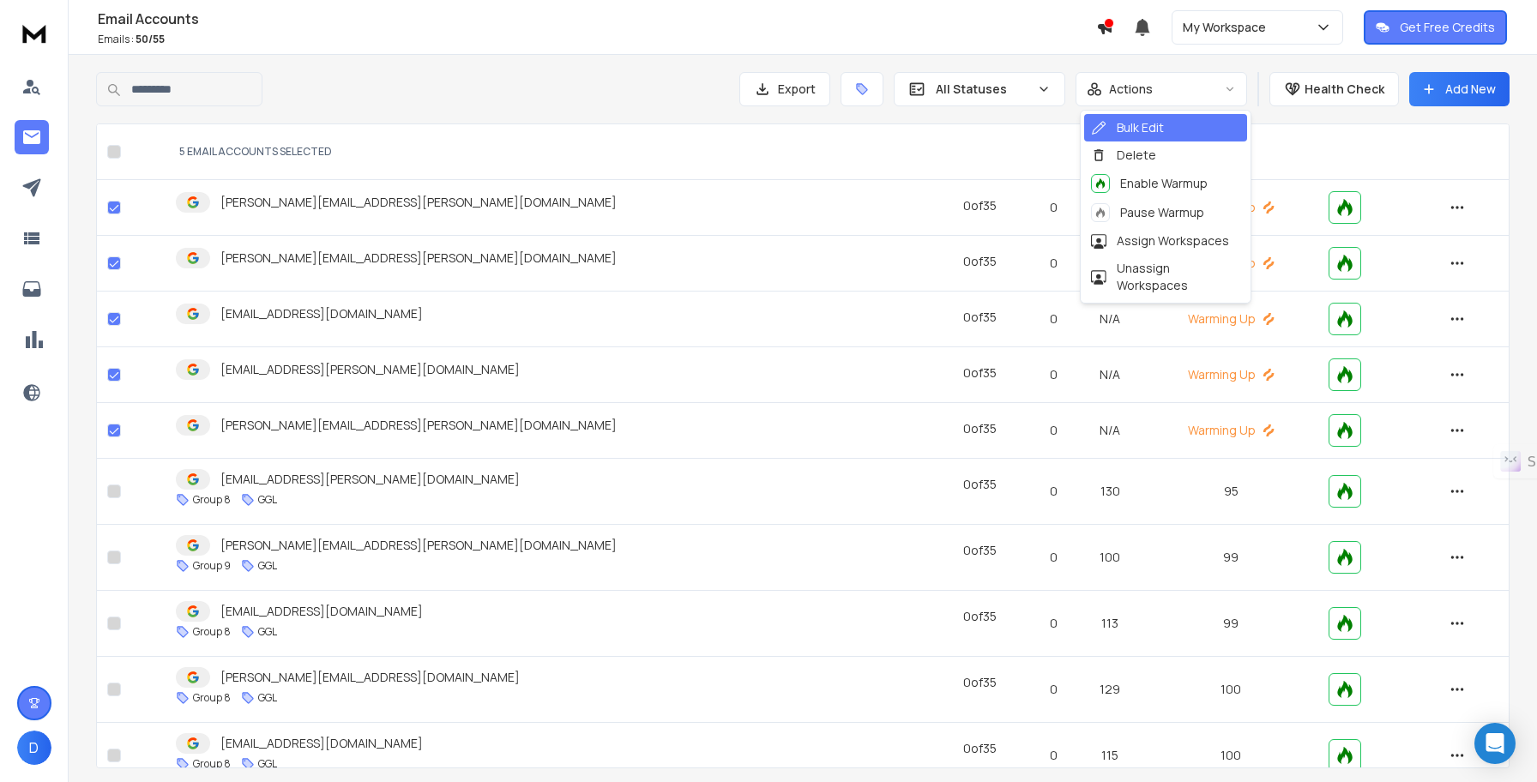
click at [1146, 123] on div "Bulk Edit" at bounding box center [1127, 127] width 73 height 17
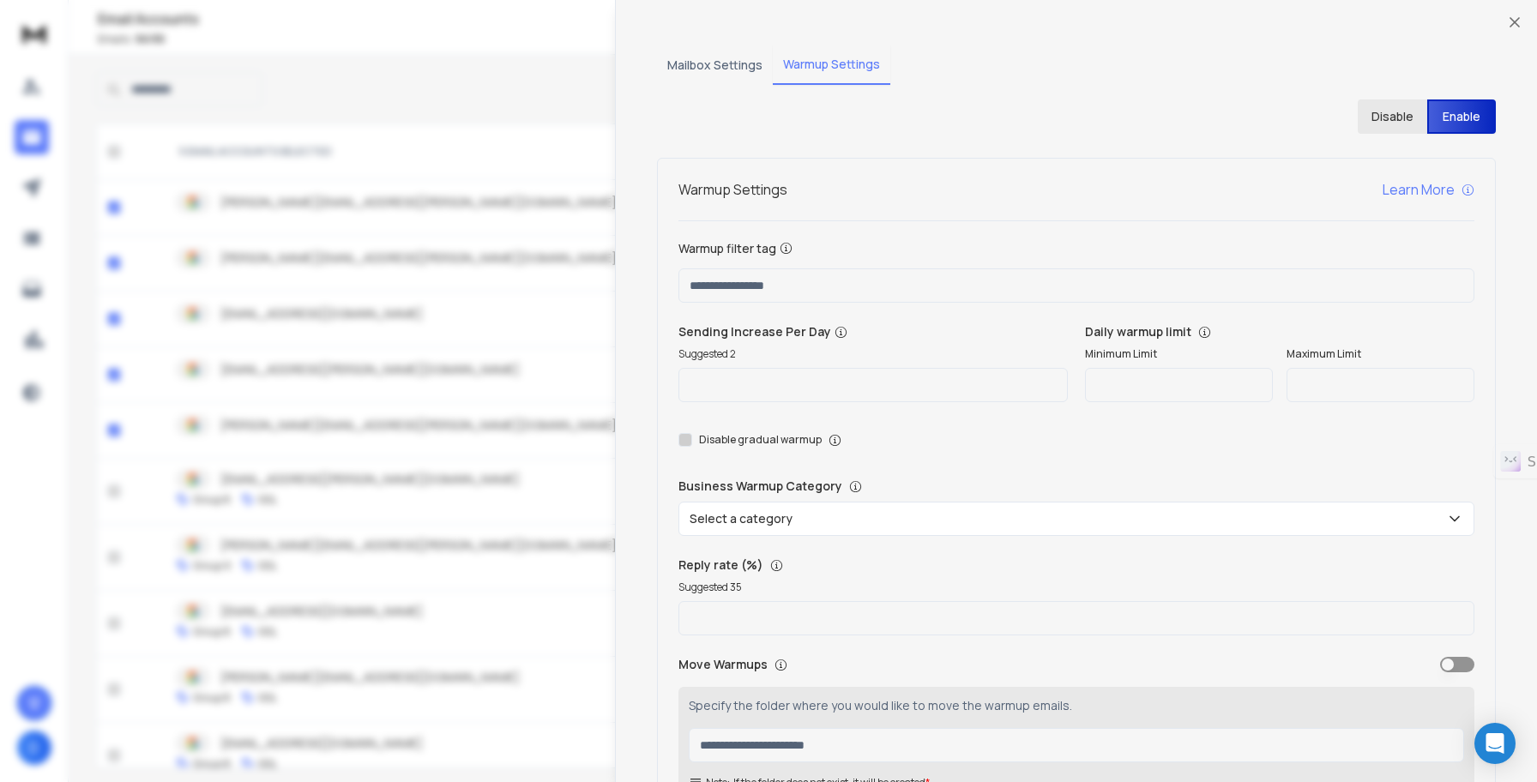
click at [863, 62] on button "Warmup Settings" at bounding box center [832, 64] width 118 height 39
click at [1512, 25] on icon "button" at bounding box center [1515, 22] width 9 height 9
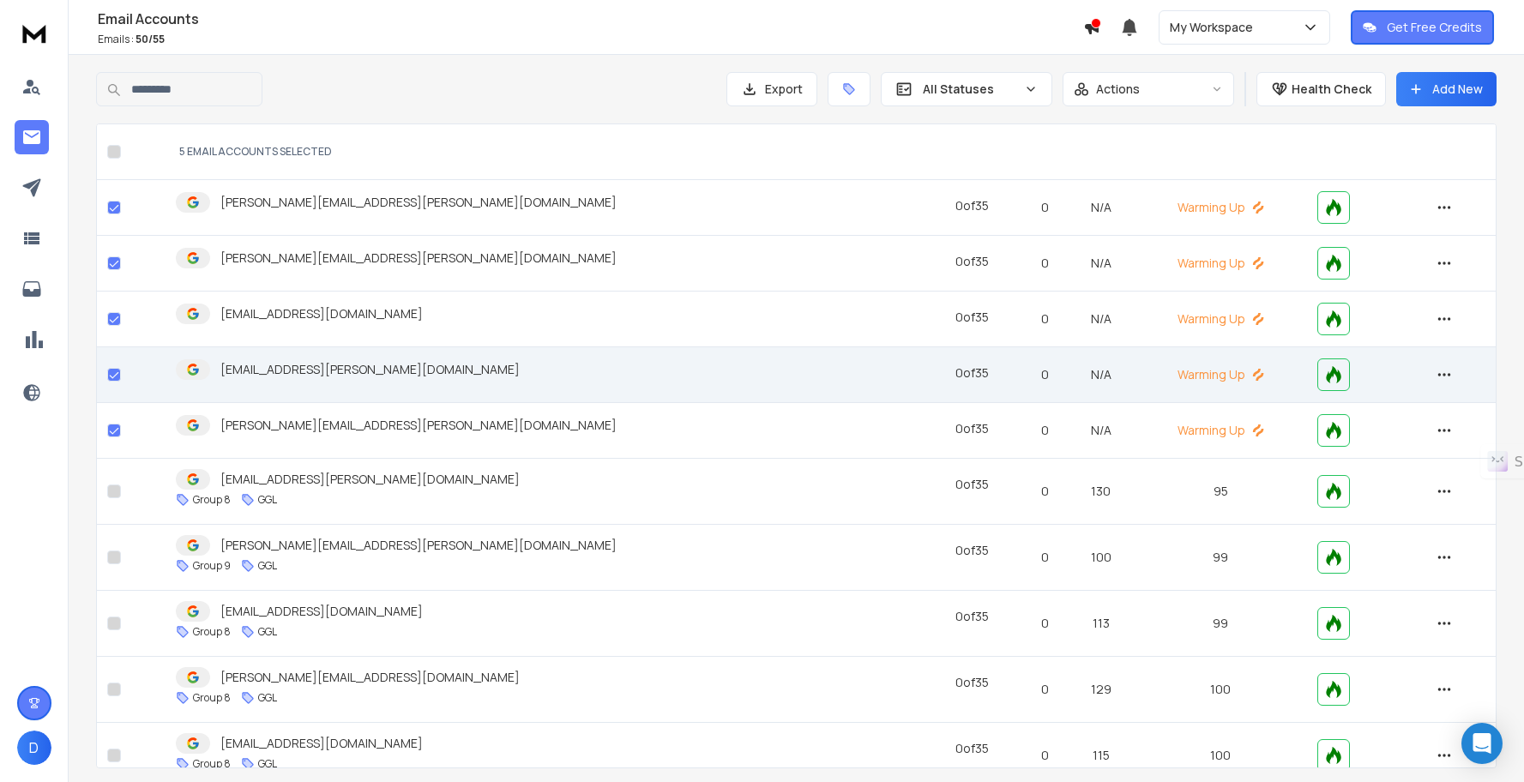
click at [922, 349] on td "0 of 35" at bounding box center [972, 369] width 100 height 45
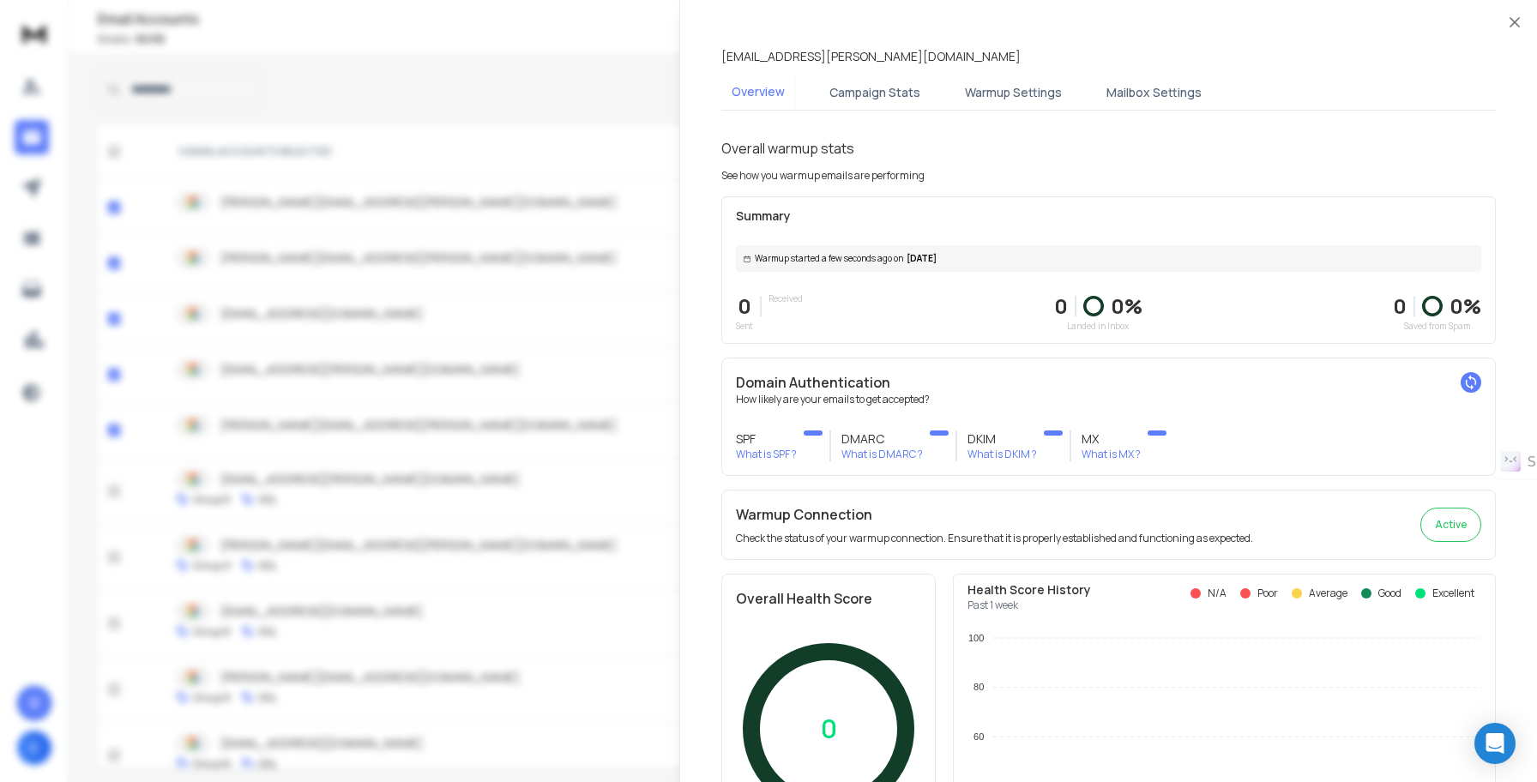
click at [535, 294] on div at bounding box center [768, 391] width 1537 height 782
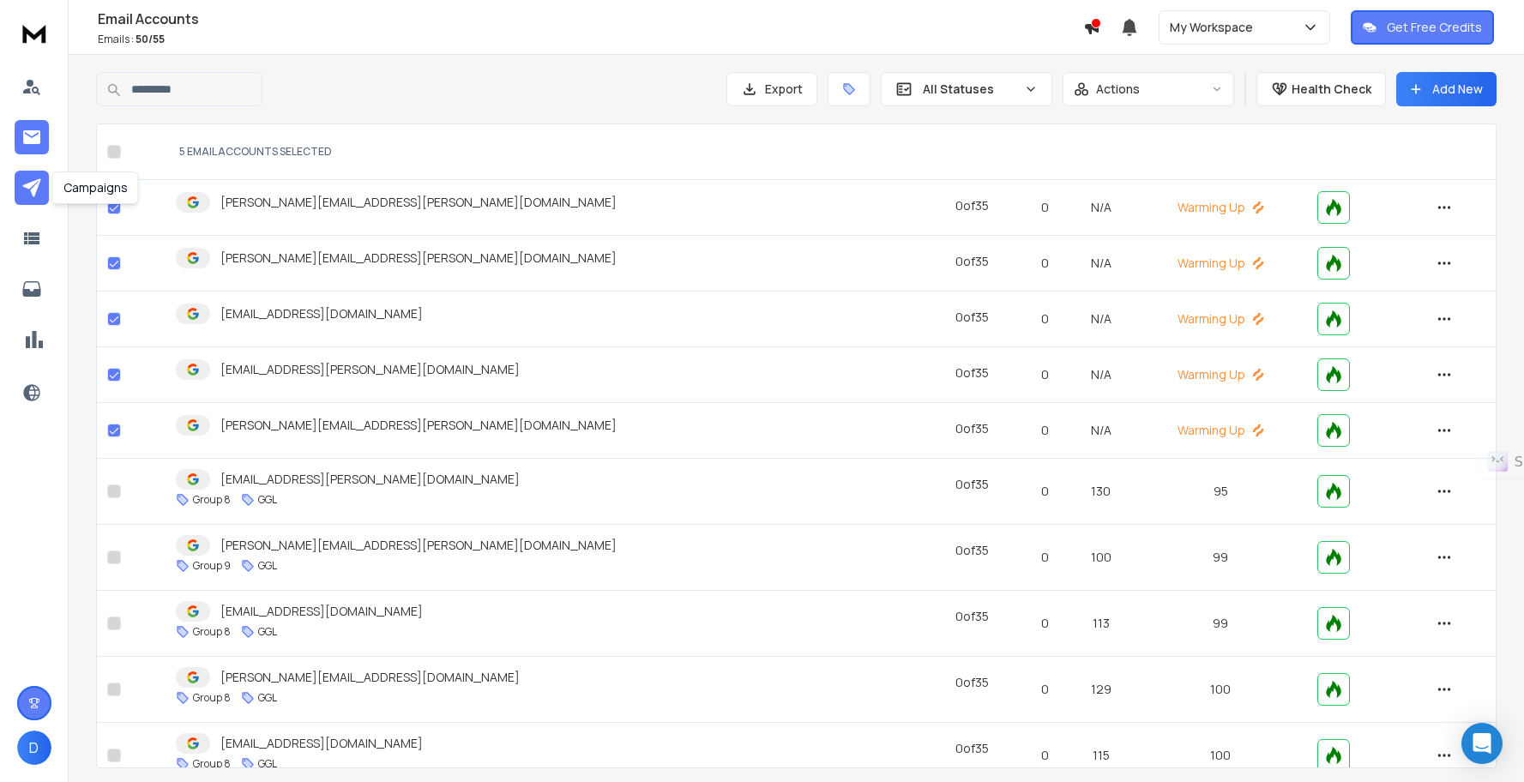
click at [27, 197] on icon at bounding box center [31, 188] width 21 height 21
